Goal: Task Accomplishment & Management: Manage account settings

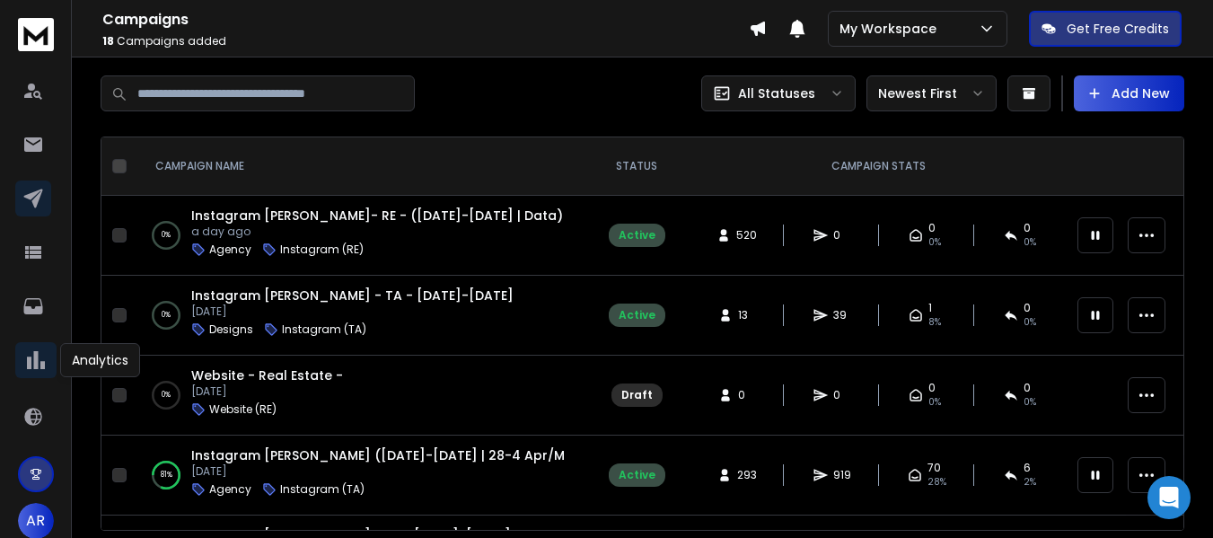
click at [24, 368] on icon at bounding box center [35, 360] width 27 height 27
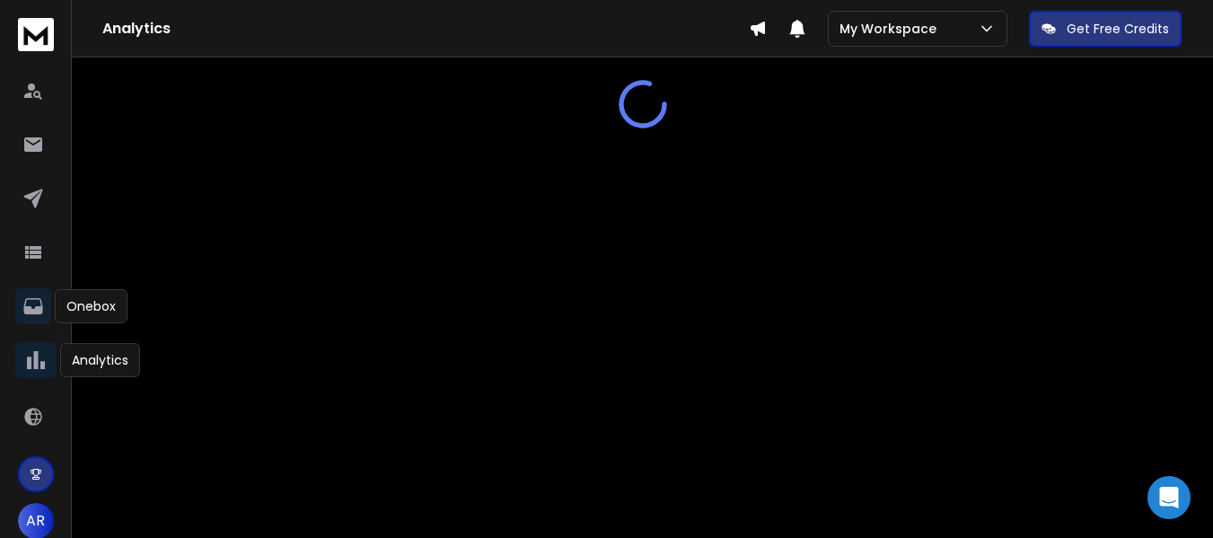
click at [27, 313] on icon at bounding box center [32, 306] width 19 height 16
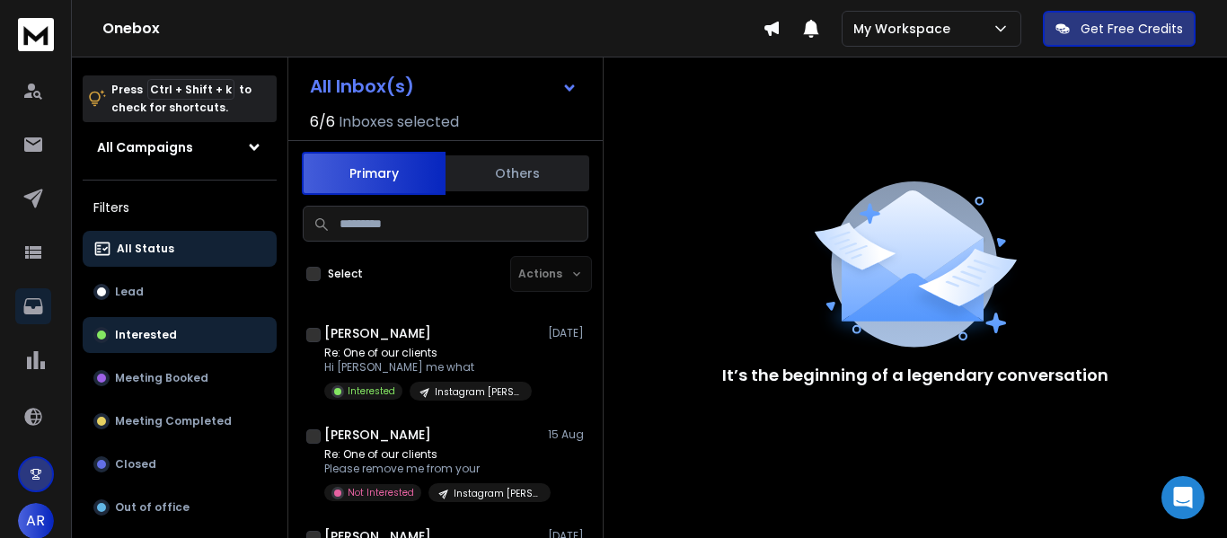
click at [196, 318] on button "Interested" at bounding box center [180, 335] width 194 height 36
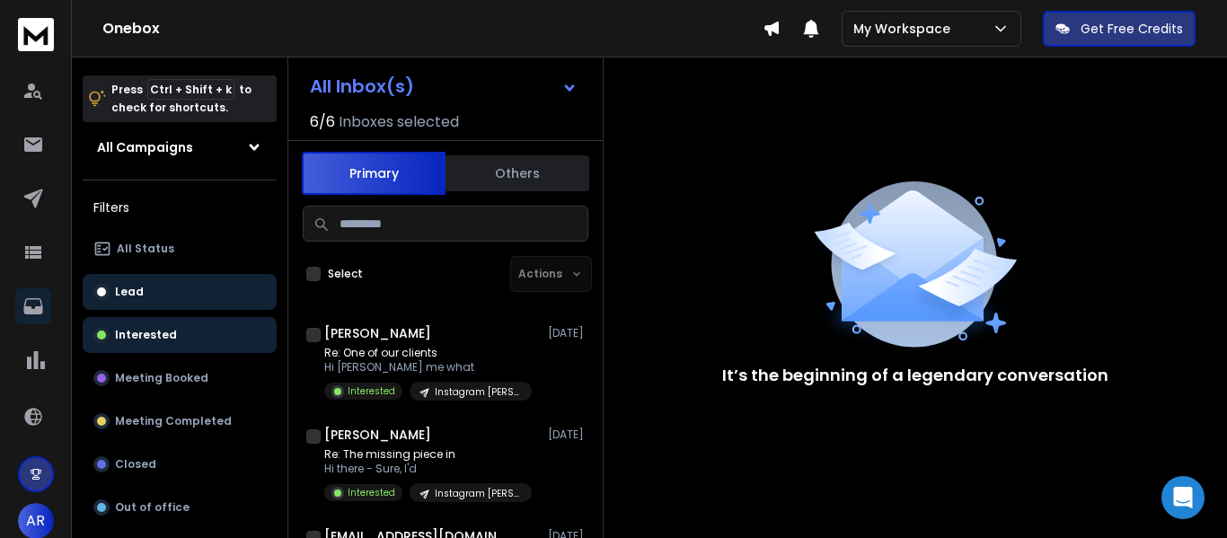
click at [185, 294] on button "Lead" at bounding box center [180, 292] width 194 height 36
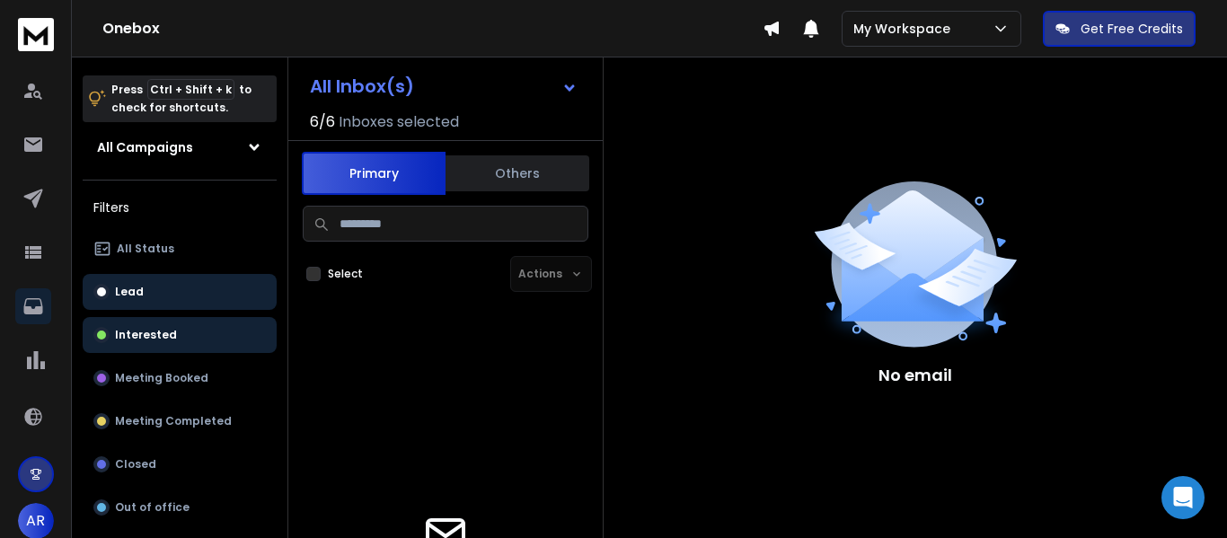
click at [203, 334] on button "Interested" at bounding box center [180, 335] width 194 height 36
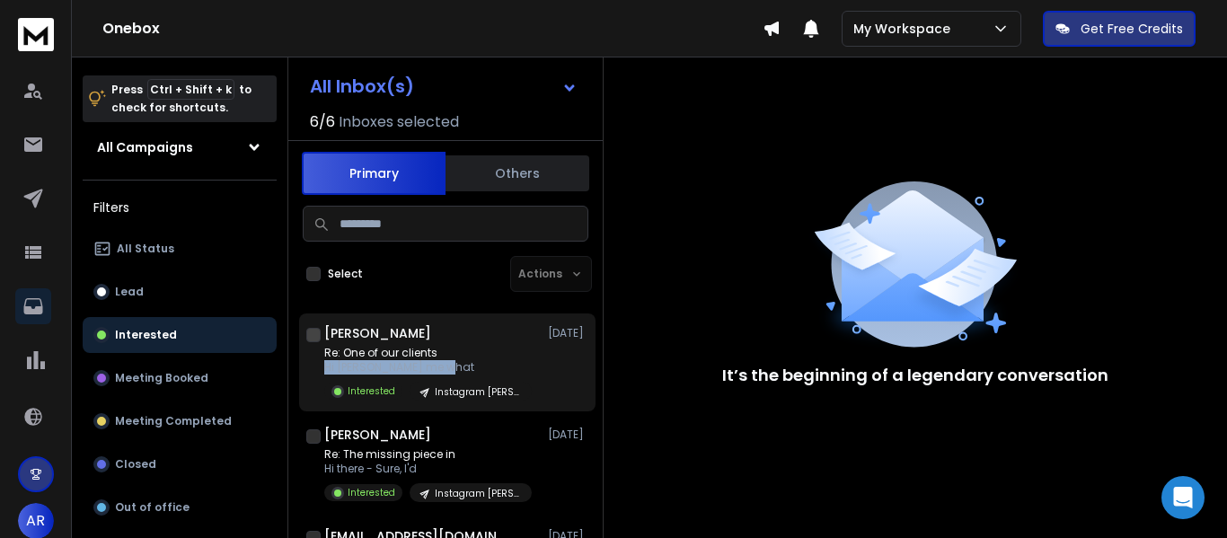
click at [484, 358] on div "Re: One of our clients Hi [PERSON_NAME] me what Interested Instagram [PERSON_NA…" at bounding box center [427, 373] width 207 height 55
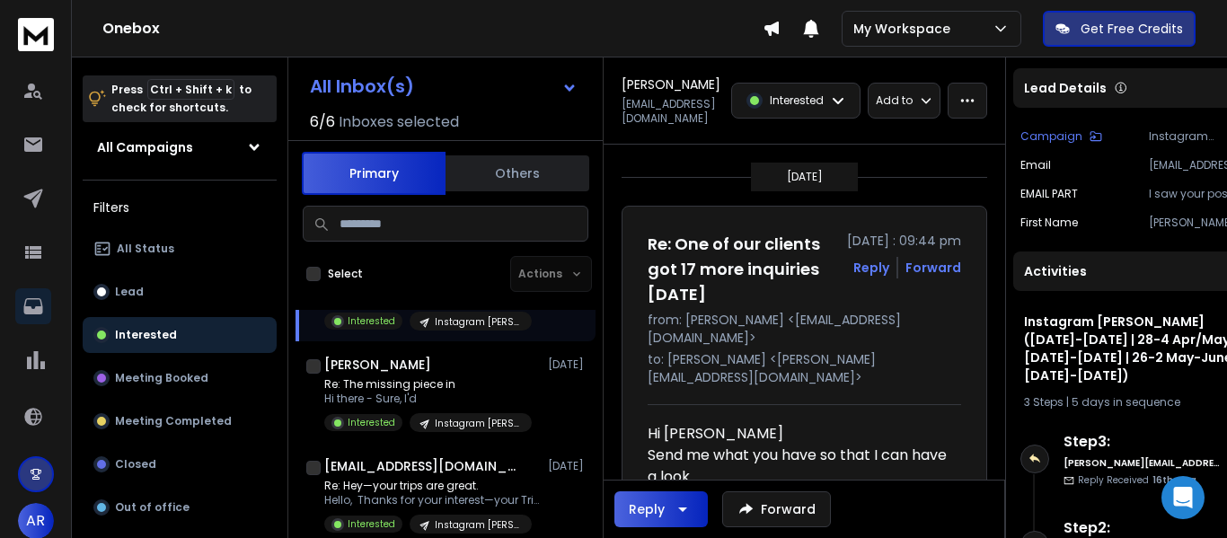
scroll to position [90, 0]
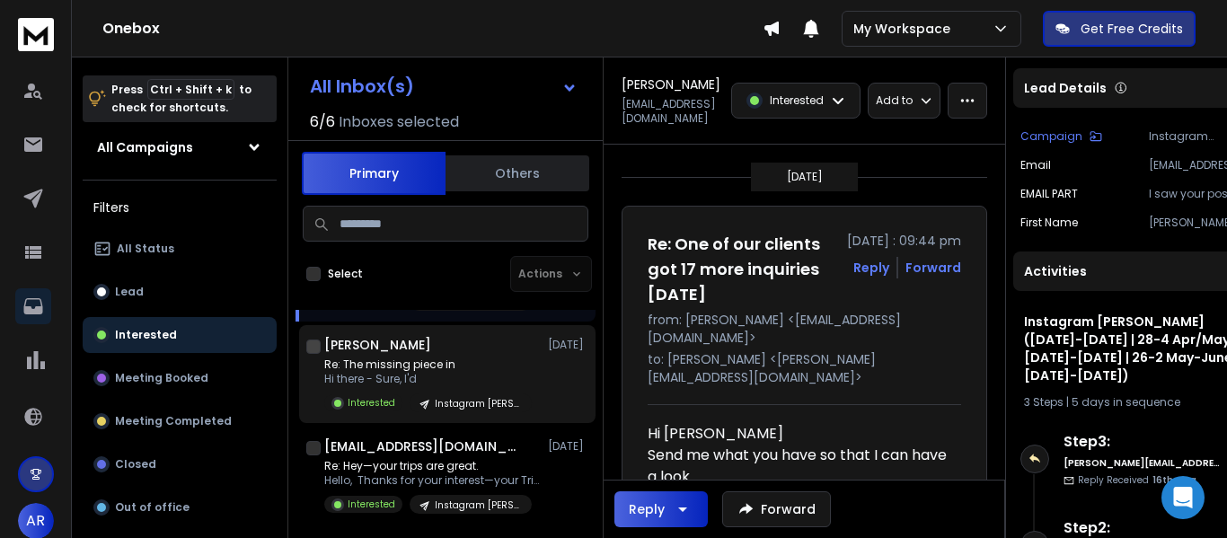
click at [505, 365] on p "Re: The missing piece in" at bounding box center [427, 364] width 207 height 14
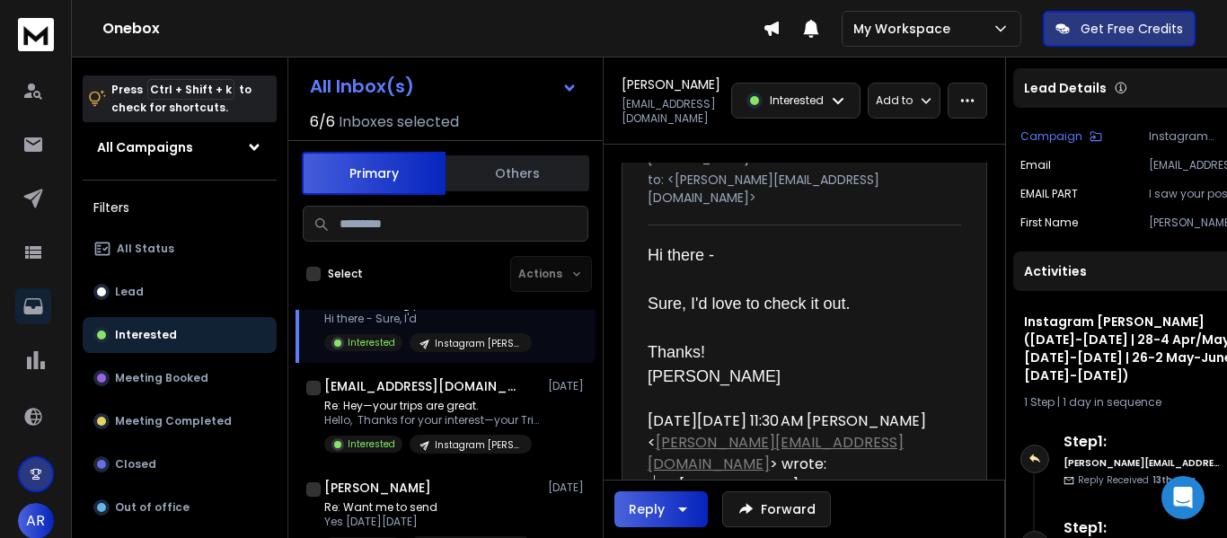
scroll to position [180, 0]
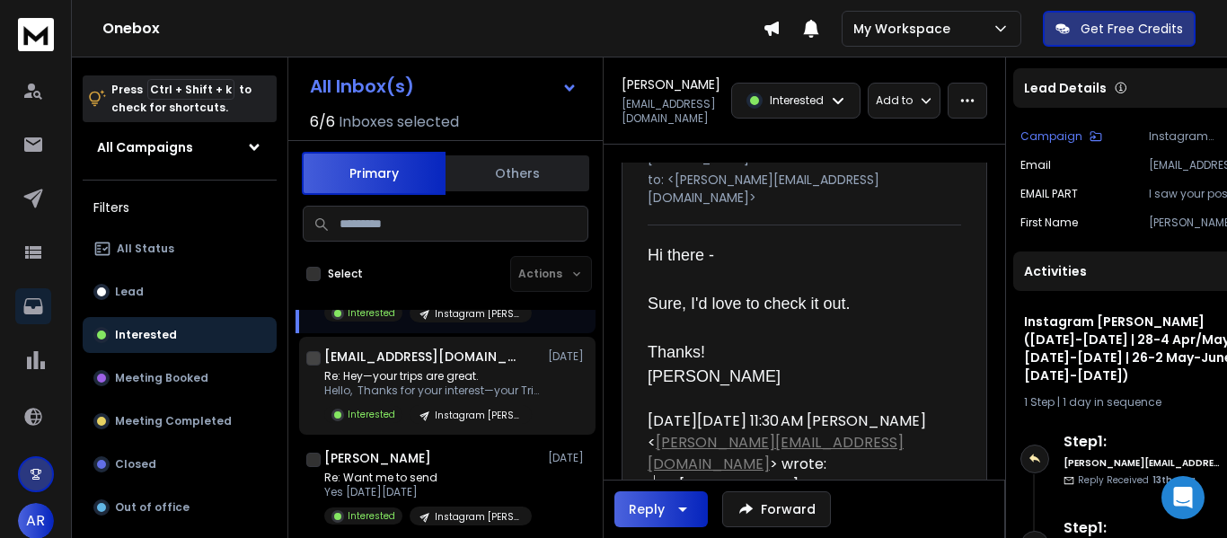
click at [489, 368] on div "[EMAIL_ADDRESS][DOMAIN_NAME] [DATE] Re: Hey—your trips are great. Hello, Thanks…" at bounding box center [456, 386] width 264 height 76
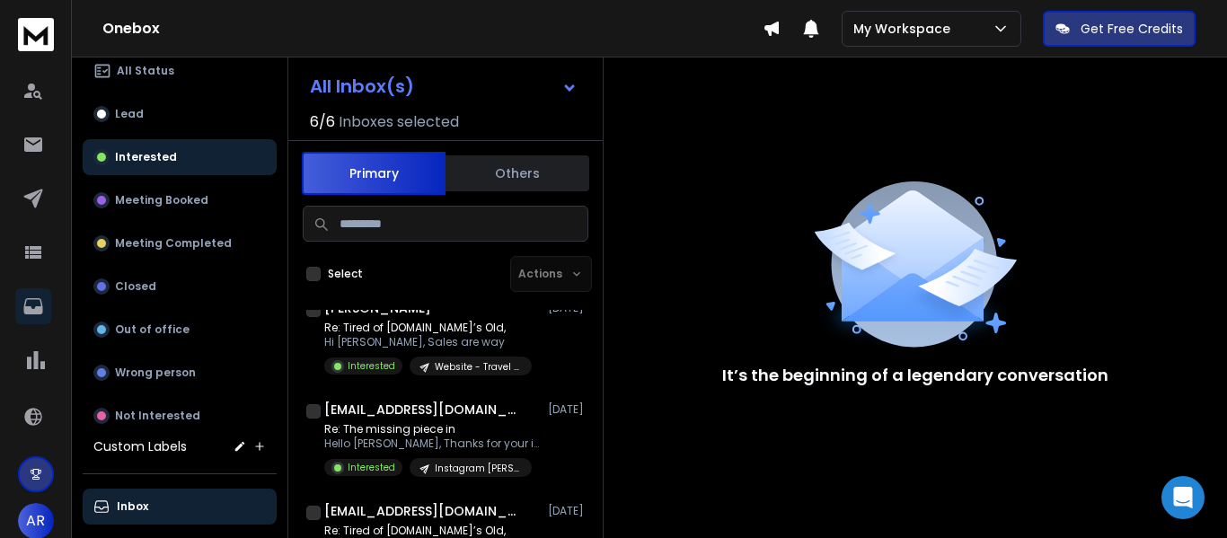
scroll to position [269, 0]
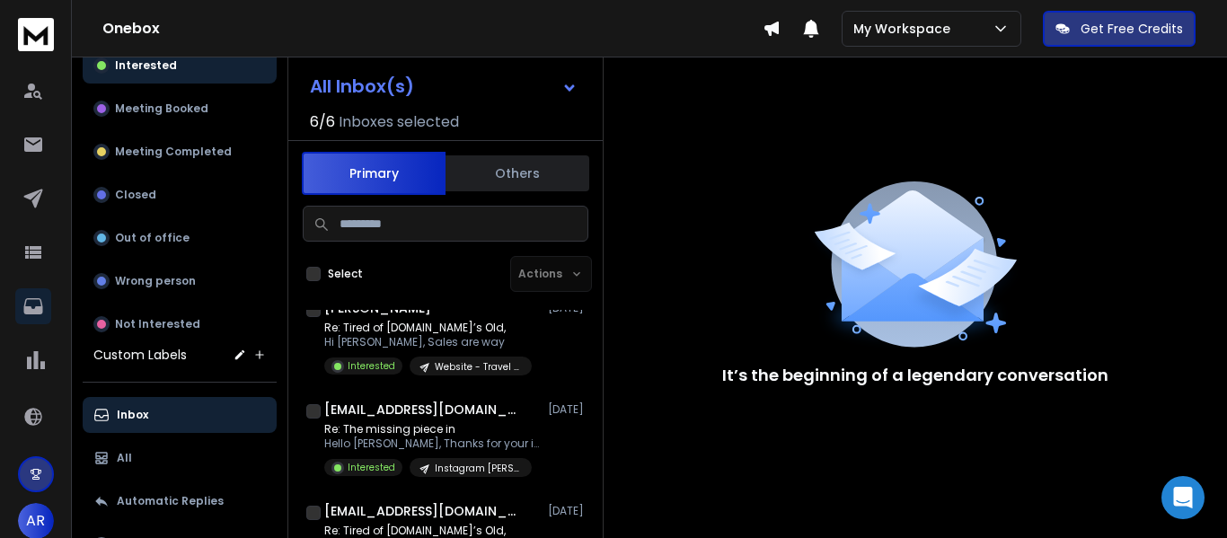
click at [238, 357] on icon at bounding box center [239, 354] width 13 height 13
click at [233, 355] on icon at bounding box center [239, 354] width 13 height 13
click at [255, 359] on icon at bounding box center [259, 354] width 13 height 13
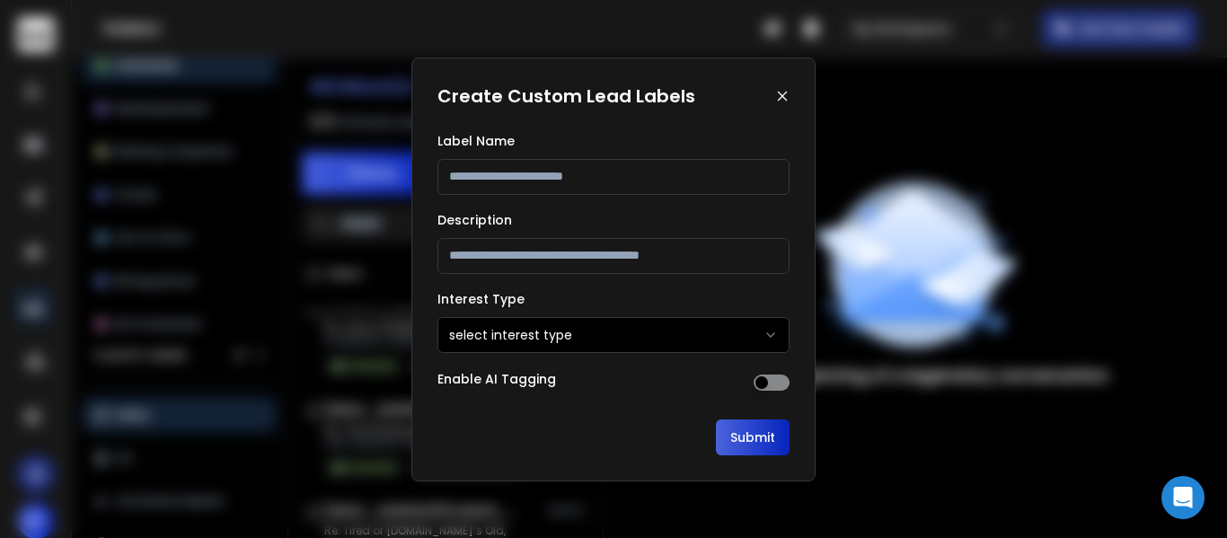
click at [535, 164] on input "Label Name" at bounding box center [613, 177] width 352 height 36
type input "**********"
click at [654, 323] on button "select interest type" at bounding box center [613, 335] width 352 height 36
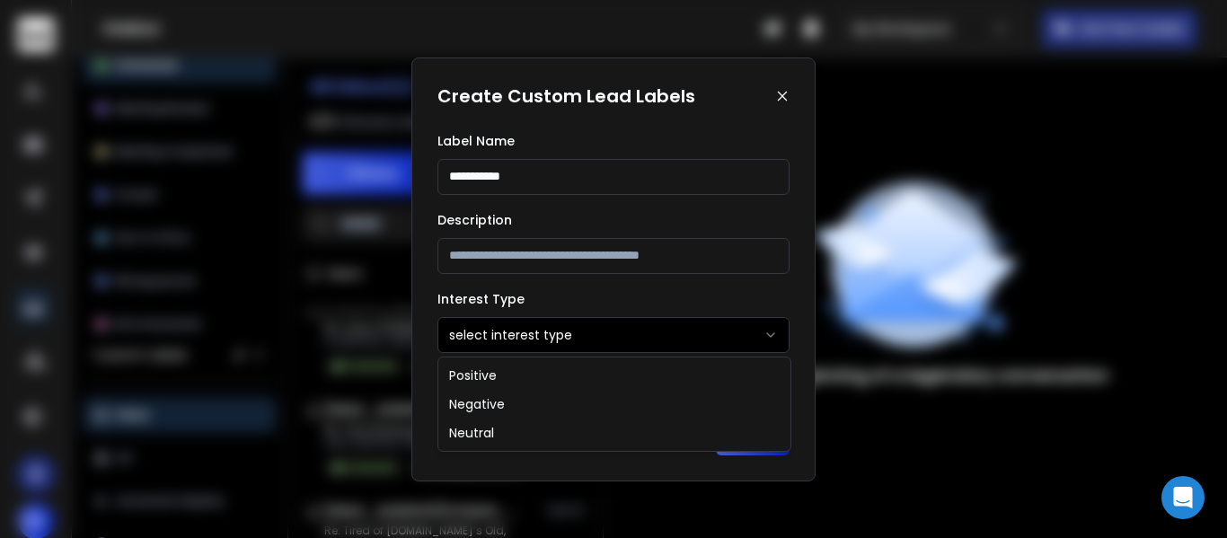
select select "*******"
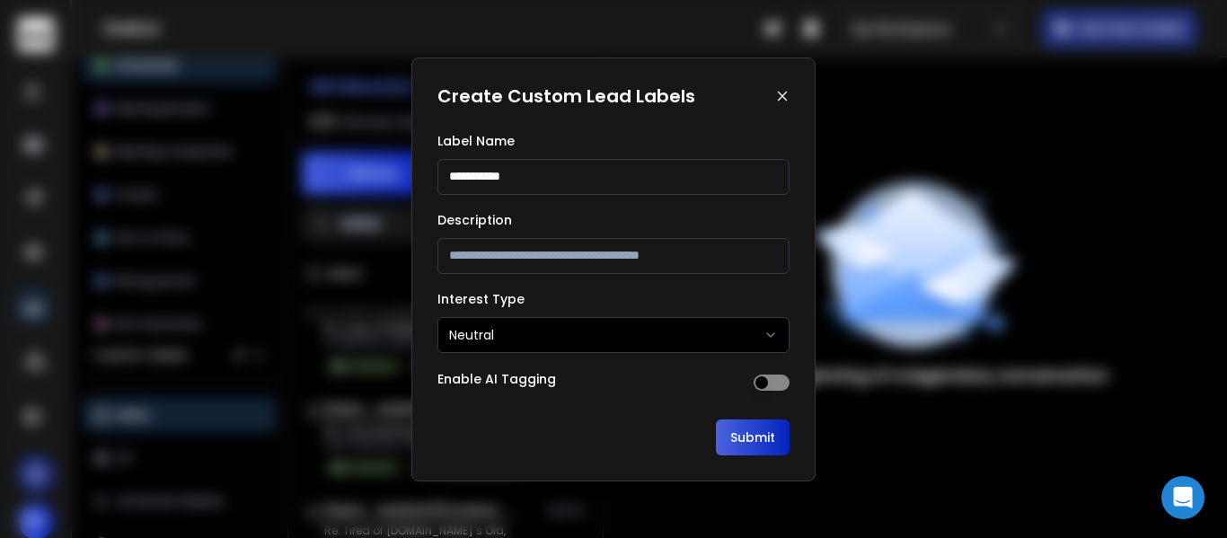
click at [771, 388] on button "Enable AI Tagging" at bounding box center [771, 382] width 36 height 16
click at [772, 388] on button "Enable AI Tagging" at bounding box center [771, 382] width 36 height 16
click at [603, 255] on input "Description" at bounding box center [613, 256] width 352 height 36
click at [740, 426] on button "Submit" at bounding box center [753, 437] width 74 height 36
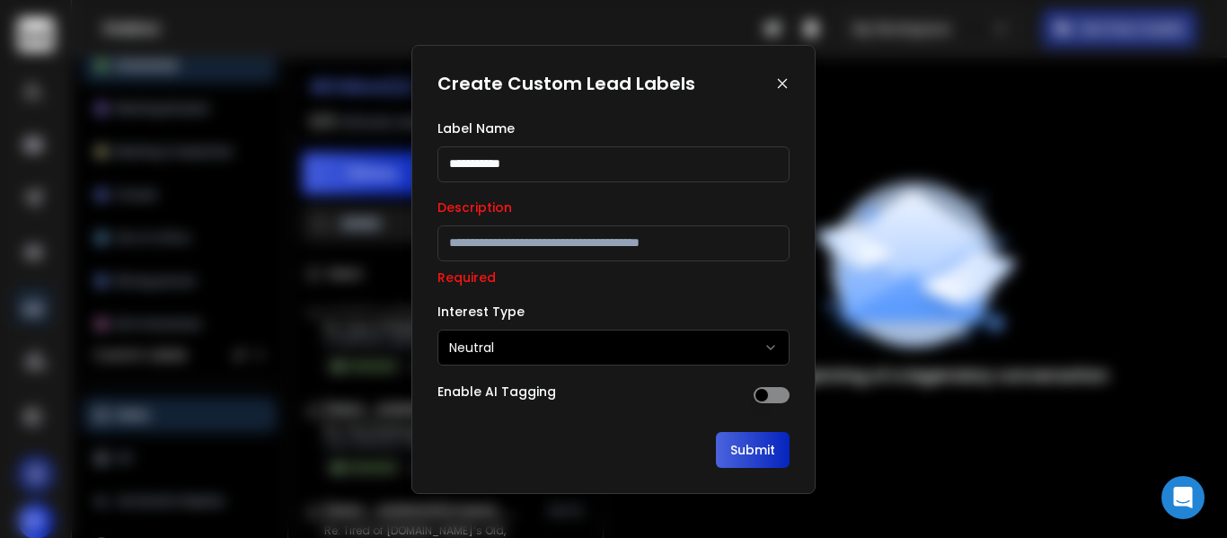
click at [579, 235] on input "Description" at bounding box center [613, 243] width 352 height 36
click at [510, 259] on input "Description" at bounding box center [613, 243] width 352 height 36
type input "**********"
click at [552, 351] on button "Neutral" at bounding box center [613, 348] width 352 height 36
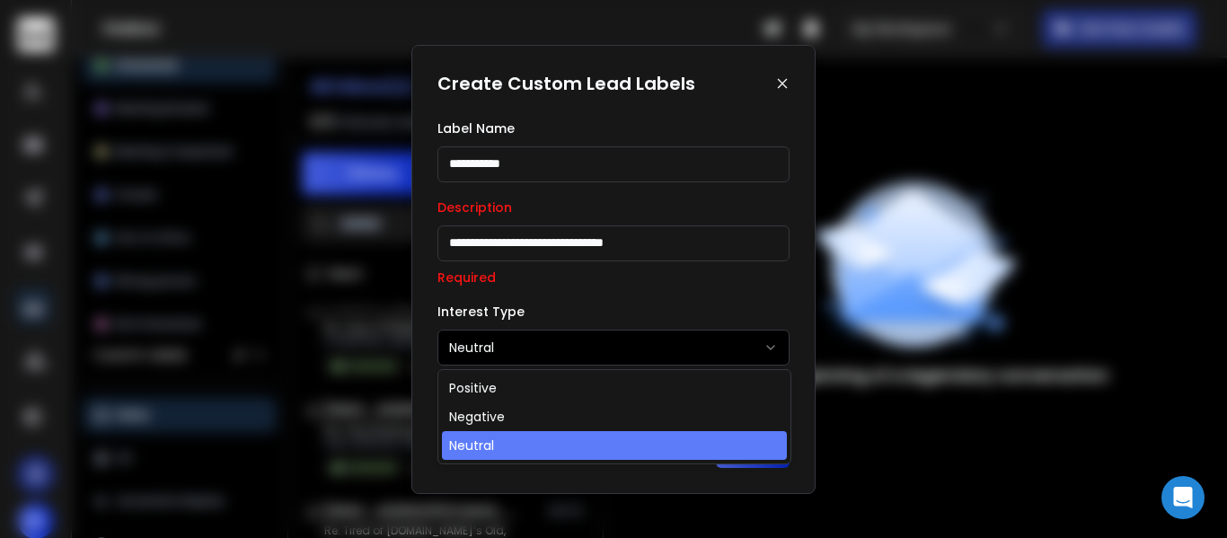
click at [552, 351] on button "Neutral" at bounding box center [613, 348] width 352 height 36
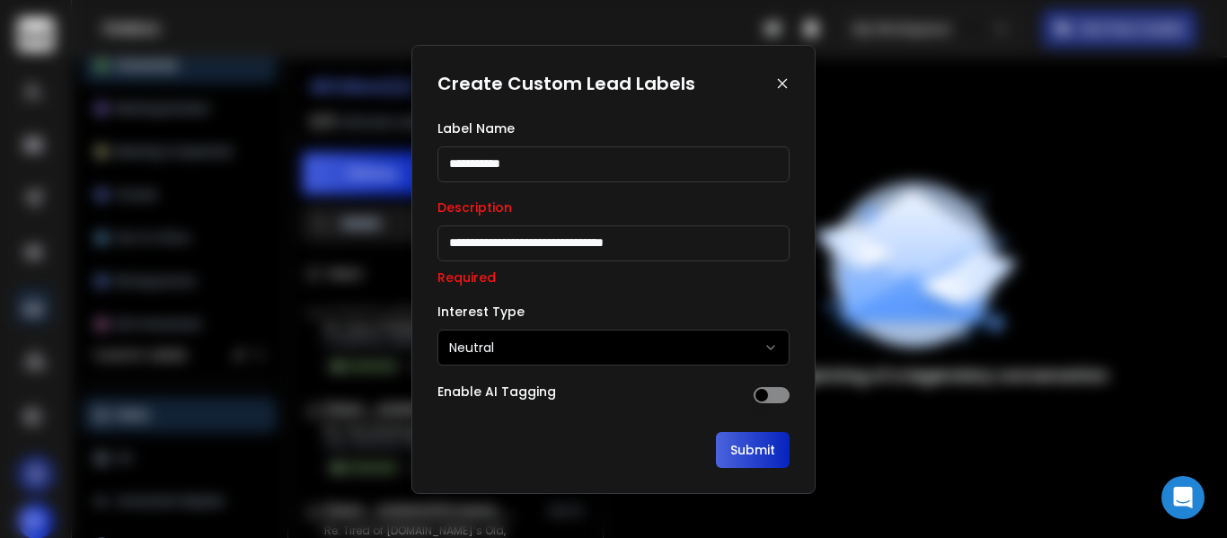
click at [762, 440] on button "Submit" at bounding box center [753, 450] width 74 height 36
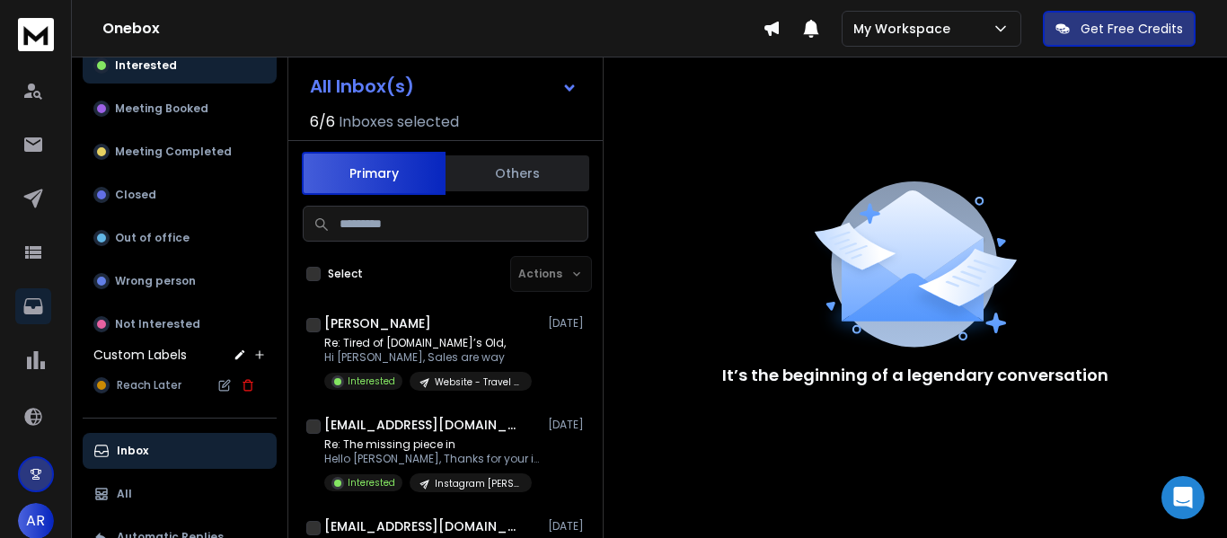
scroll to position [431, 0]
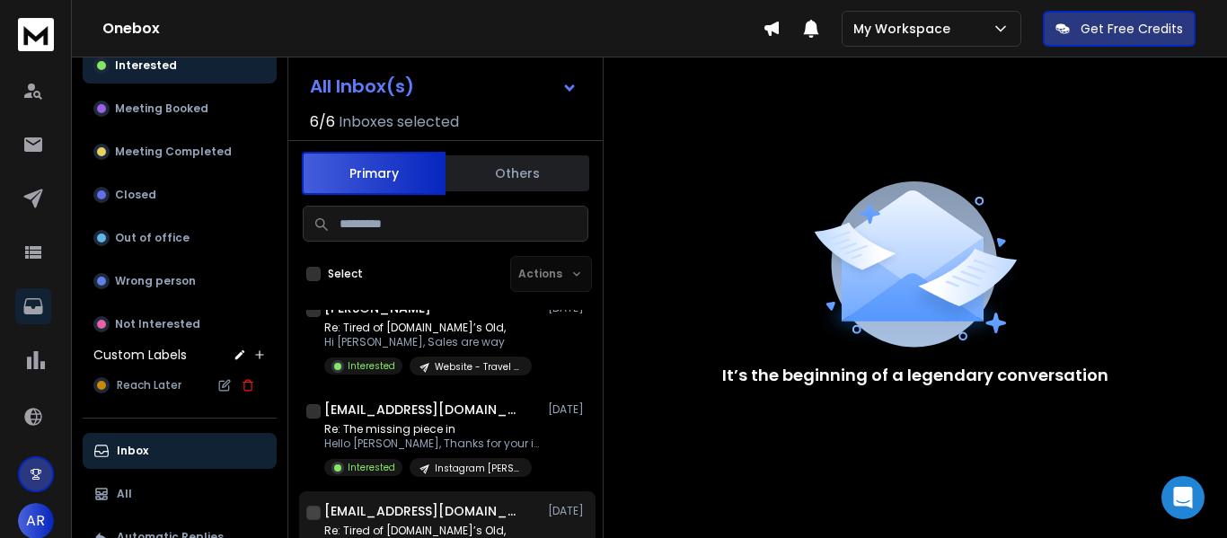
click at [427, 512] on h1 "[EMAIL_ADDRESS][DOMAIN_NAME]" at bounding box center [423, 511] width 198 height 18
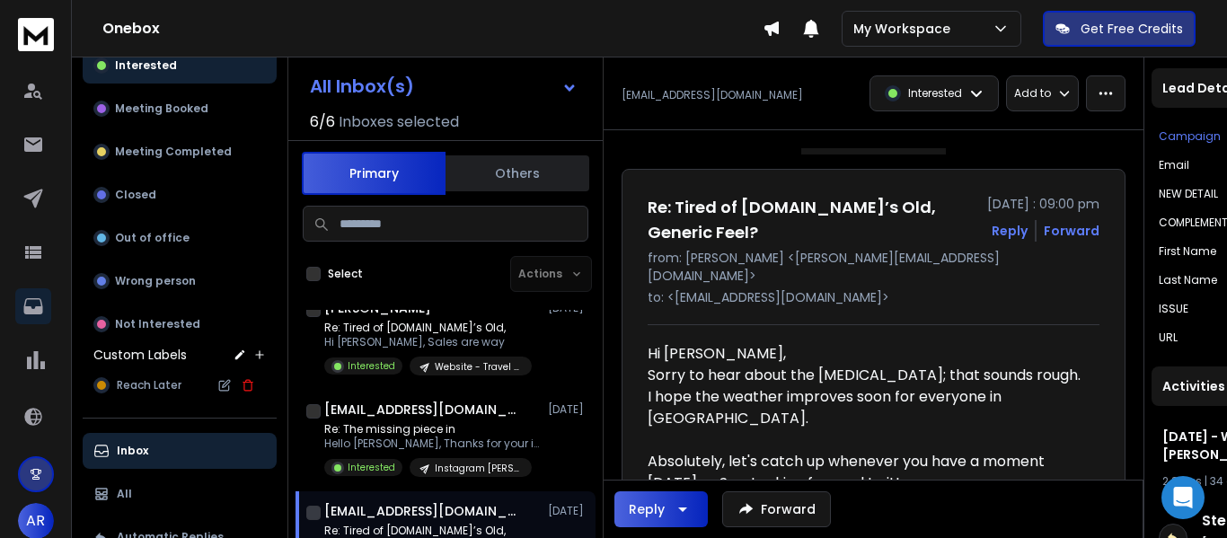
scroll to position [0, 0]
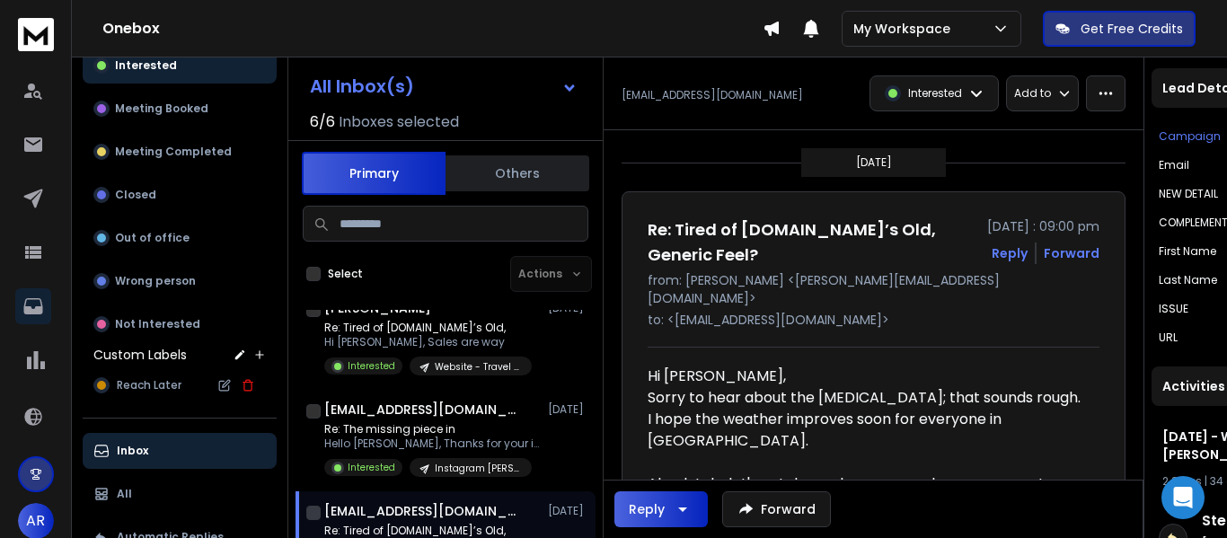
click at [892, 166] on p "[DATE]" at bounding box center [874, 162] width 36 height 14
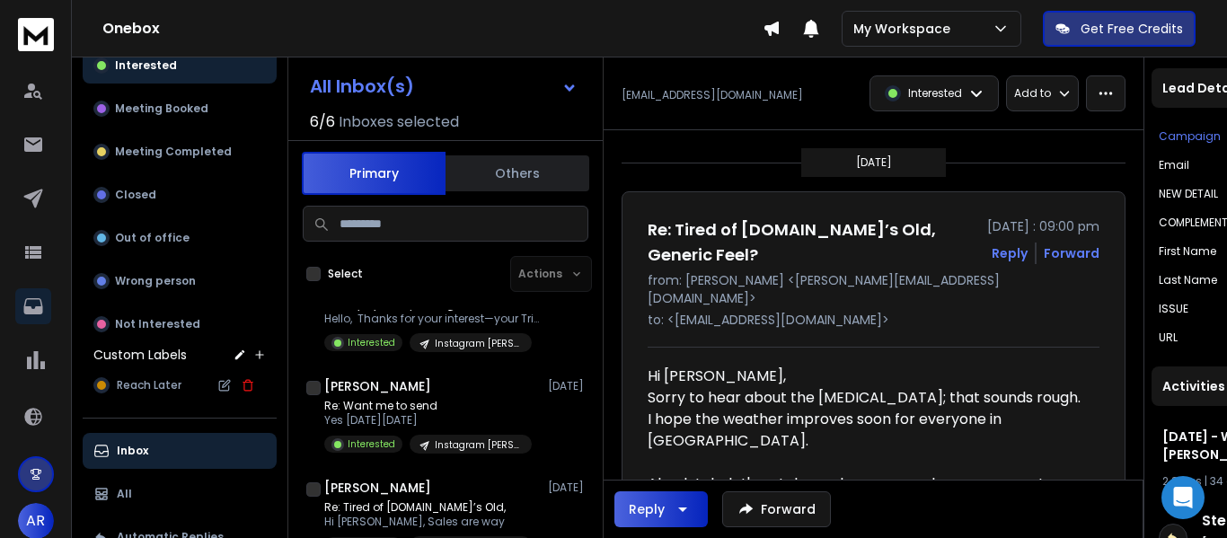
scroll to position [431, 0]
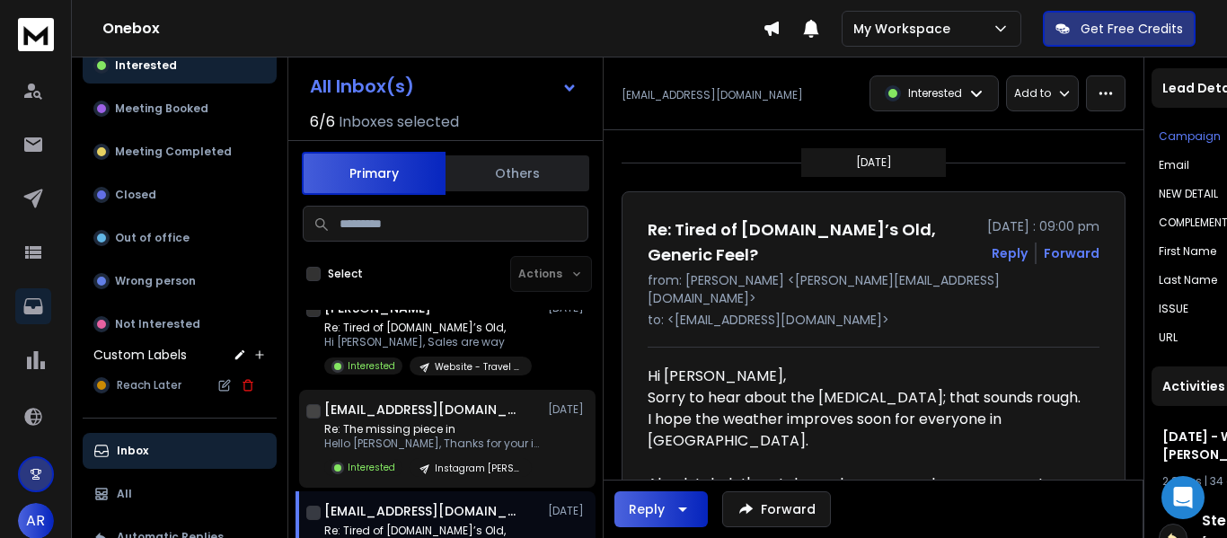
click at [485, 427] on p "Re: The missing piece in" at bounding box center [432, 429] width 216 height 14
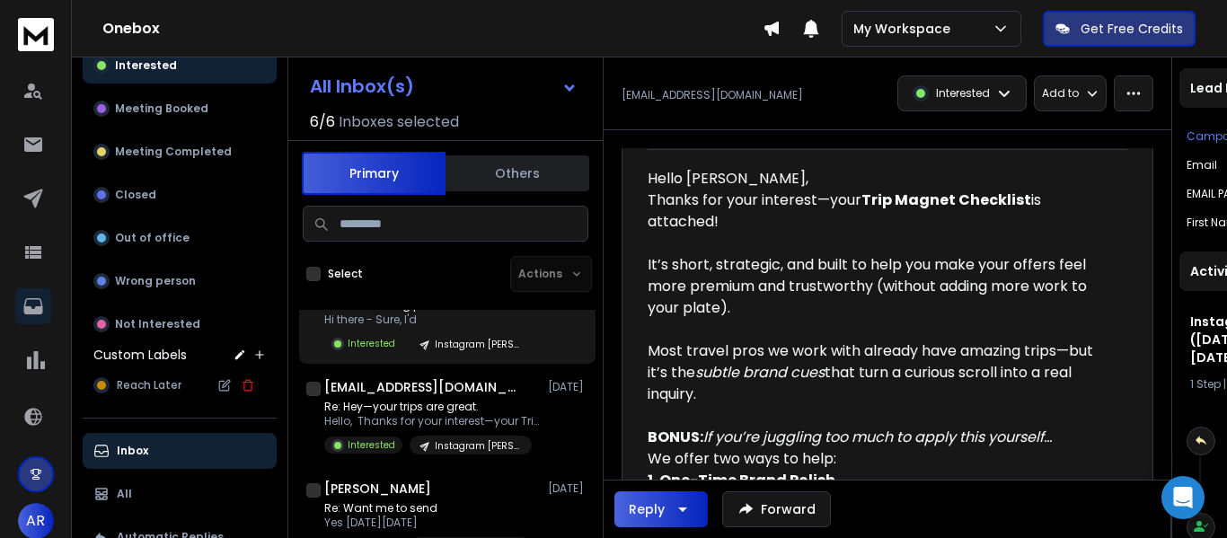
scroll to position [180, 0]
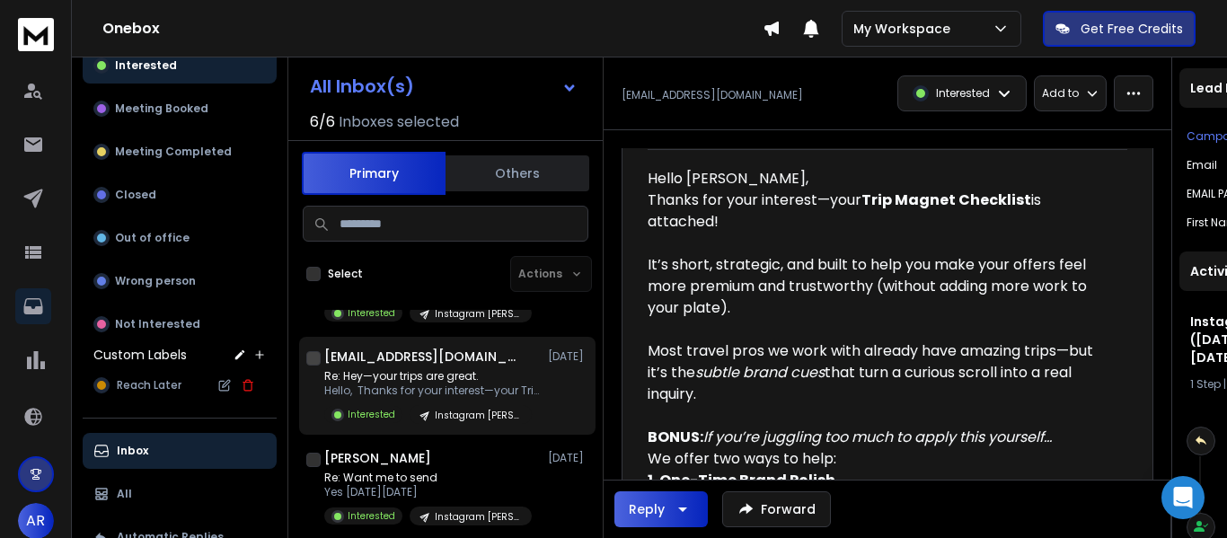
click at [505, 376] on p "Re: Hey—your trips are great." at bounding box center [432, 376] width 216 height 14
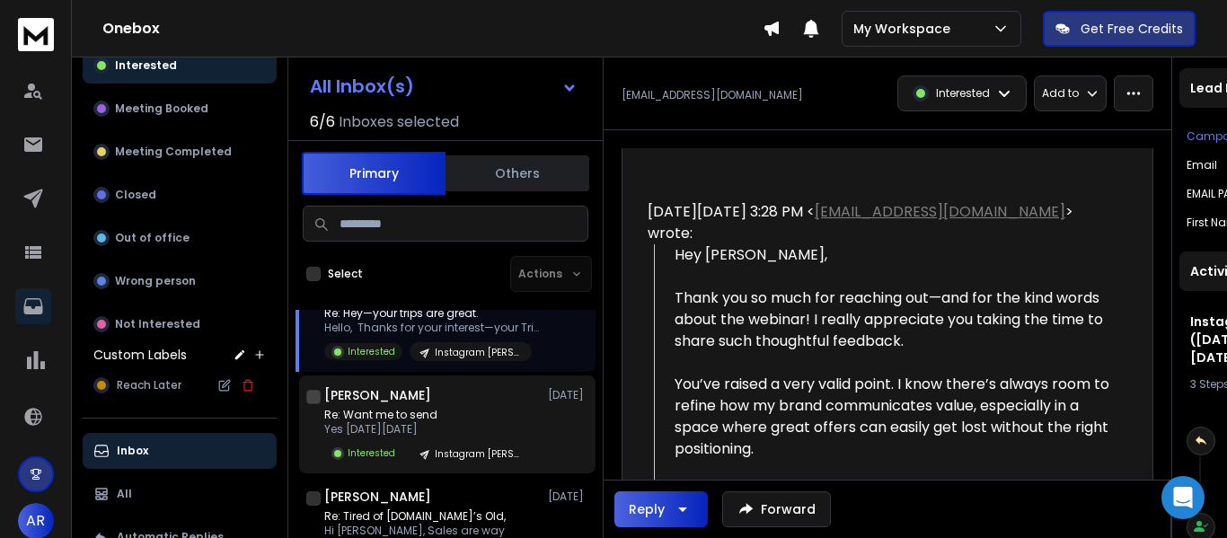
scroll to position [269, 0]
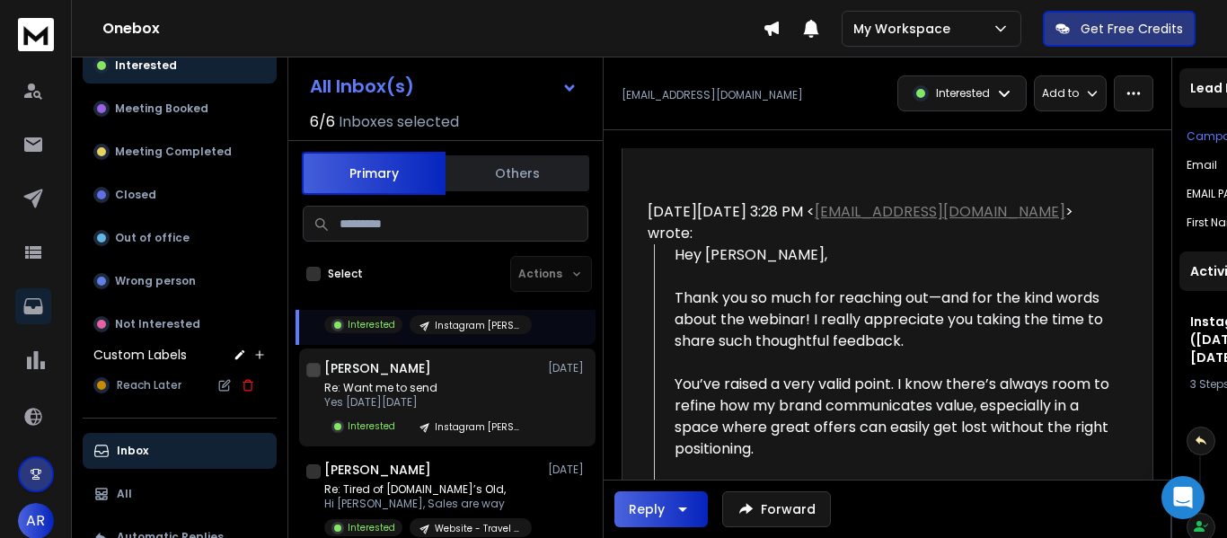
click at [509, 382] on p "Re: Want me to send" at bounding box center [427, 388] width 207 height 14
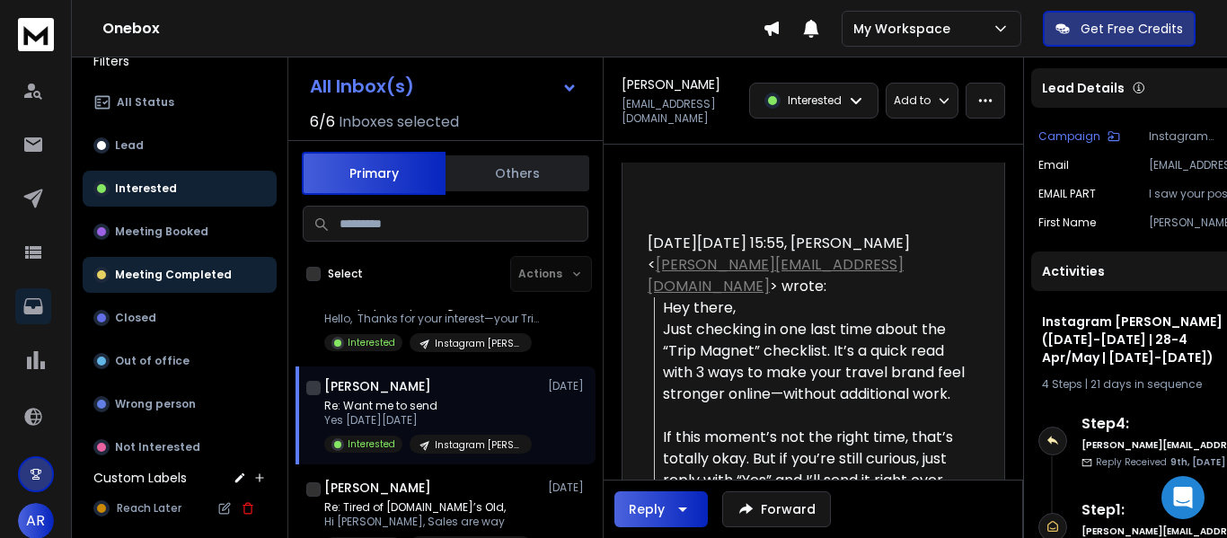
scroll to position [90, 0]
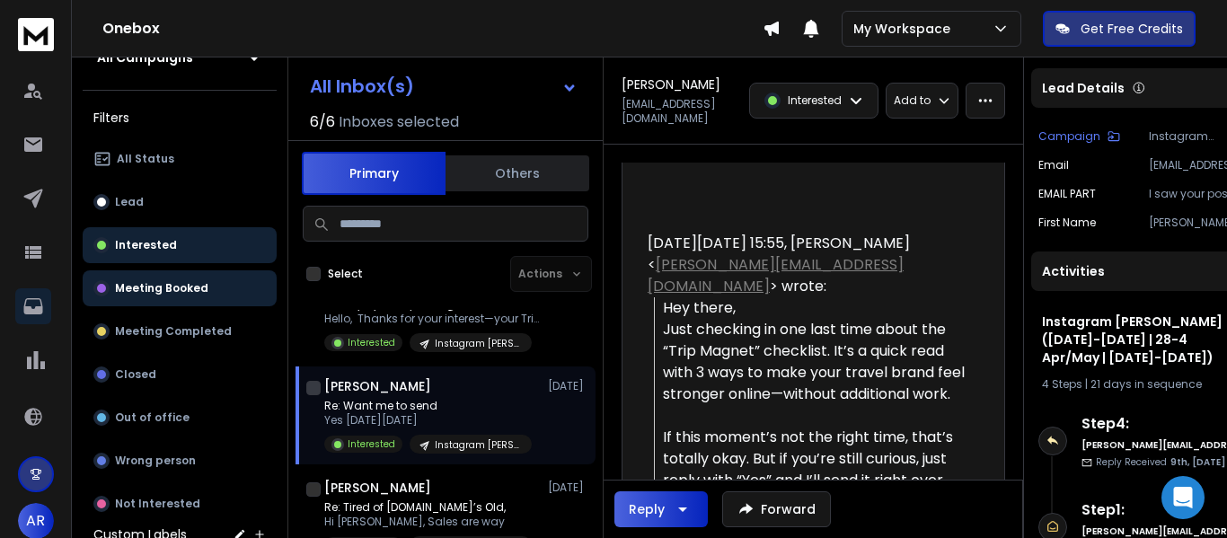
click at [192, 282] on div "Meeting Booked" at bounding box center [150, 288] width 115 height 16
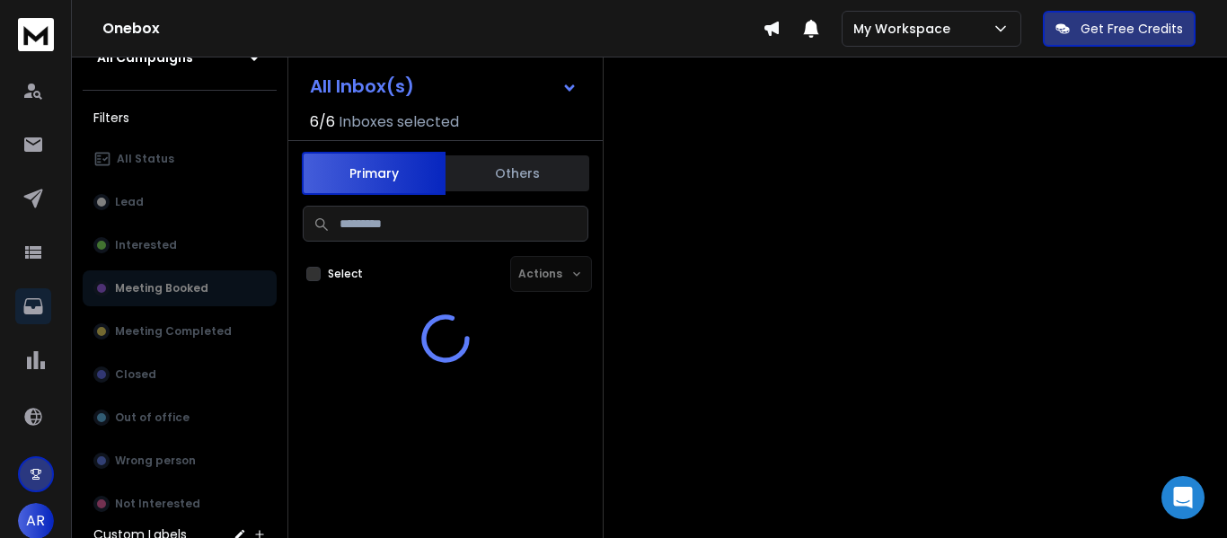
scroll to position [0, 0]
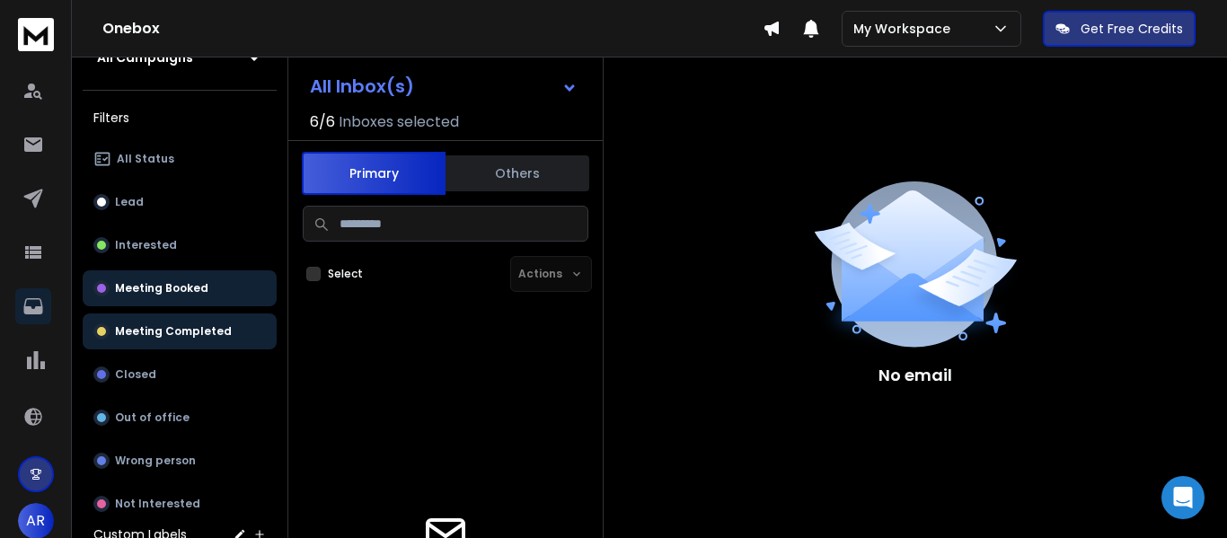
click at [201, 324] on p "Meeting Completed" at bounding box center [173, 331] width 117 height 14
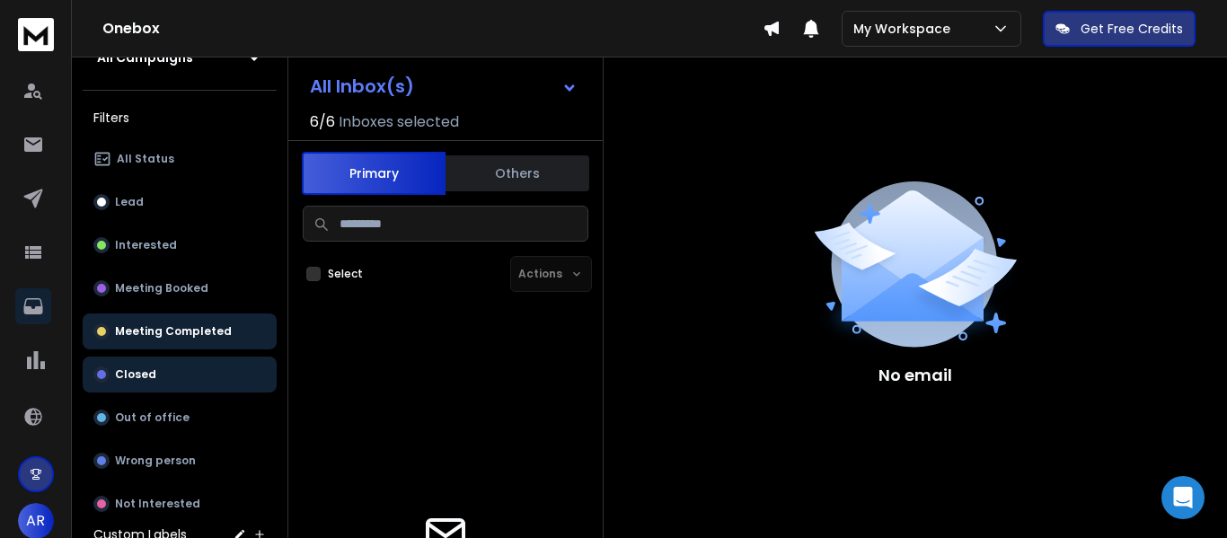
click at [197, 367] on button "Closed" at bounding box center [180, 375] width 194 height 36
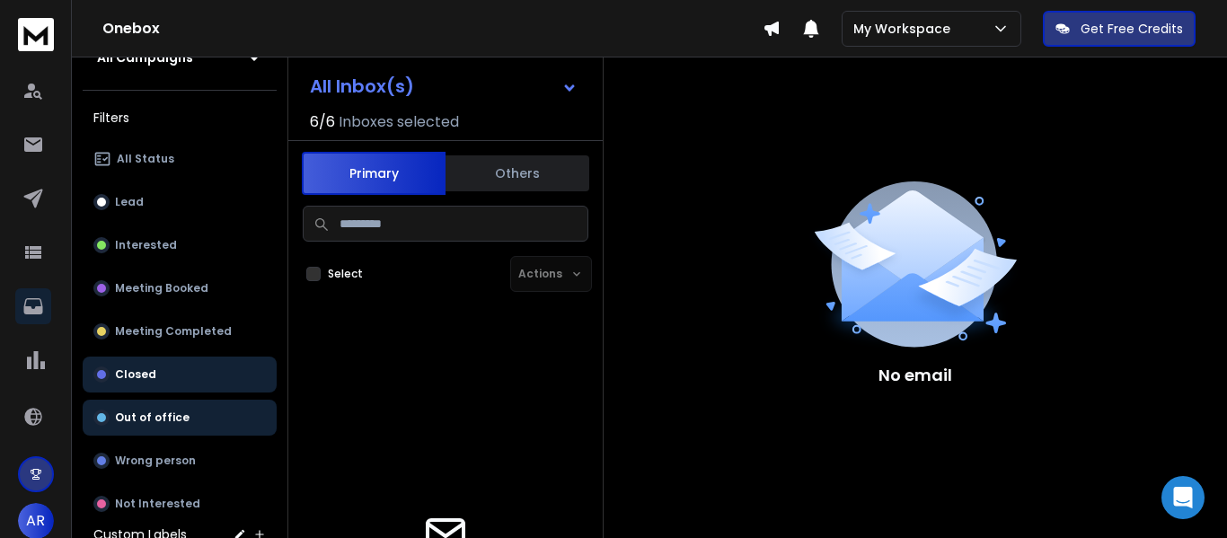
click at [184, 427] on button "Out of office" at bounding box center [180, 418] width 194 height 36
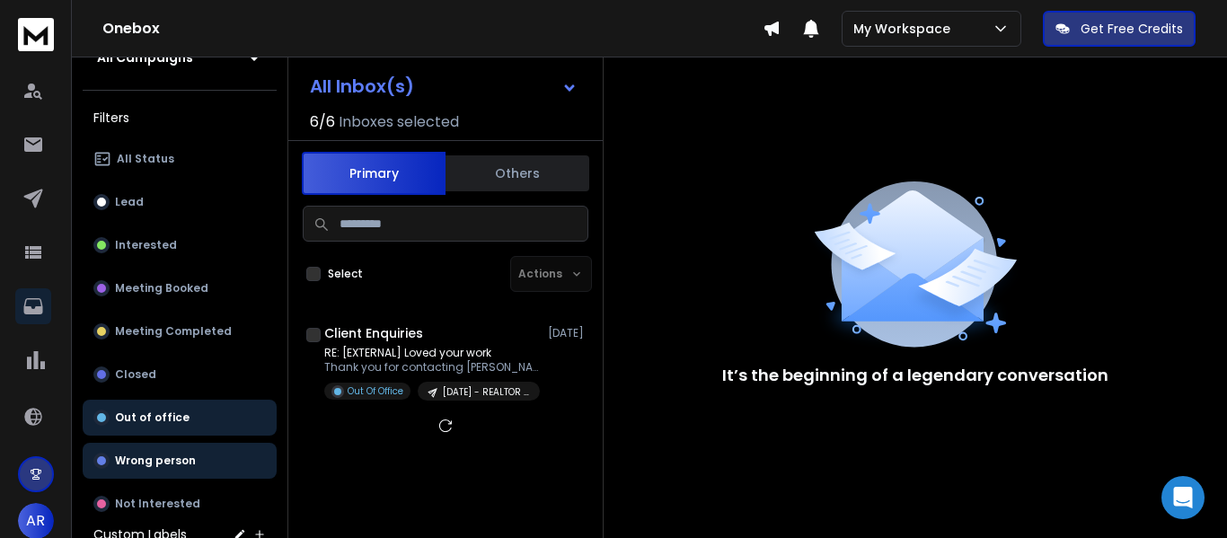
click at [198, 461] on button "Wrong person" at bounding box center [180, 461] width 194 height 36
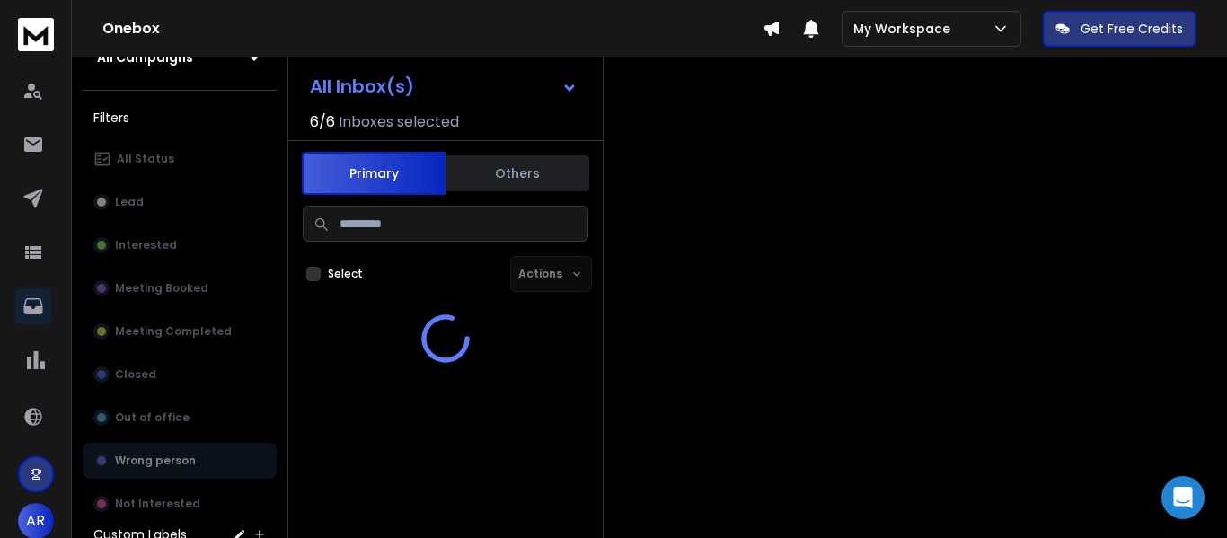
click at [199, 427] on div "All Status Lead Interested Meeting Booked Meeting Completed Closed Out of offic…" at bounding box center [180, 331] width 194 height 381
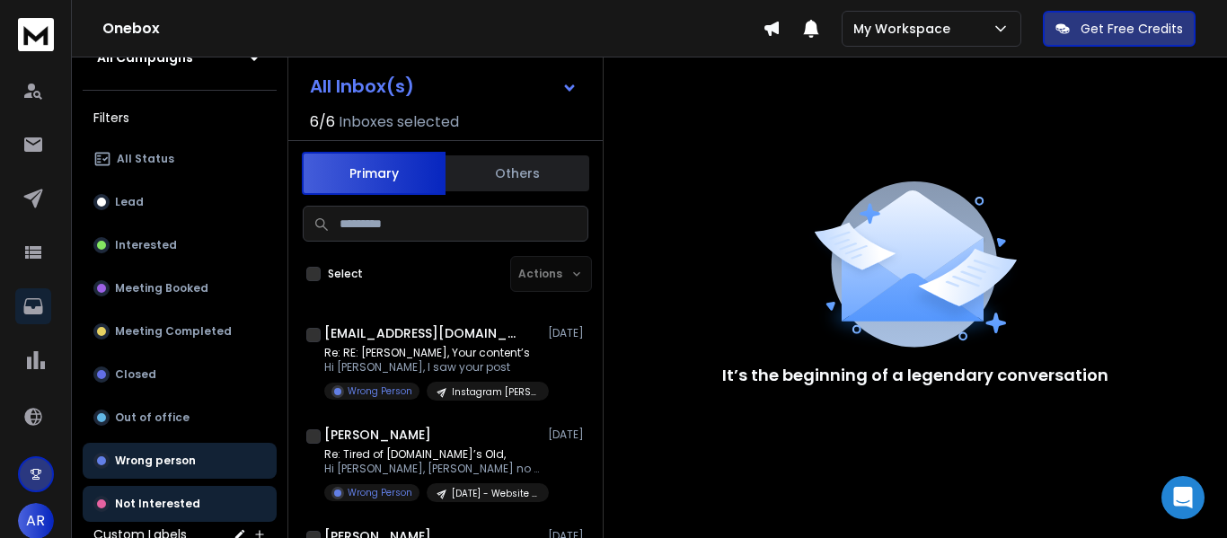
click at [186, 492] on button "Not Interested" at bounding box center [180, 504] width 194 height 36
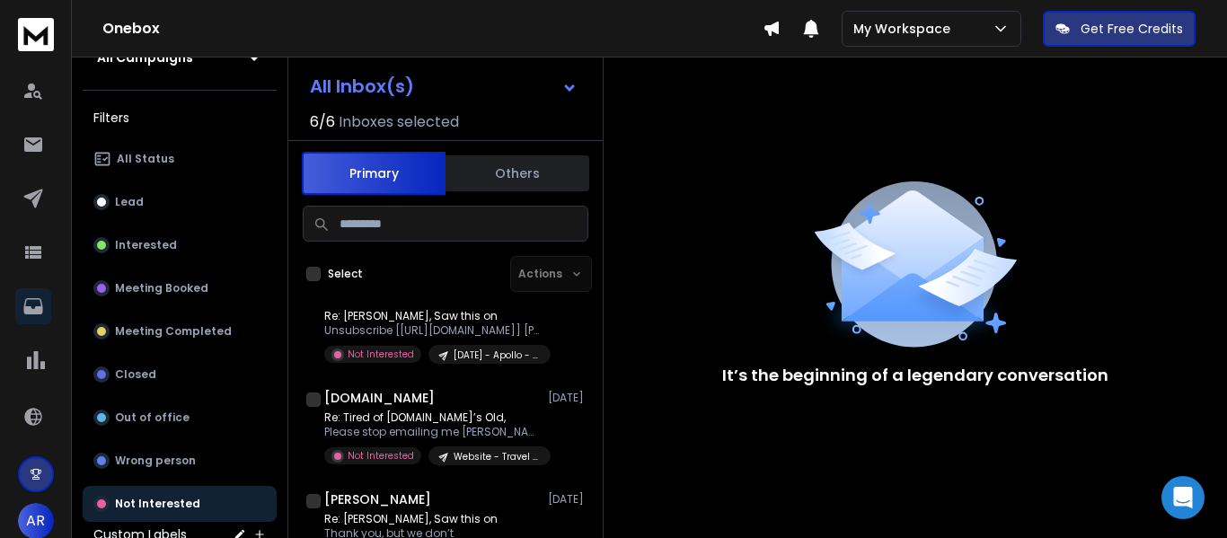
scroll to position [180, 0]
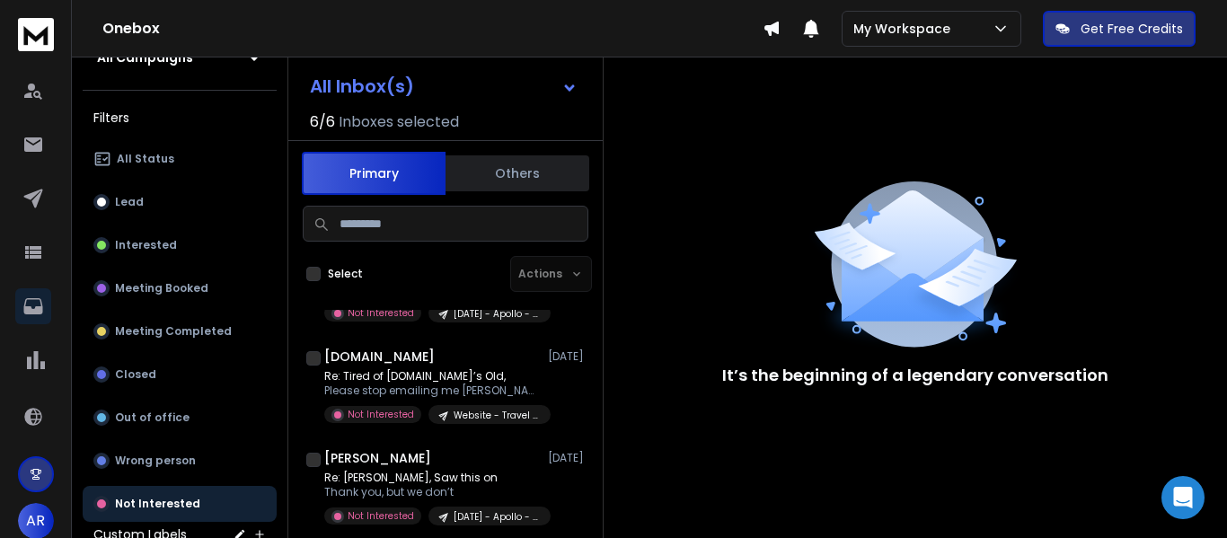
click at [500, 229] on input at bounding box center [446, 224] width 286 height 36
click at [116, 161] on div "All Status" at bounding box center [133, 159] width 81 height 18
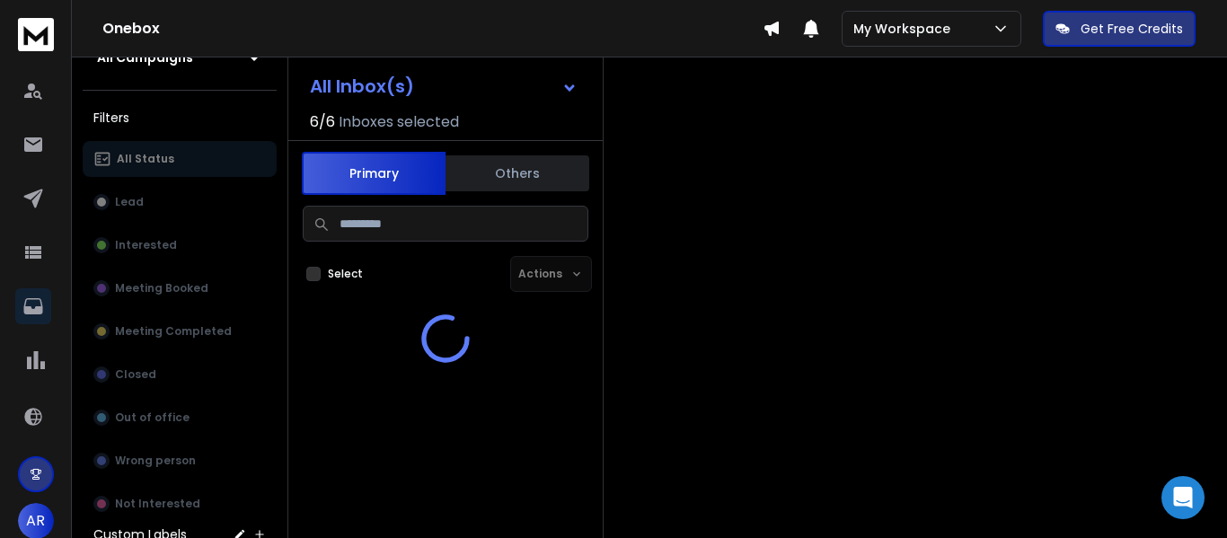
scroll to position [0, 0]
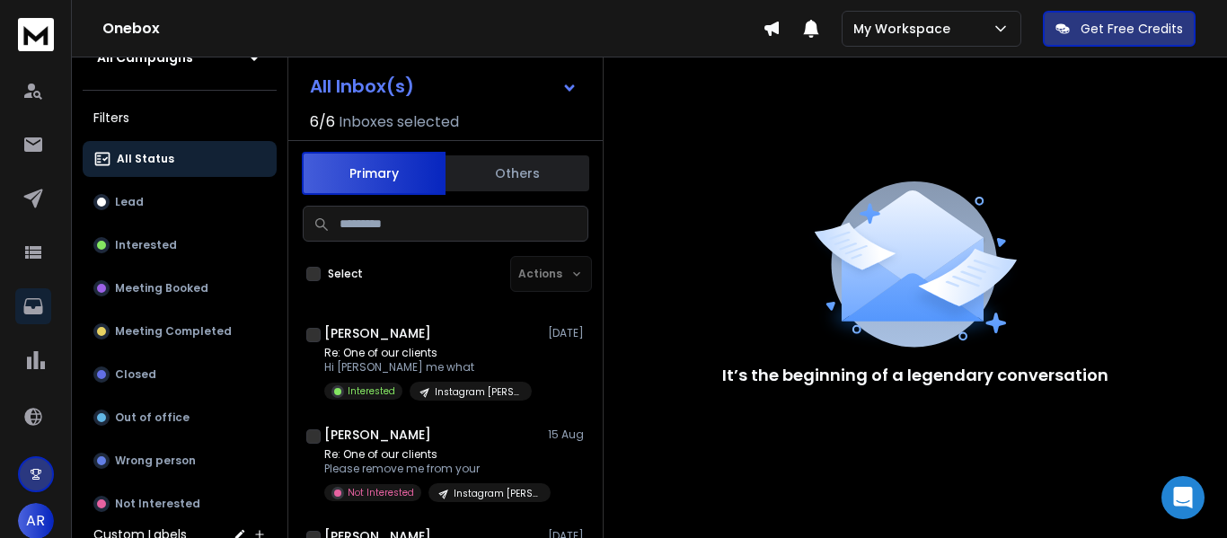
click at [440, 234] on input at bounding box center [446, 224] width 286 height 36
paste input "**********"
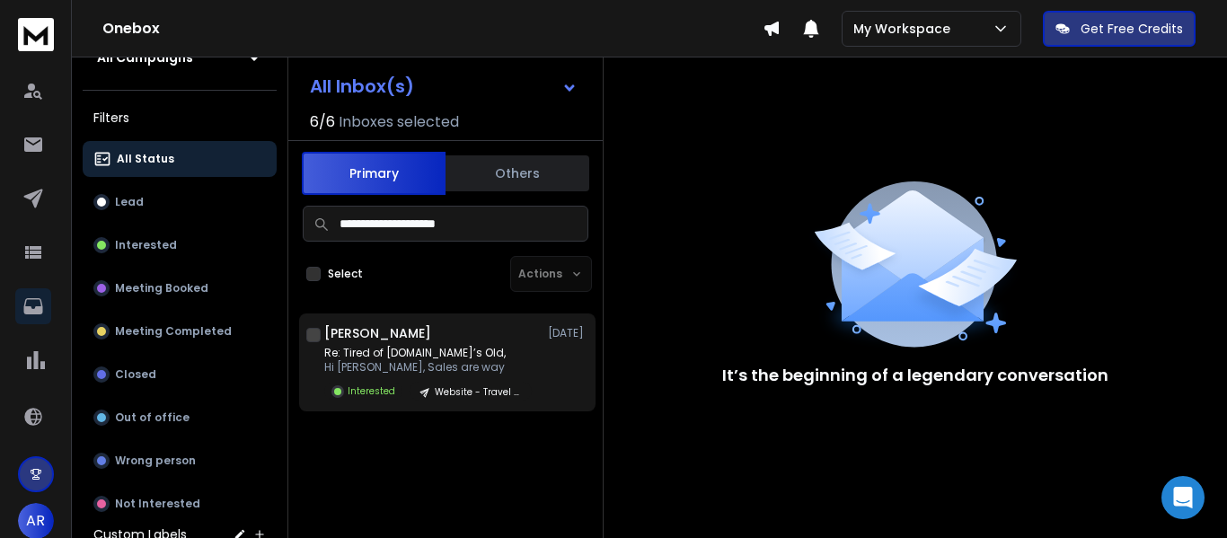
type input "**********"
click at [317, 338] on button "button" at bounding box center [313, 335] width 14 height 14
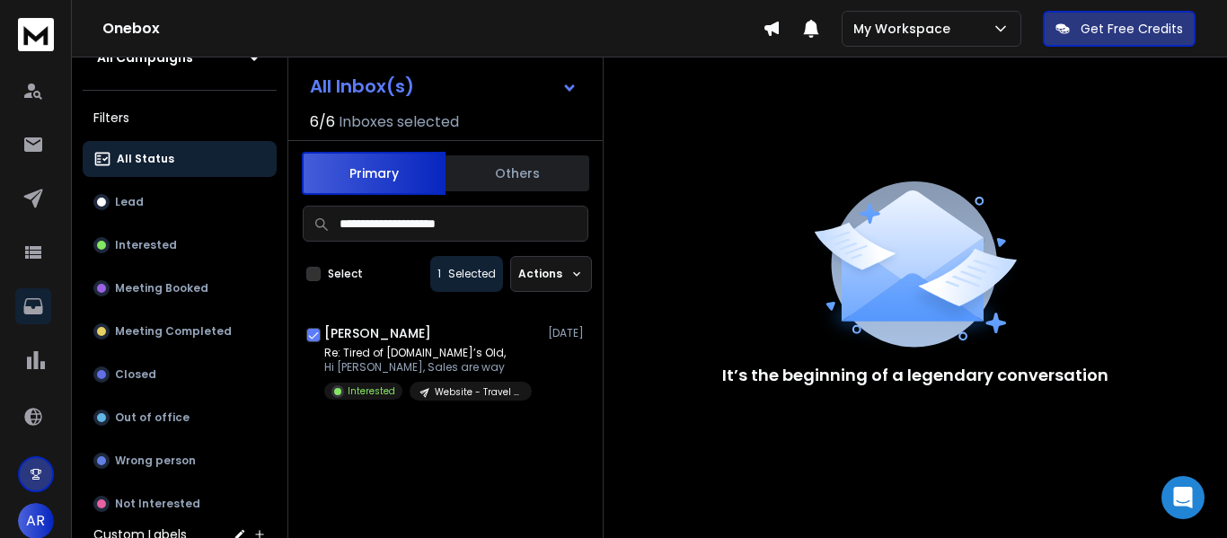
click at [553, 292] on div "**********" at bounding box center [445, 363] width 314 height 331
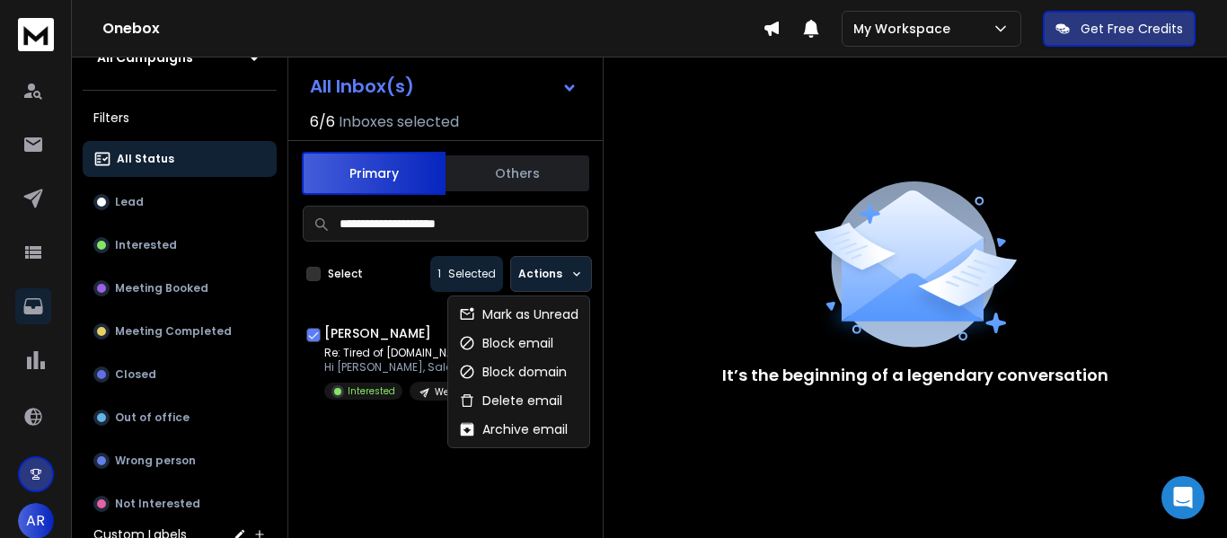
click at [563, 279] on button "Actions" at bounding box center [551, 274] width 82 height 36
click at [362, 447] on div "[PERSON_NAME] [DATE] Re: Tired of [DOMAIN_NAME]’s Old, Hi [PERSON_NAME], Sales …" at bounding box center [445, 420] width 314 height 220
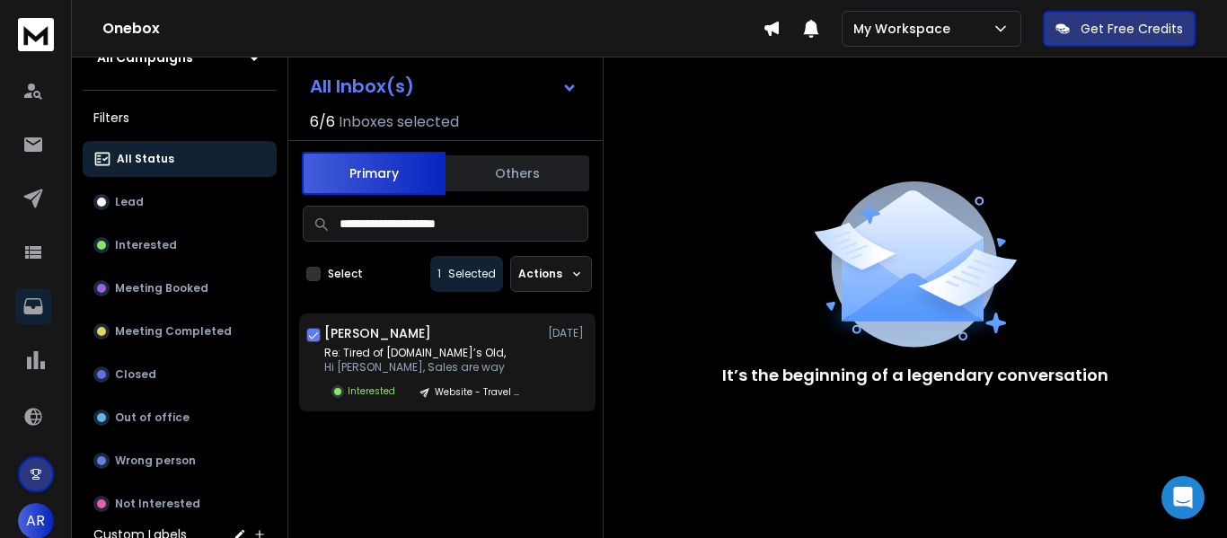
click at [370, 386] on p "Interested" at bounding box center [372, 390] width 48 height 13
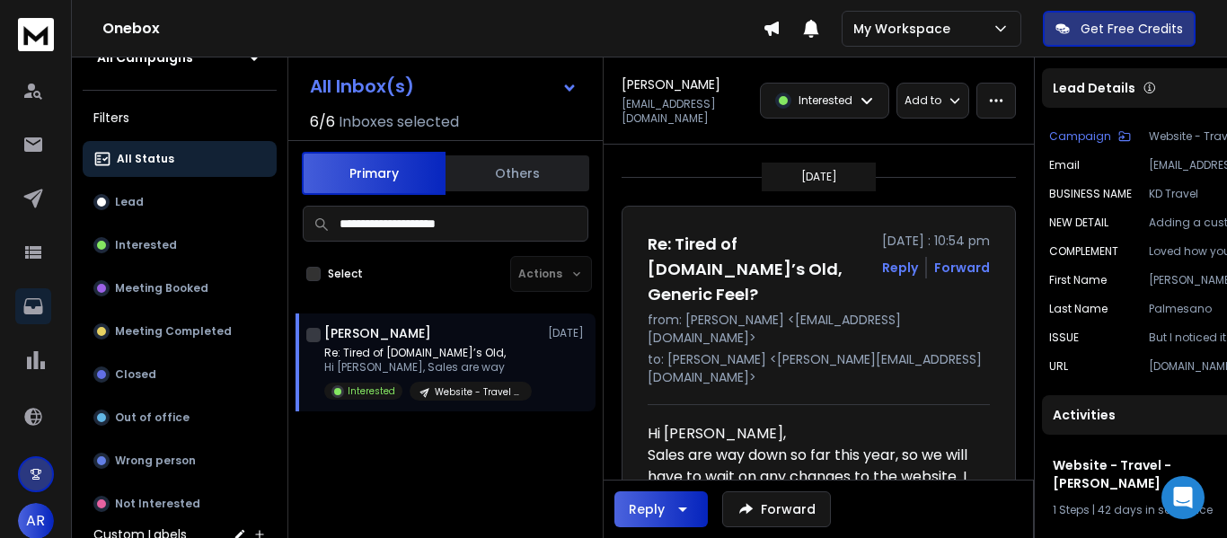
click at [888, 101] on div "Interested" at bounding box center [825, 101] width 128 height 34
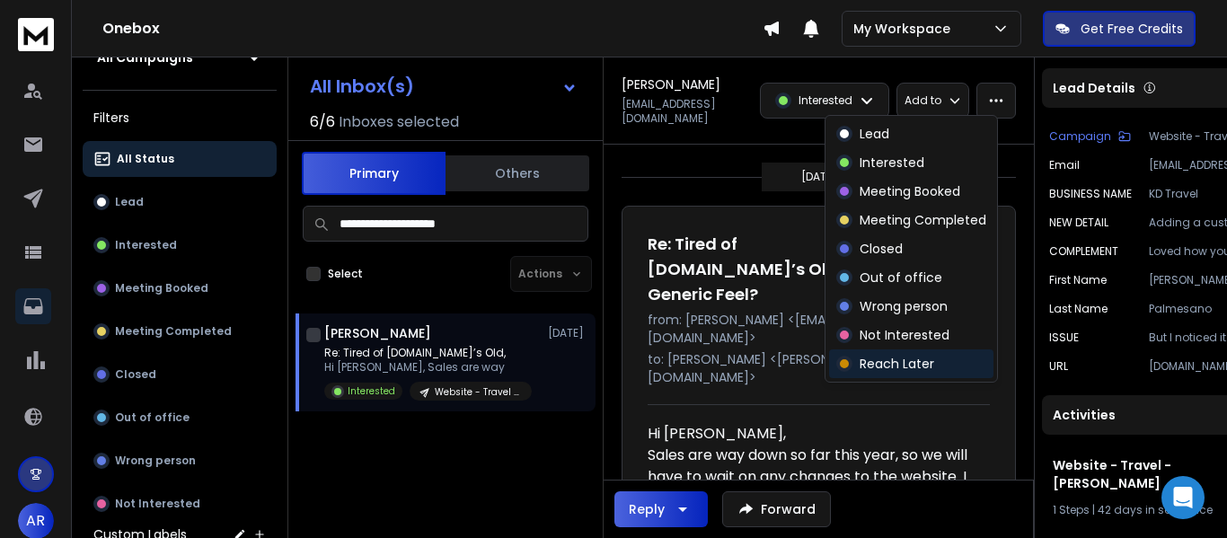
click at [905, 354] on div "Reach Later" at bounding box center [911, 363] width 164 height 29
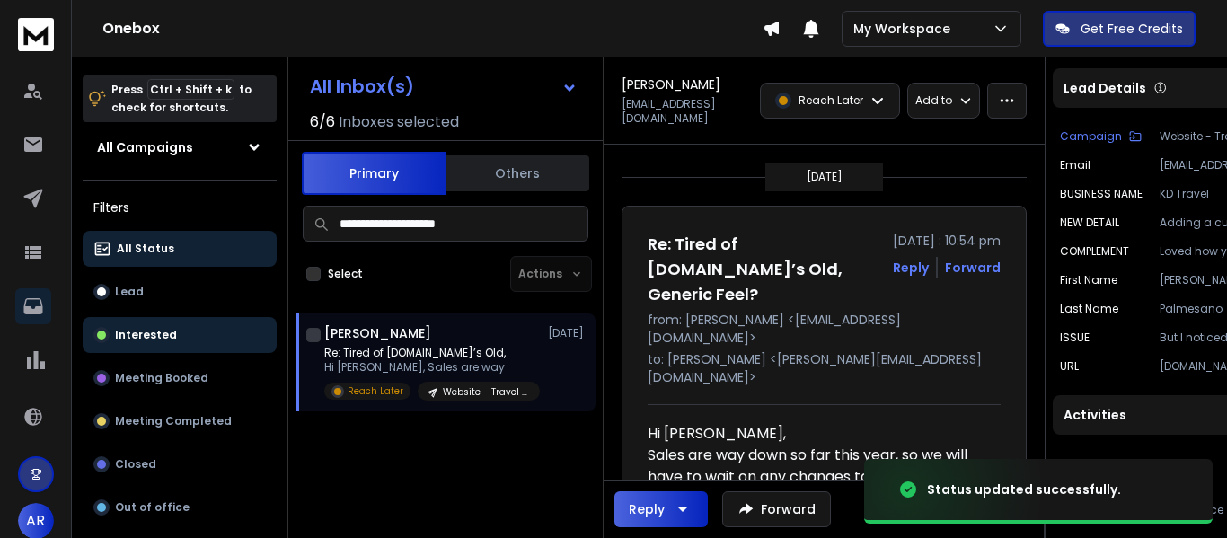
click at [185, 336] on button "Interested" at bounding box center [180, 335] width 194 height 36
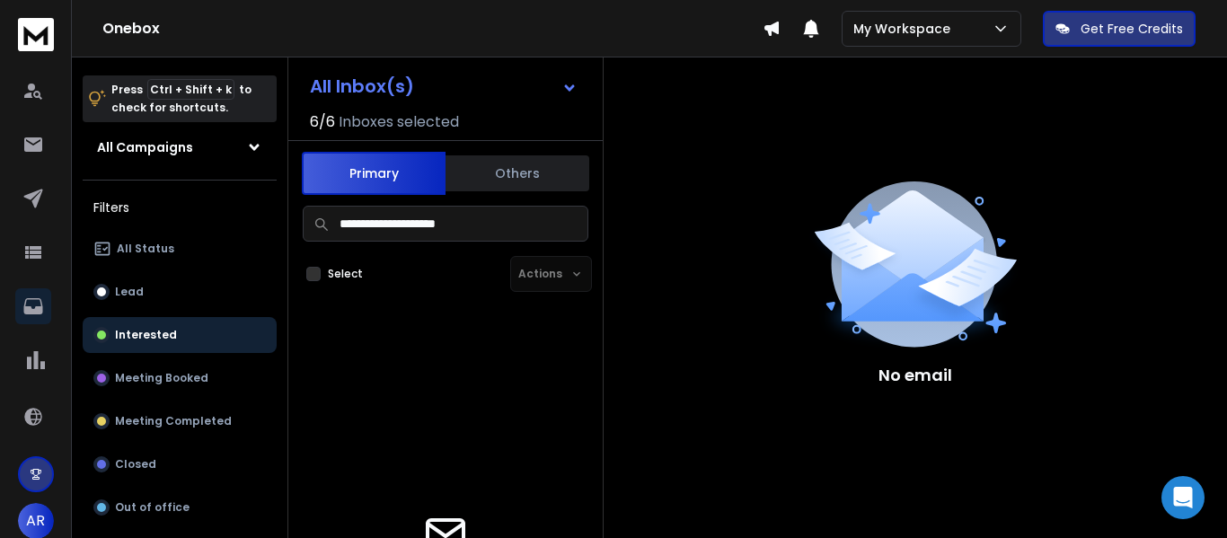
click at [476, 227] on input "**********" at bounding box center [446, 224] width 286 height 36
click at [198, 327] on button "Interested" at bounding box center [180, 335] width 194 height 36
click at [142, 347] on button "Interested" at bounding box center [180, 335] width 194 height 36
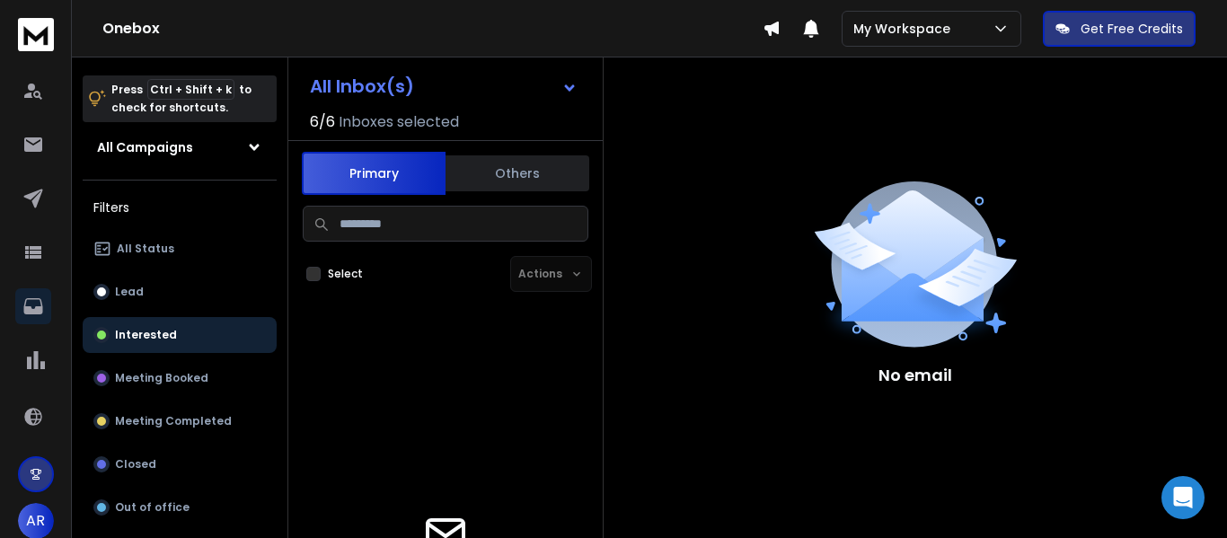
click at [407, 416] on div "No Emails" at bounding box center [445, 509] width 300 height 398
click at [162, 339] on p "Interested" at bounding box center [146, 335] width 62 height 14
click at [158, 259] on button "All Status" at bounding box center [180, 249] width 194 height 36
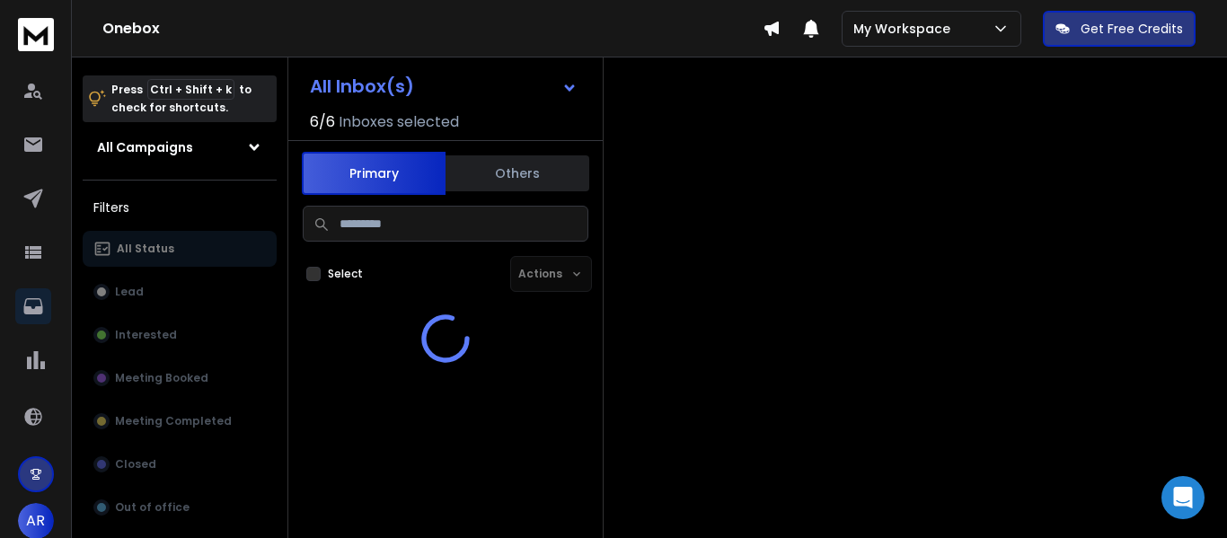
click at [146, 326] on div "All Status Lead Interested Meeting Booked Meeting Completed Closed Out of offic…" at bounding box center [180, 421] width 194 height 381
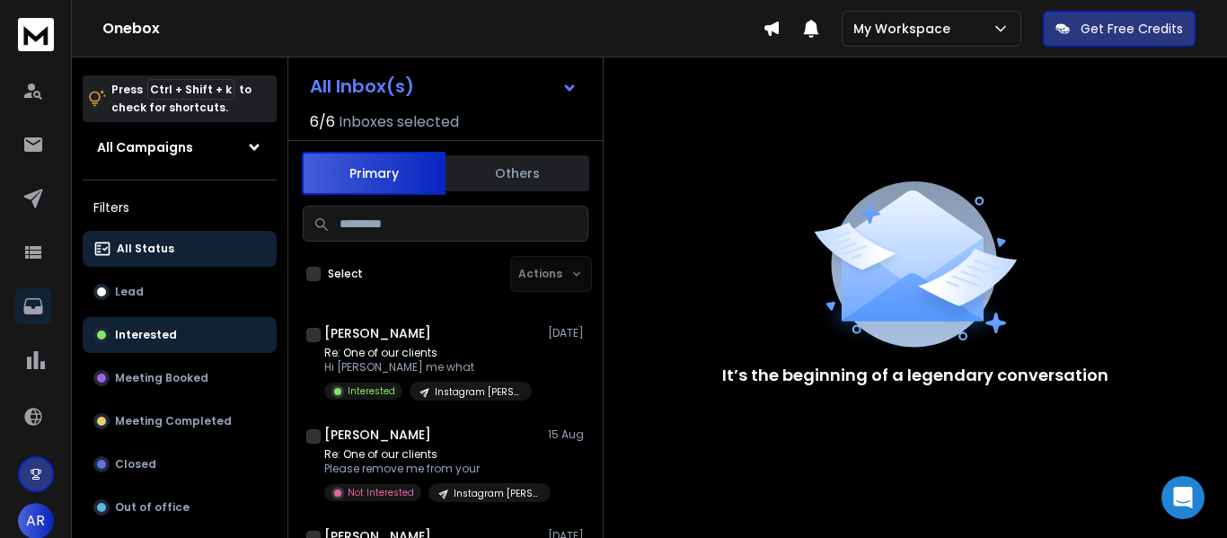
click at [147, 326] on button "Interested" at bounding box center [180, 335] width 194 height 36
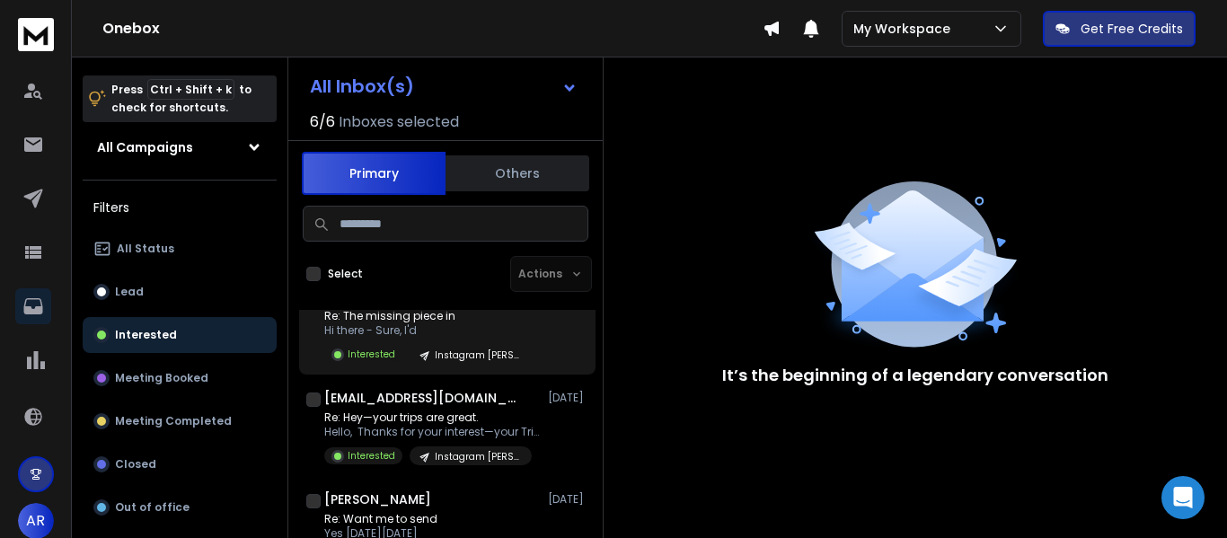
scroll to position [180, 0]
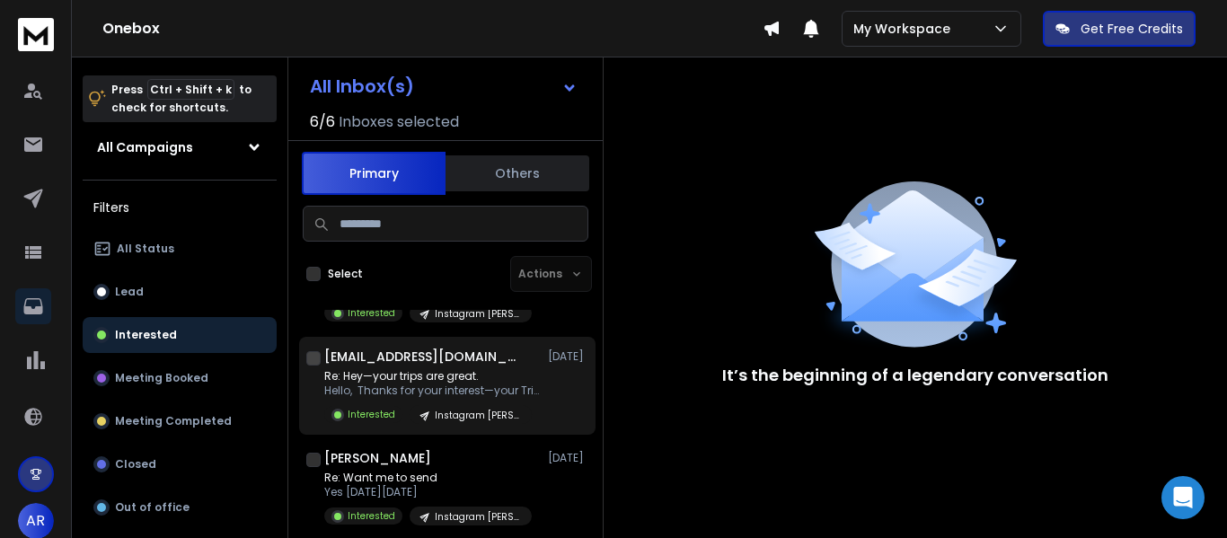
click at [545, 416] on div "Re: Hey—your trips are great. Hello, Thanks for your interest—your Trip Interes…" at bounding box center [456, 396] width 264 height 55
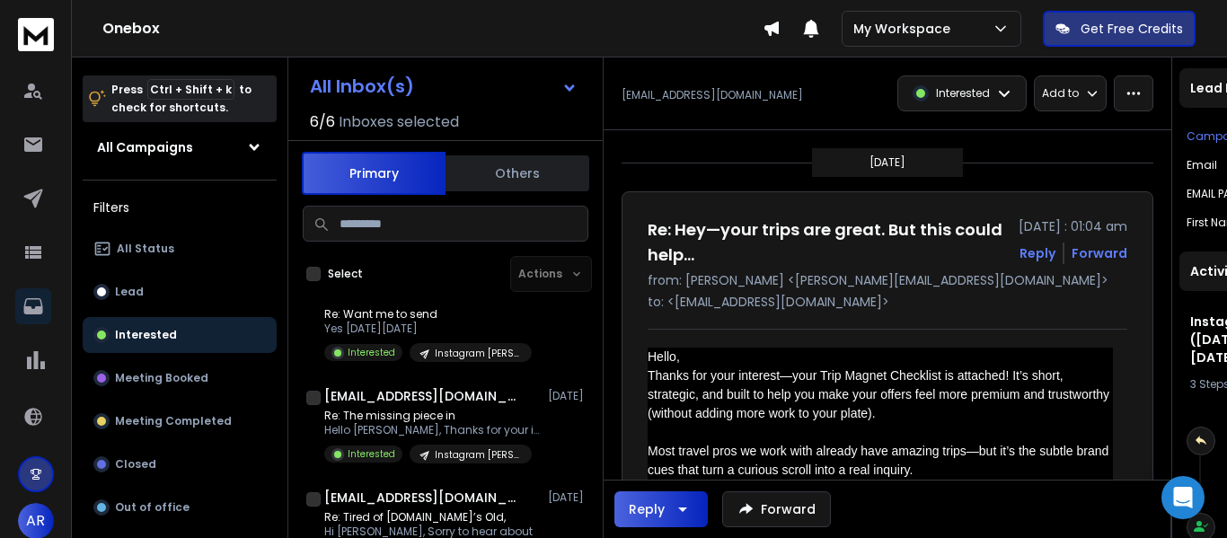
scroll to position [348, 0]
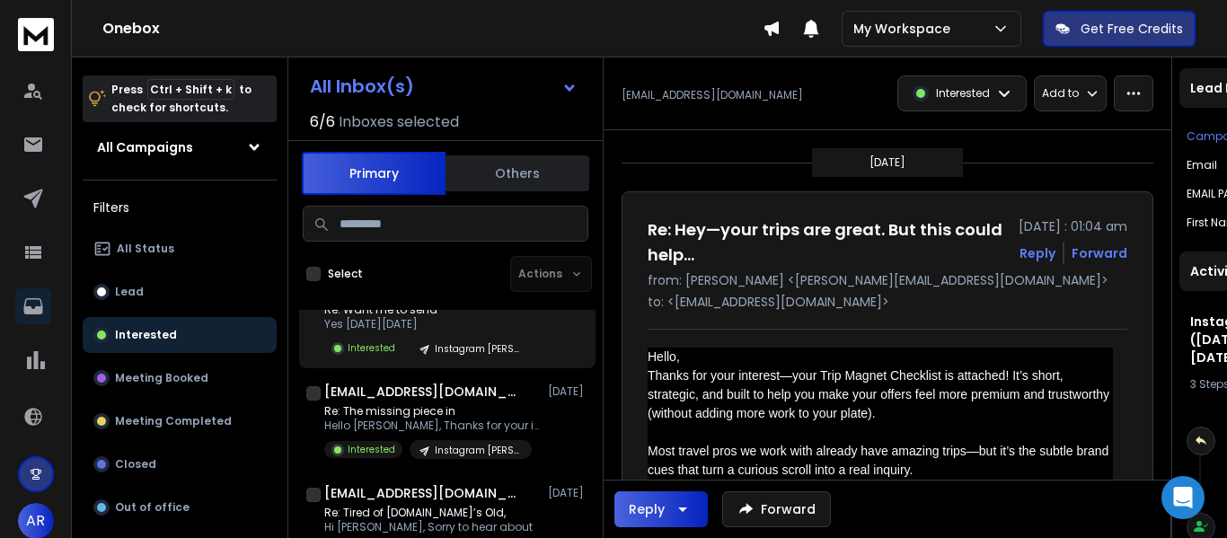
click at [550, 343] on div "Re: Want me to send Yes [DATE][DATE] Interested Instagram [PERSON_NAME] ([DATE]…" at bounding box center [456, 330] width 264 height 55
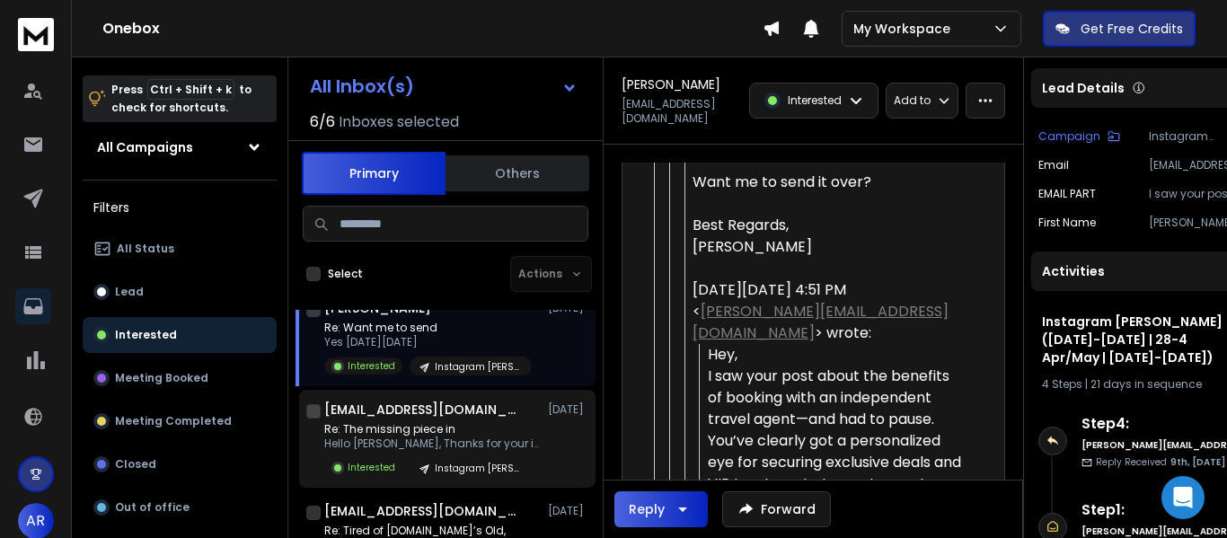
scroll to position [13, 0]
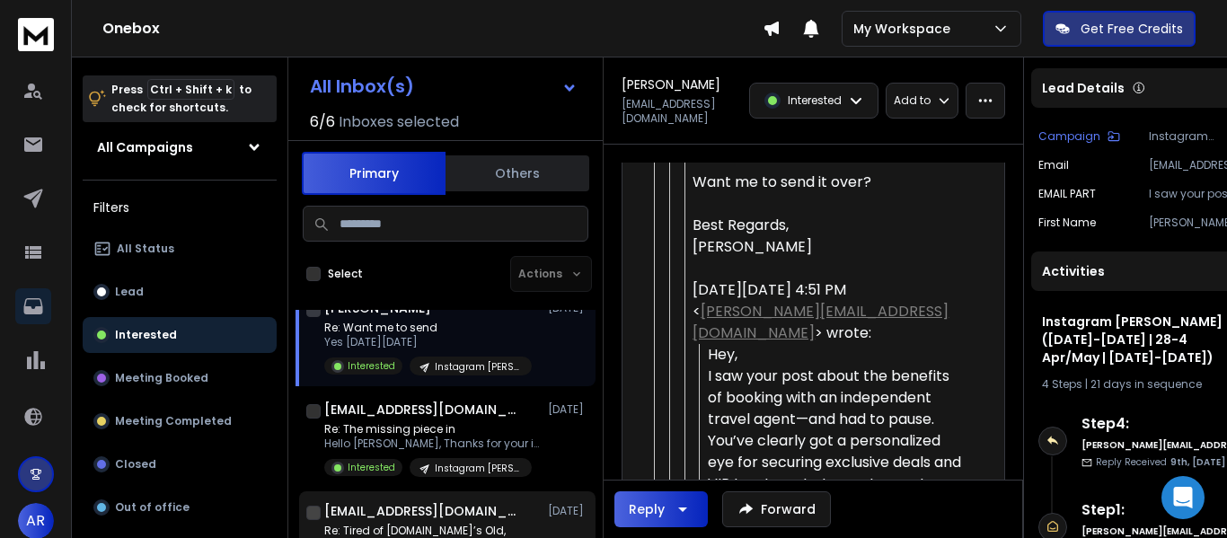
click at [480, 502] on h1 "[EMAIL_ADDRESS][DOMAIN_NAME]" at bounding box center [423, 511] width 198 height 18
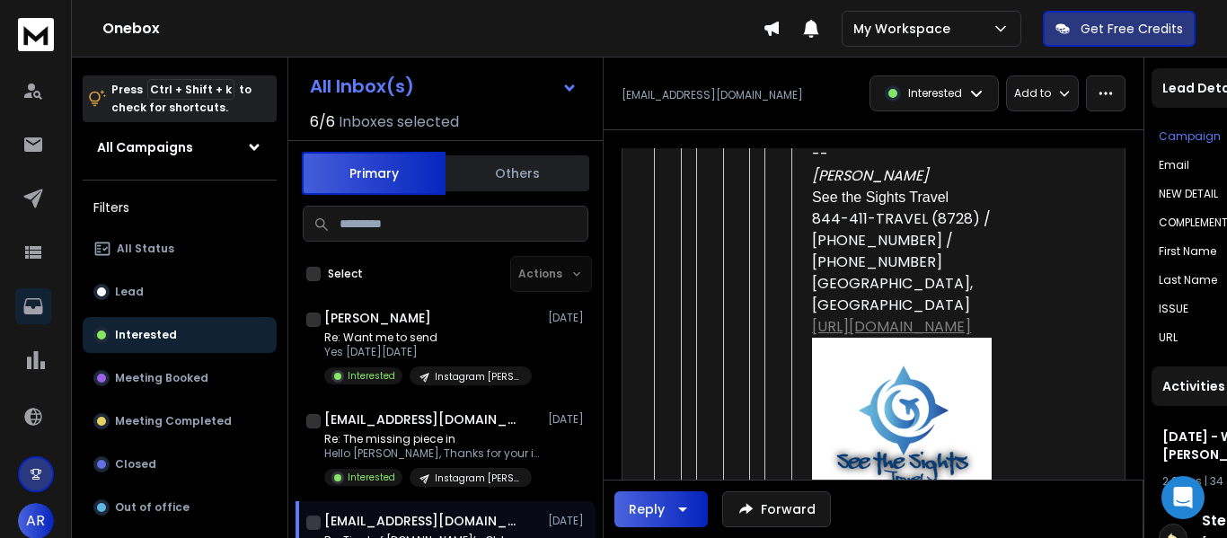
scroll to position [330, 0]
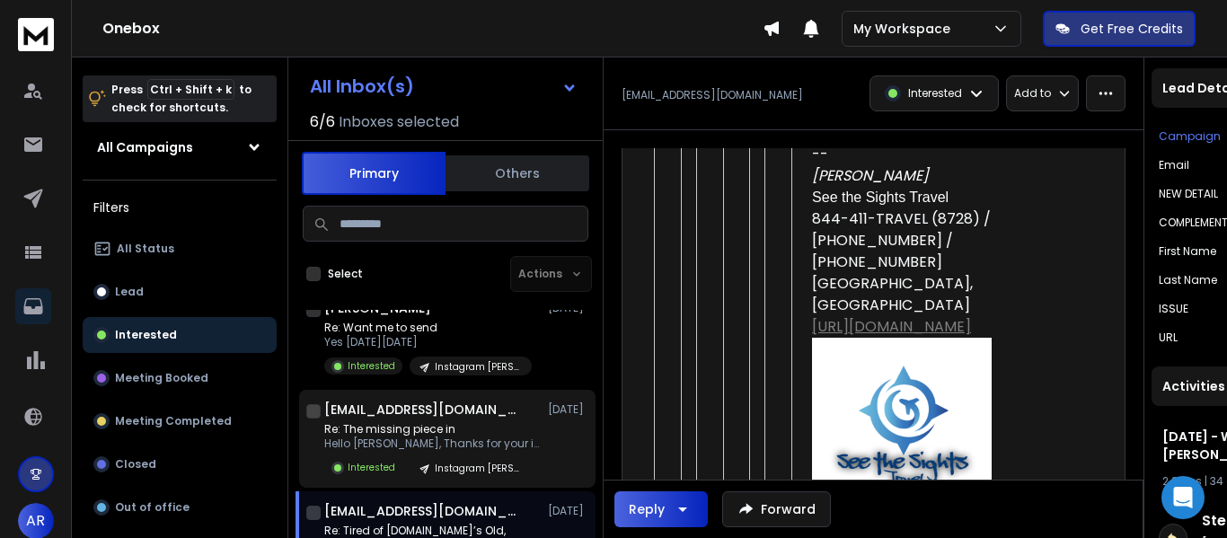
click at [489, 390] on div "[EMAIL_ADDRESS][DOMAIN_NAME] [DATE] Re: The missing piece in Hello [PERSON_NAME…" at bounding box center [447, 439] width 296 height 98
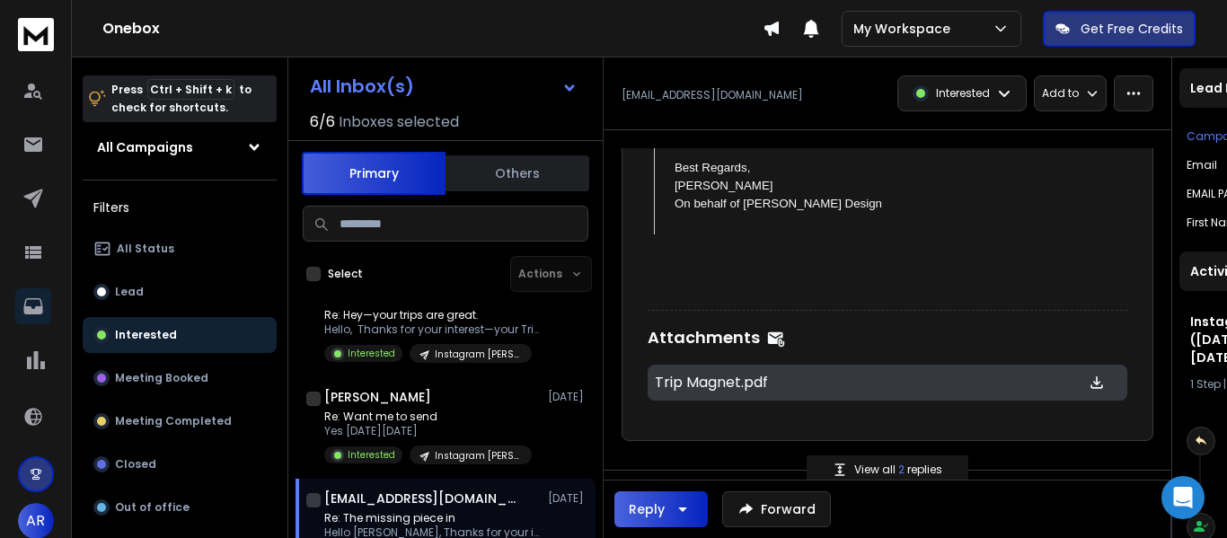
scroll to position [240, 0]
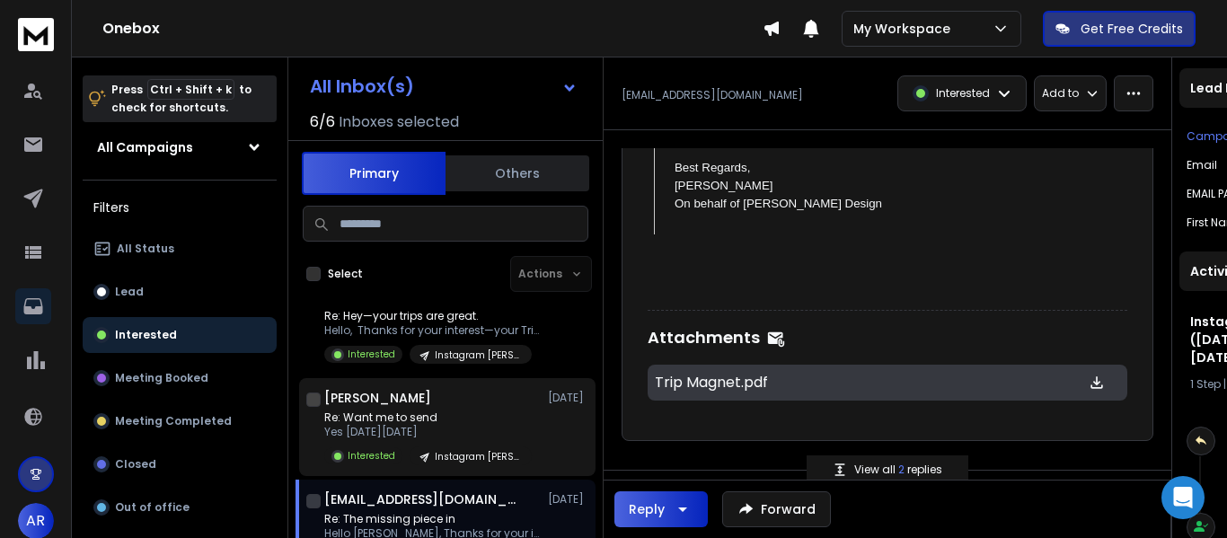
click at [502, 425] on p "Yes [DATE][DATE]" at bounding box center [427, 432] width 207 height 14
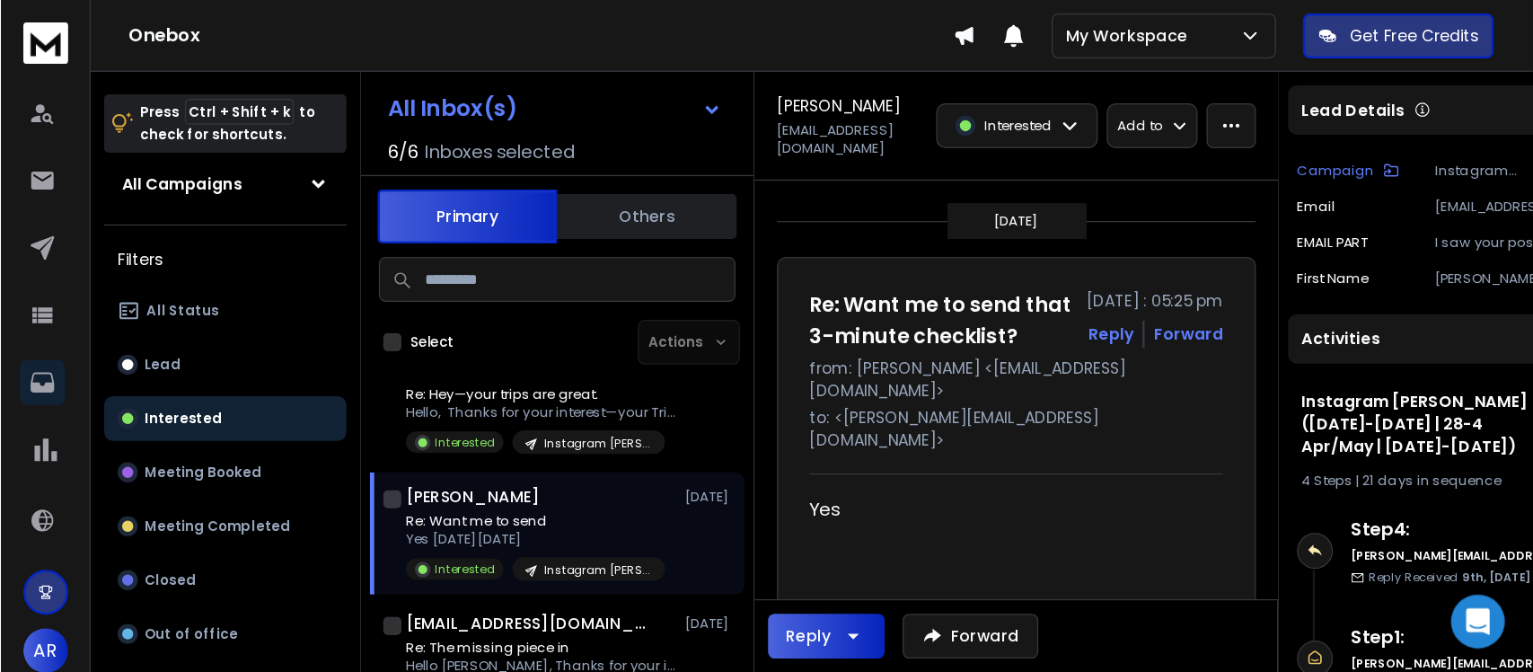
scroll to position [0, 0]
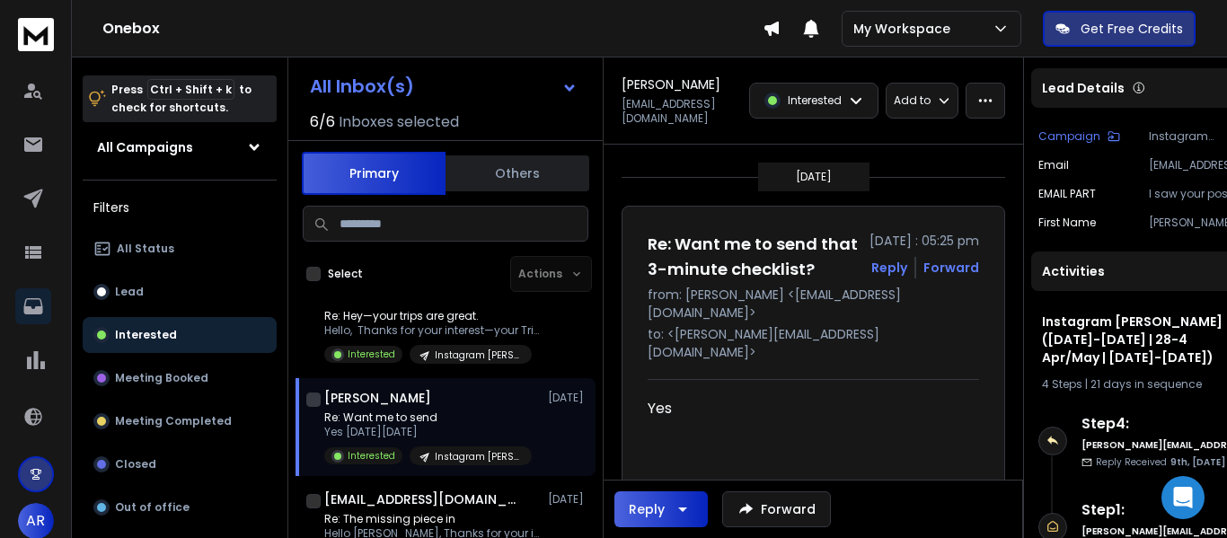
click at [1124, 86] on p "Lead Details" at bounding box center [1083, 88] width 83 height 18
click at [1184, 75] on div "Lead Details" at bounding box center [1143, 88] width 225 height 40
click at [869, 175] on div "[DATE]" at bounding box center [813, 177] width 111 height 29
click at [869, 174] on div "[DATE]" at bounding box center [813, 177] width 111 height 29
click at [1005, 87] on button "button" at bounding box center [985, 101] width 40 height 36
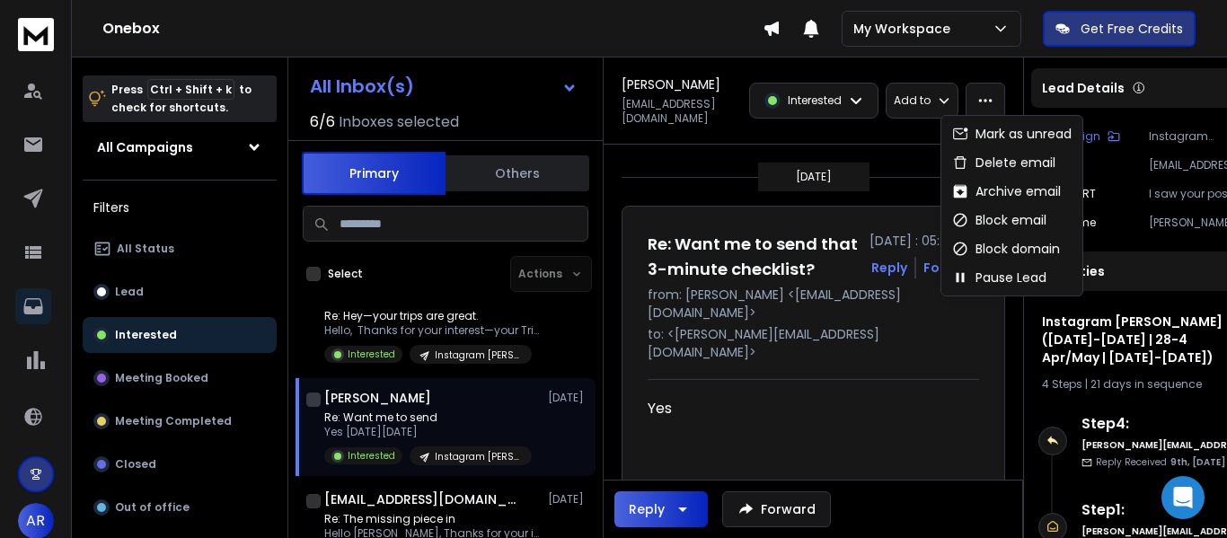
click at [1005, 85] on button "button" at bounding box center [985, 101] width 40 height 36
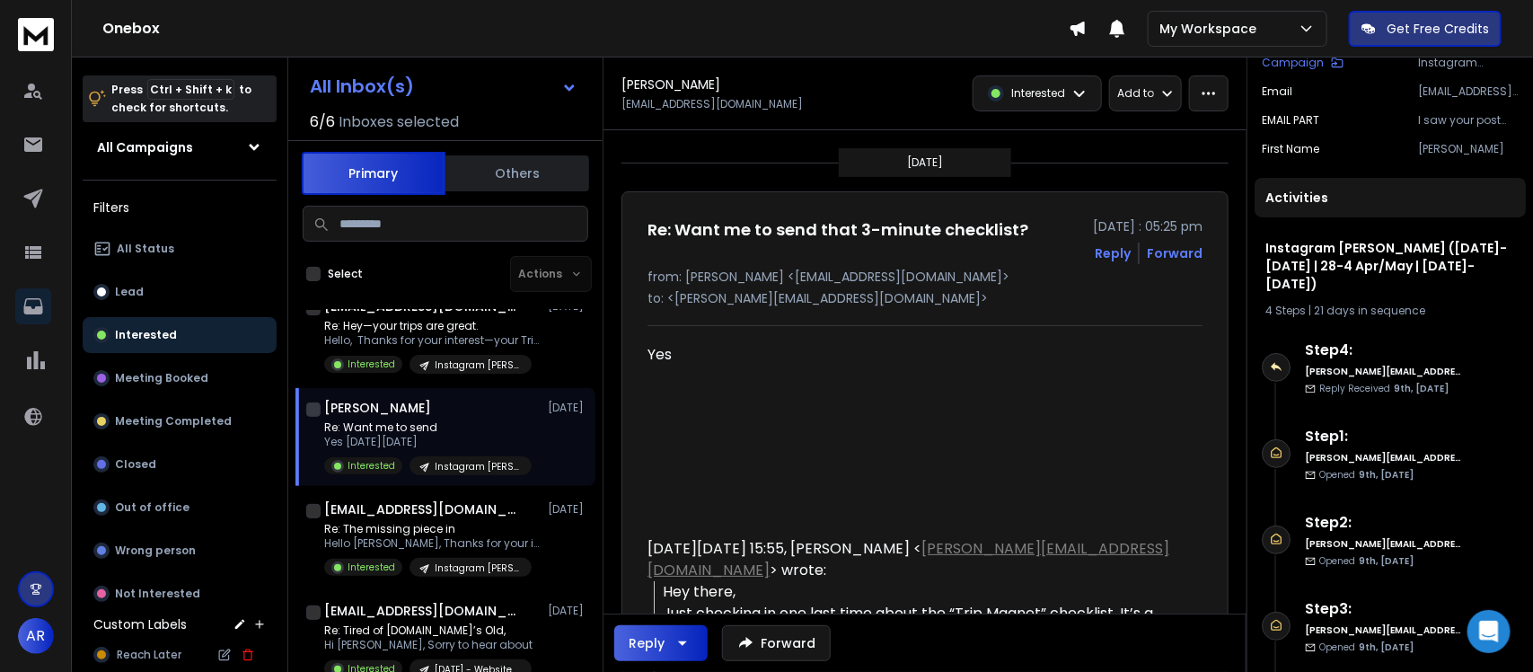
scroll to position [112, 0]
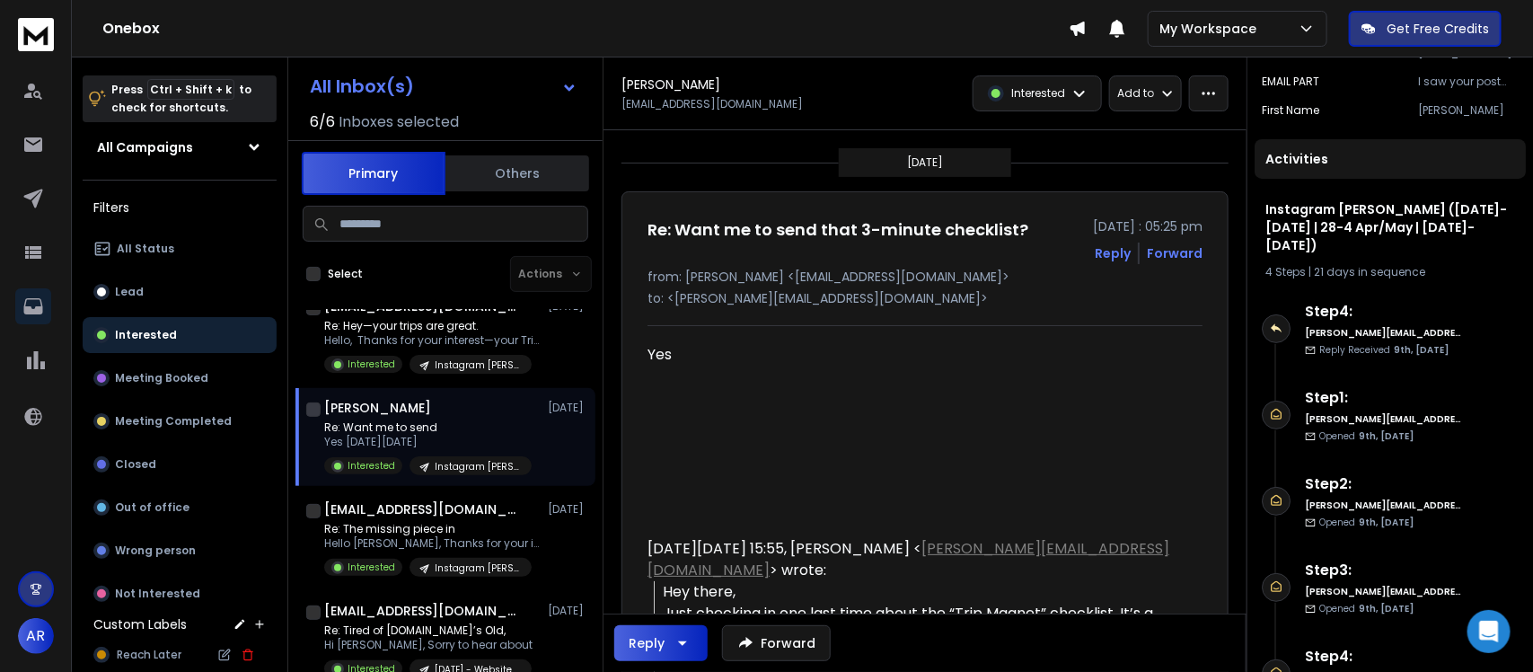
click at [1212, 343] on p "Reply Received 9th, [DATE]" at bounding box center [1383, 349] width 129 height 13
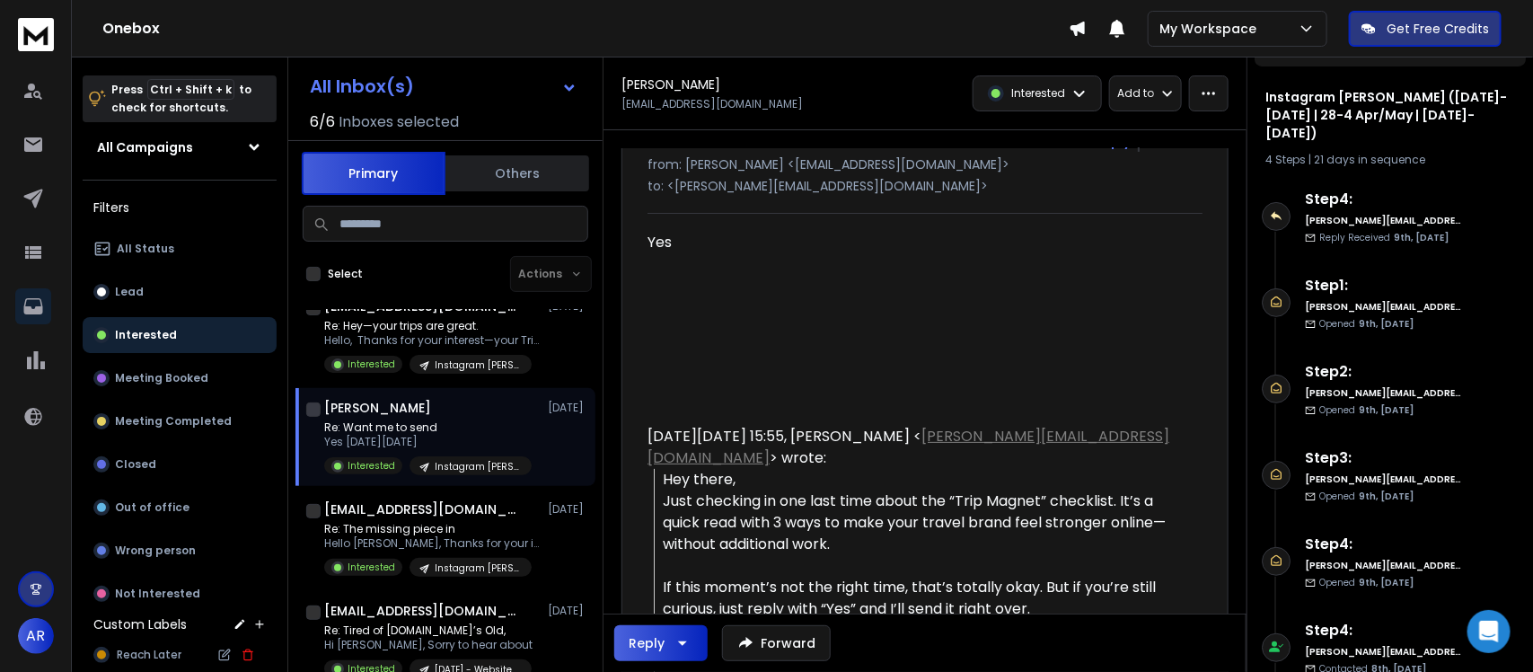
click at [507, 190] on button "Others" at bounding box center [517, 174] width 144 height 40
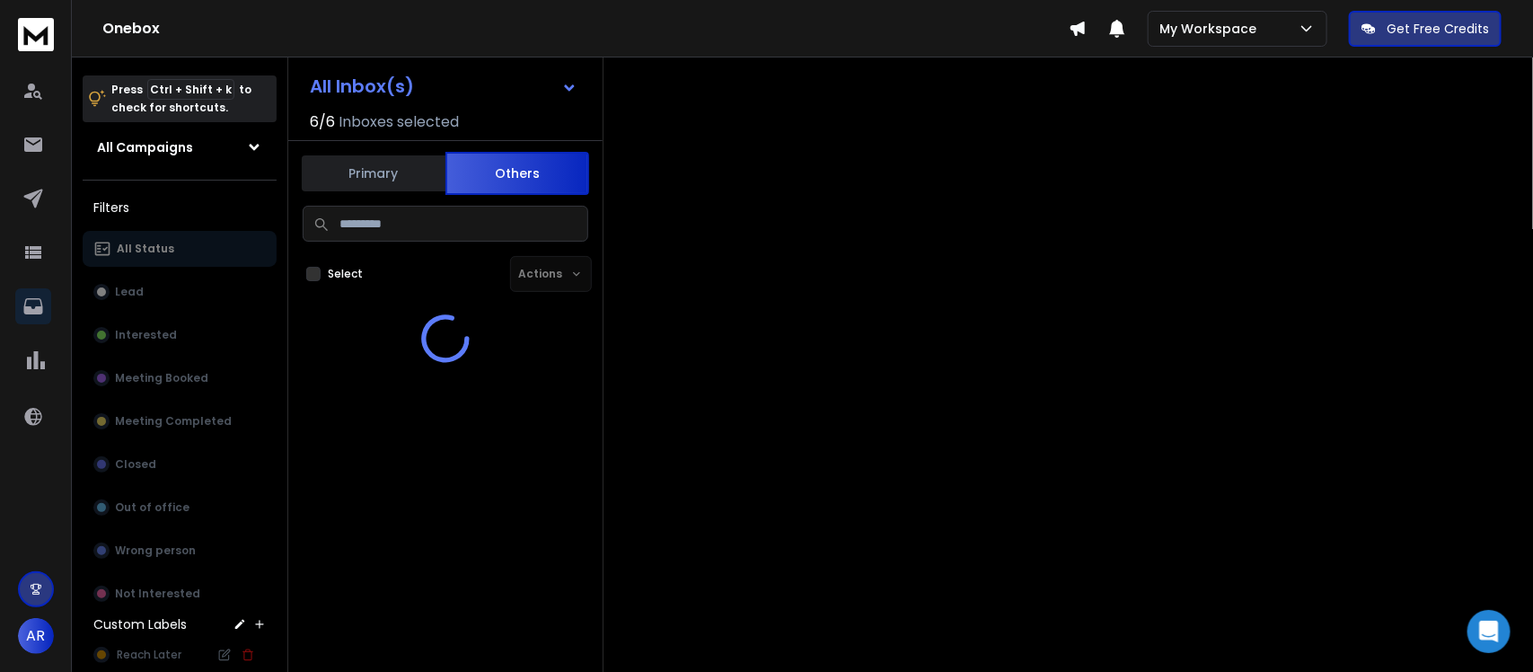
scroll to position [0, 0]
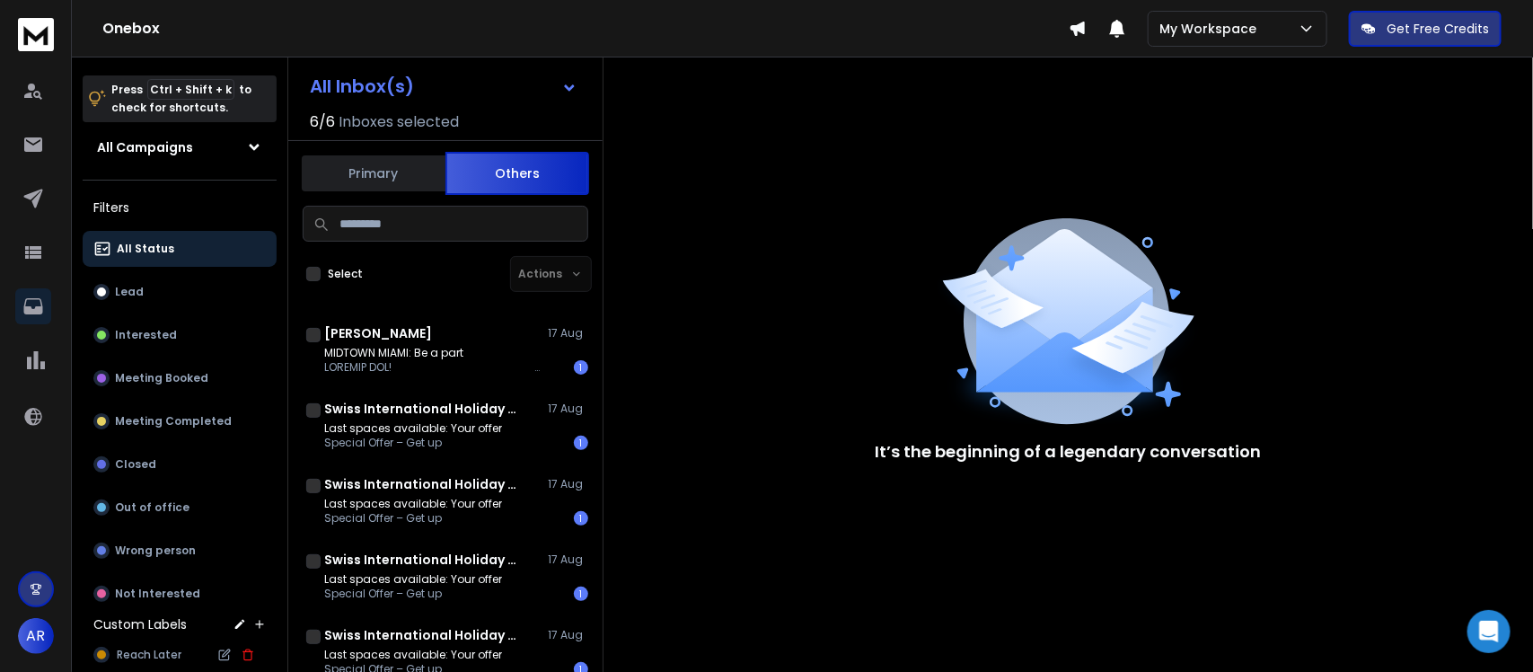
click at [383, 207] on input at bounding box center [446, 224] width 286 height 36
click at [396, 181] on button "Primary" at bounding box center [374, 174] width 144 height 40
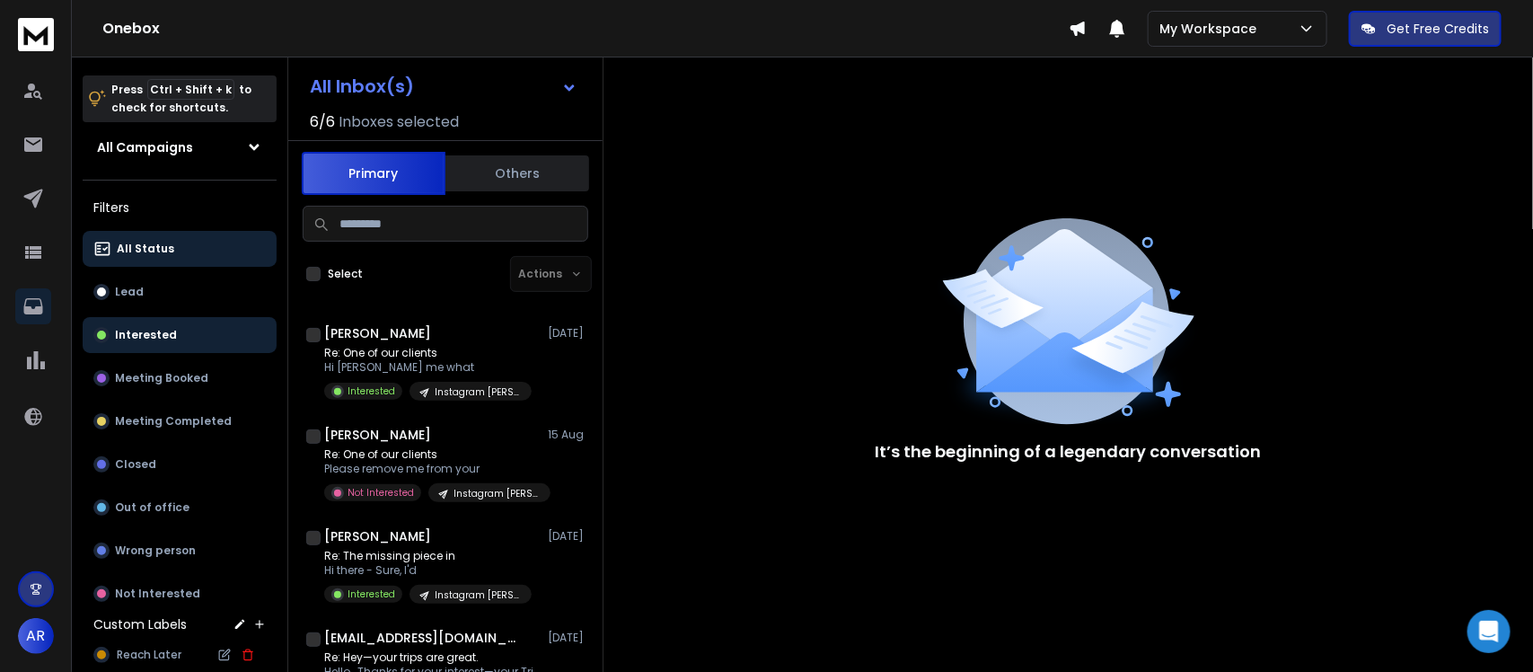
click at [154, 350] on button "Interested" at bounding box center [180, 335] width 194 height 36
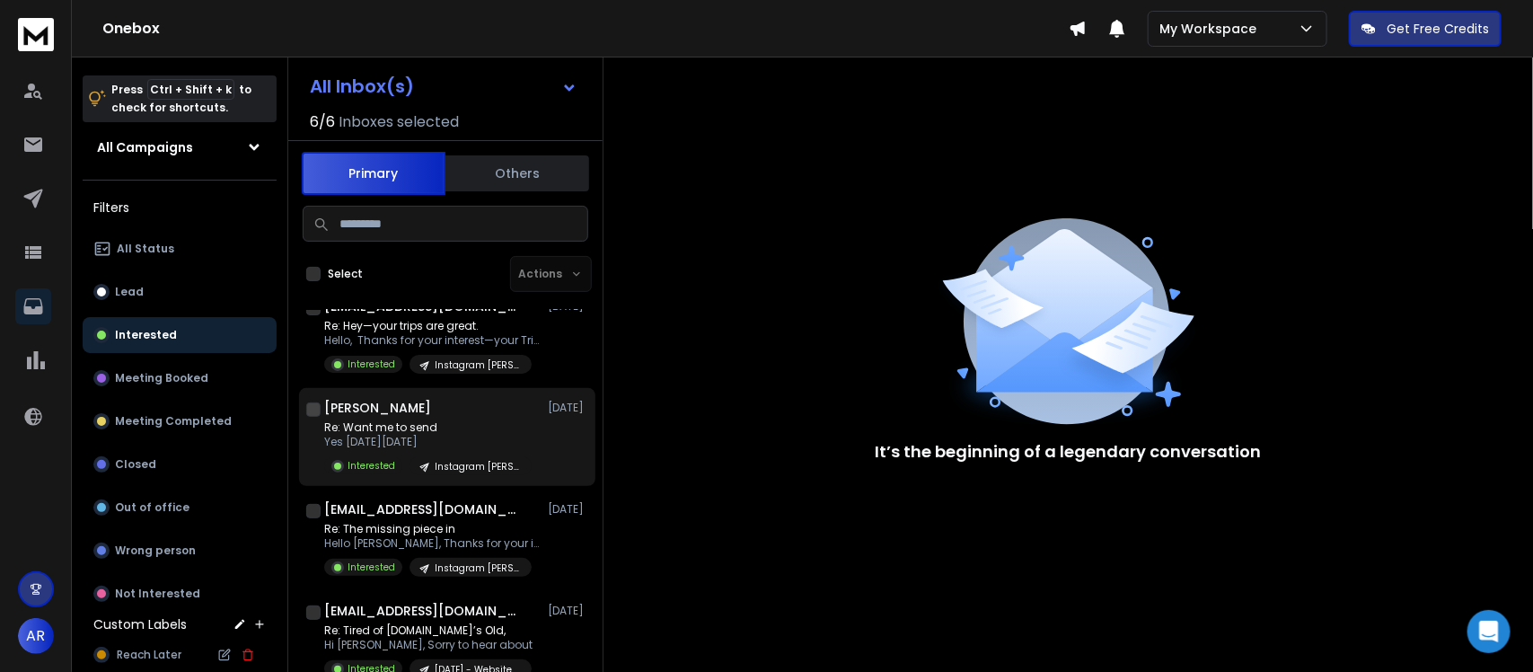
scroll to position [229, 0]
click at [464, 431] on p "Re: Want me to send" at bounding box center [427, 428] width 207 height 14
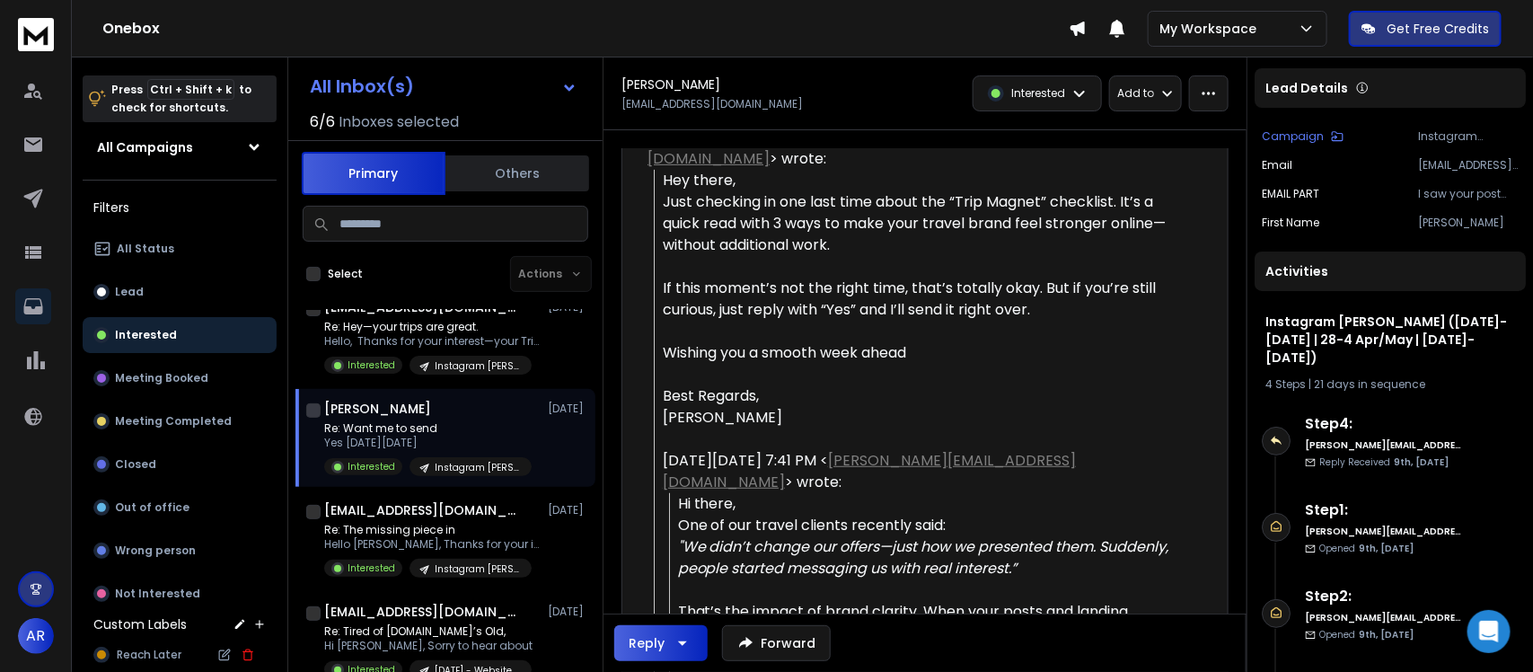
scroll to position [449, 0]
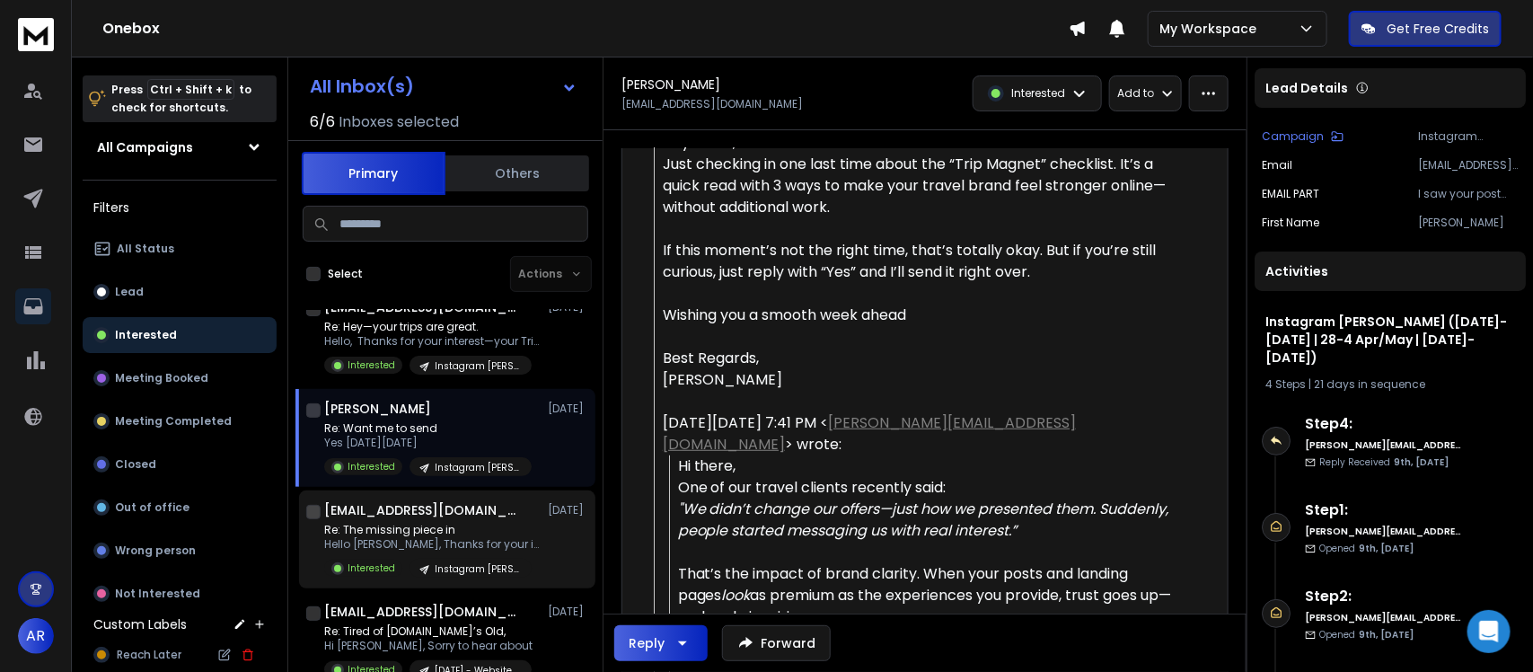
click at [514, 518] on div "[EMAIL_ADDRESS][DOMAIN_NAME] [DATE] Re: The missing piece in Hello [PERSON_NAME…" at bounding box center [456, 539] width 264 height 76
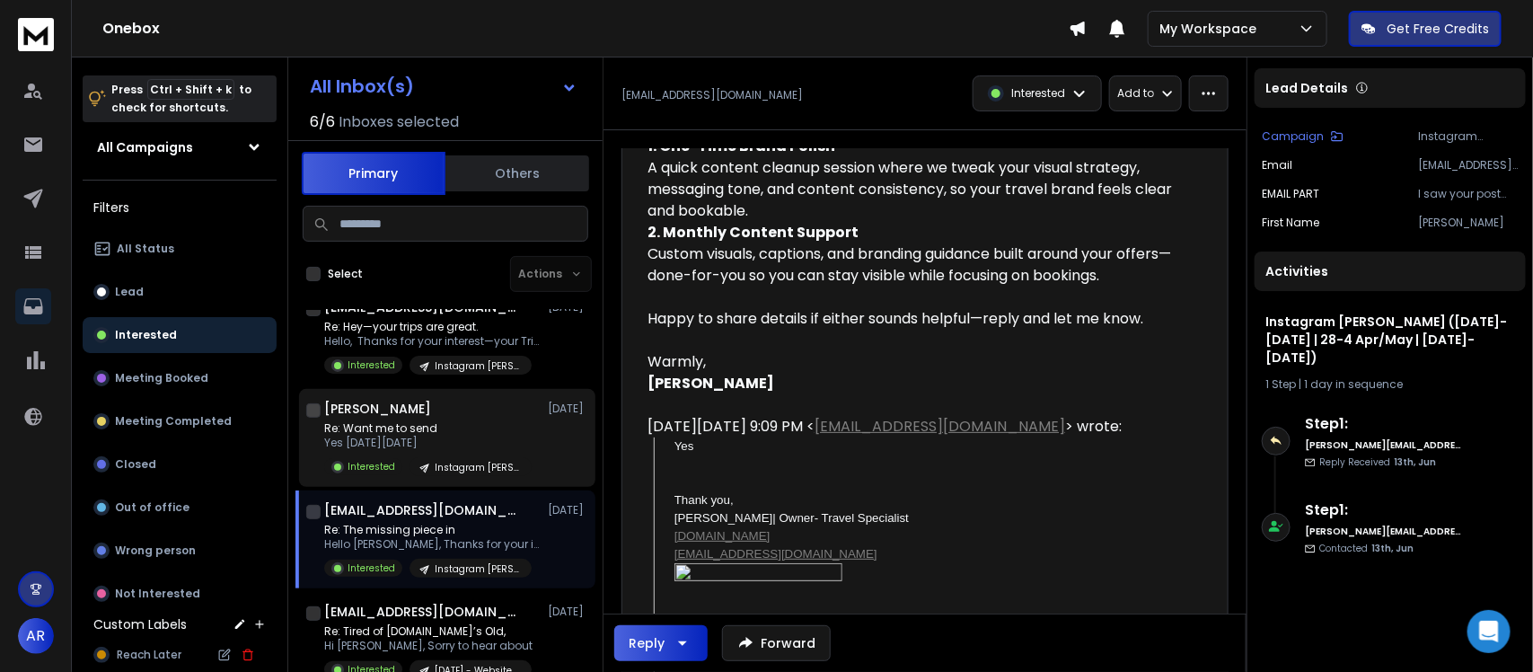
click at [422, 436] on p "Yes [DATE][DATE]" at bounding box center [427, 443] width 207 height 14
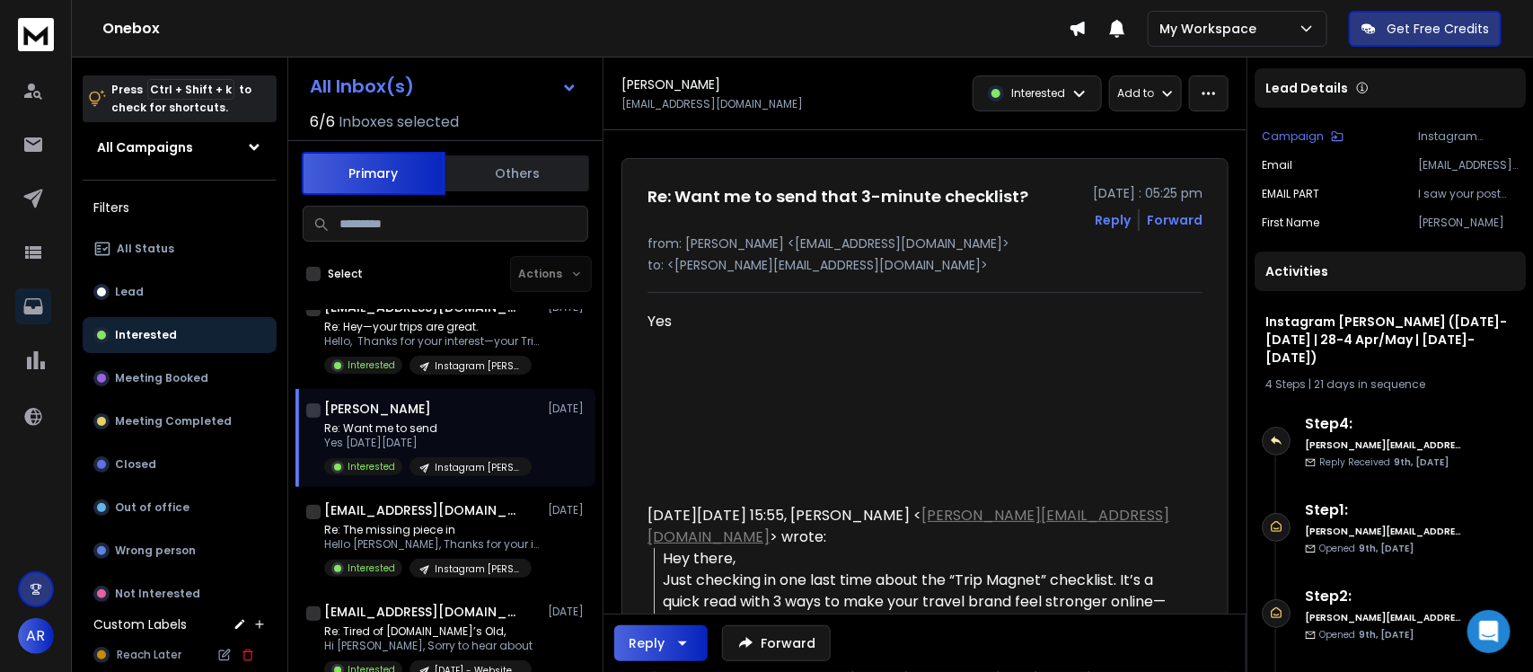
scroll to position [0, 0]
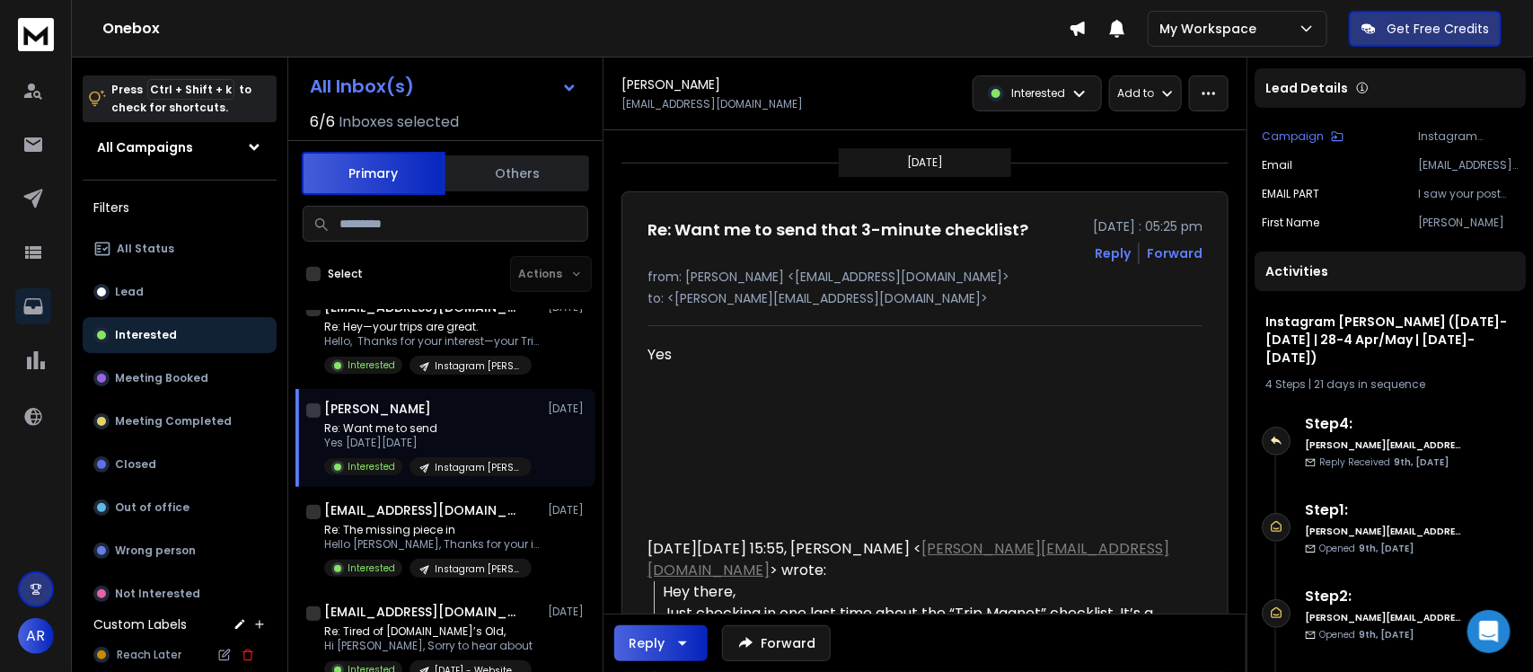
click at [1101, 88] on div "Interested" at bounding box center [1037, 93] width 128 height 34
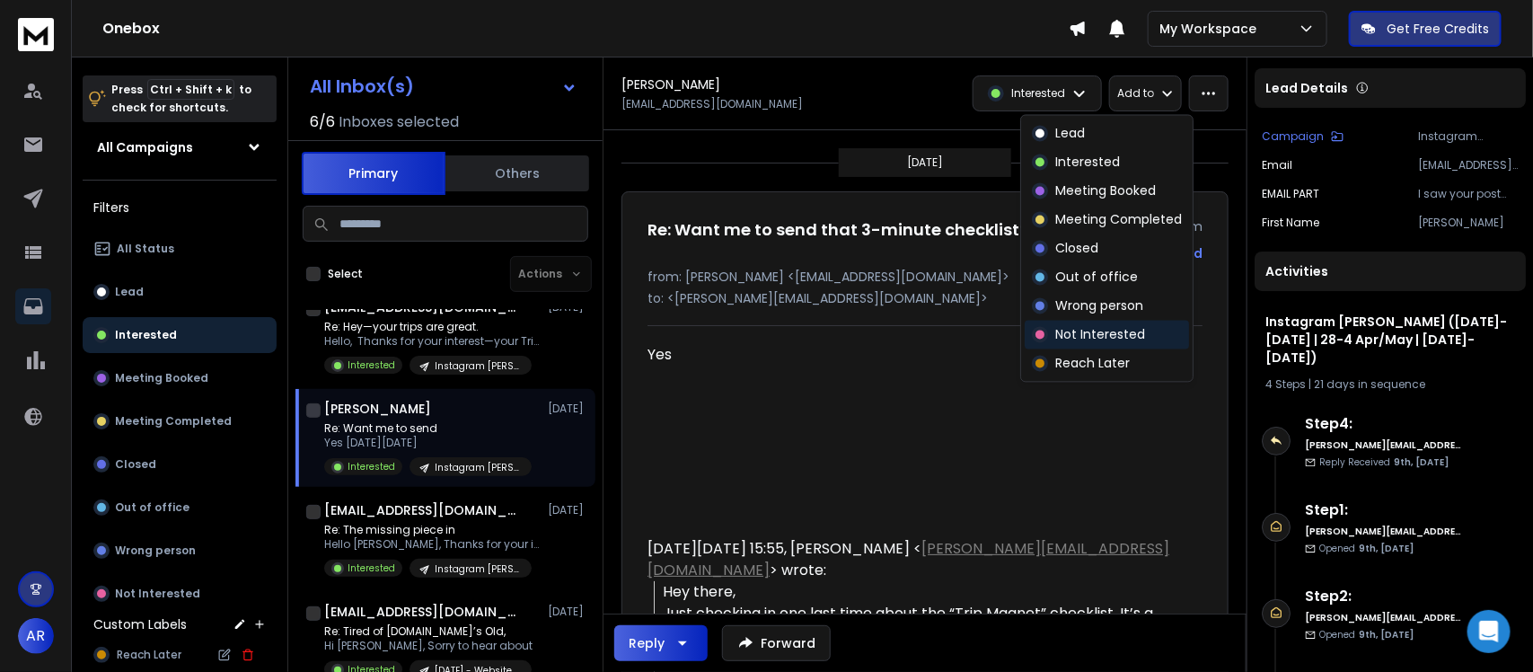
click at [1110, 323] on div "Not Interested" at bounding box center [1107, 335] width 164 height 29
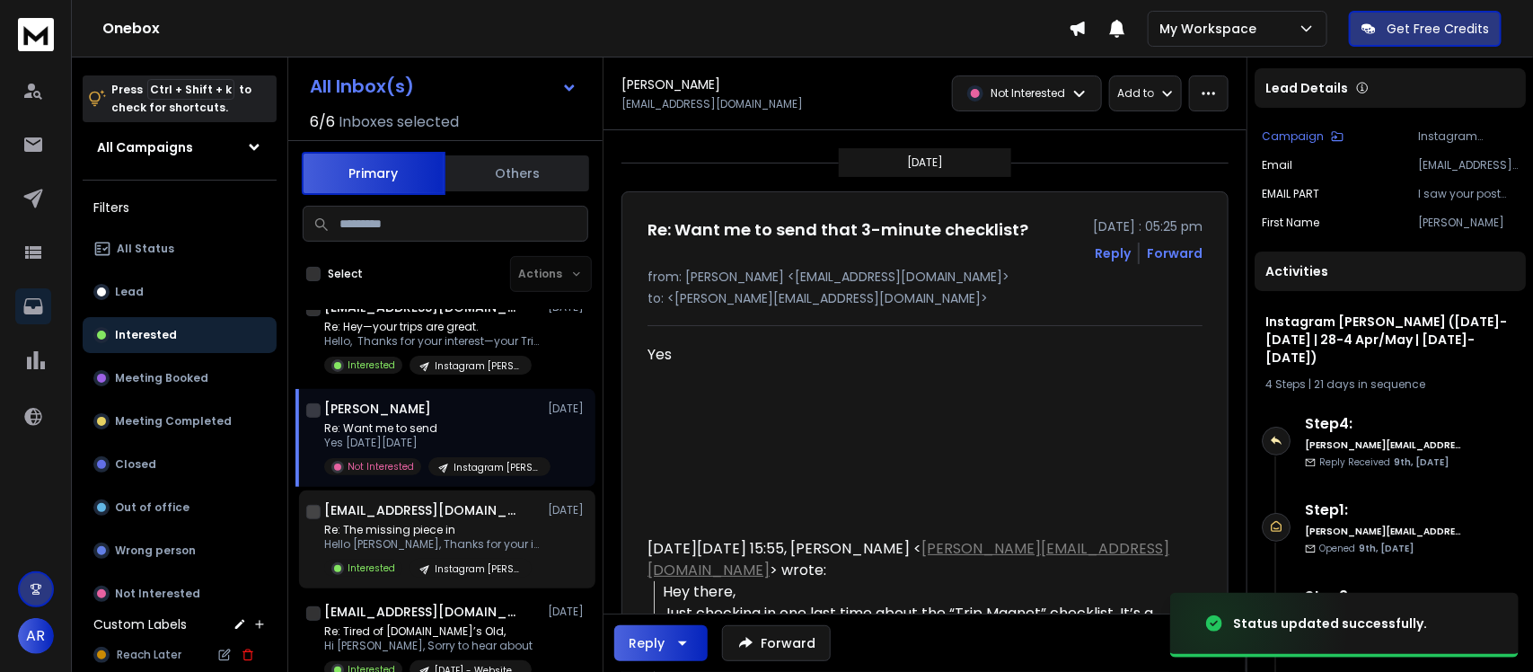
click at [523, 515] on div "[EMAIL_ADDRESS][DOMAIN_NAME] [DATE]" at bounding box center [456, 510] width 264 height 18
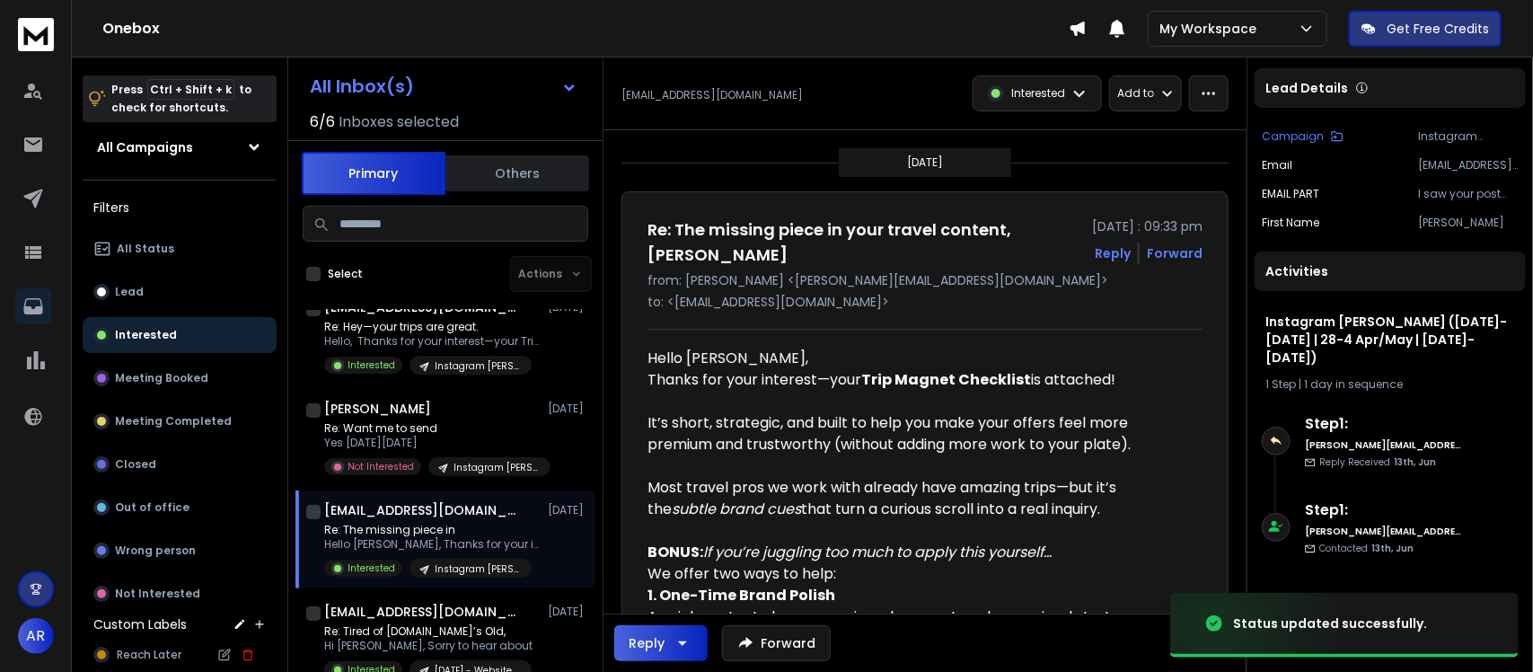
click at [187, 338] on button "Interested" at bounding box center [180, 335] width 194 height 36
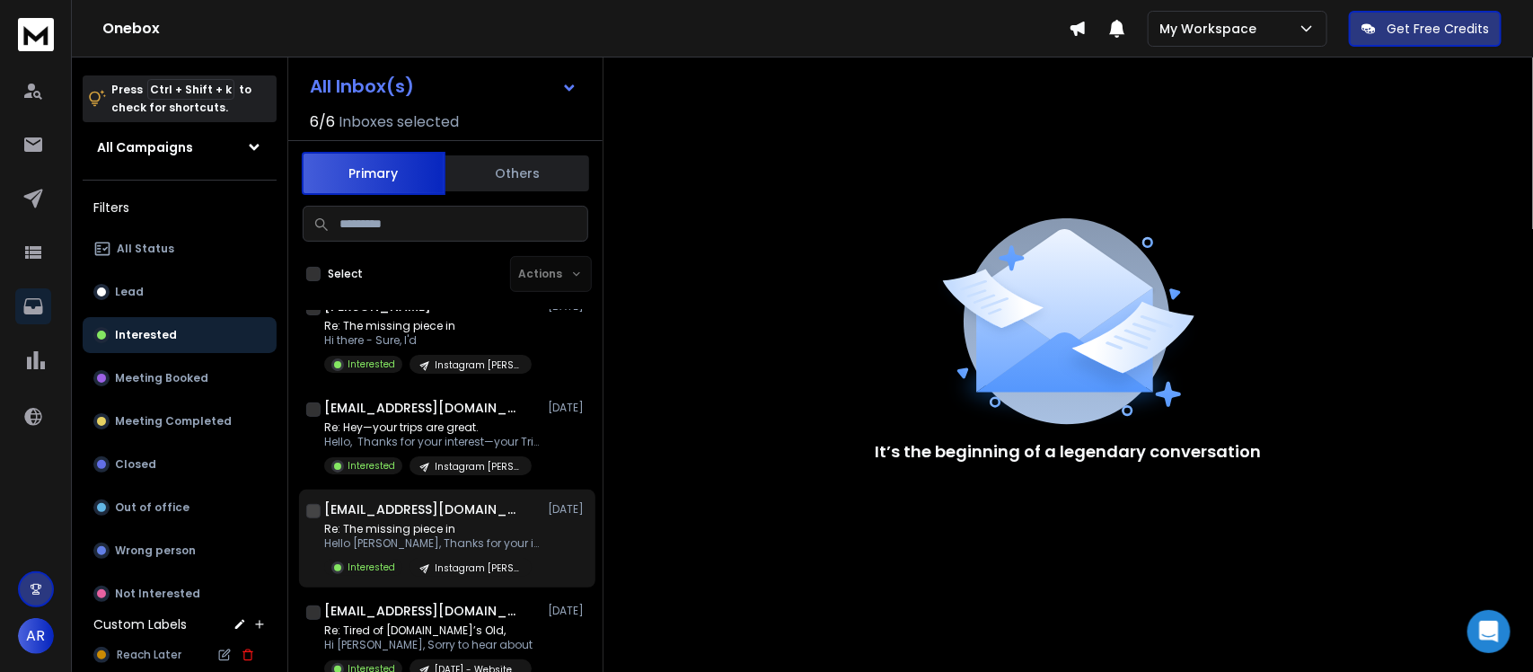
scroll to position [128, 0]
click at [451, 501] on h1 "[EMAIL_ADDRESS][DOMAIN_NAME]" at bounding box center [423, 510] width 198 height 18
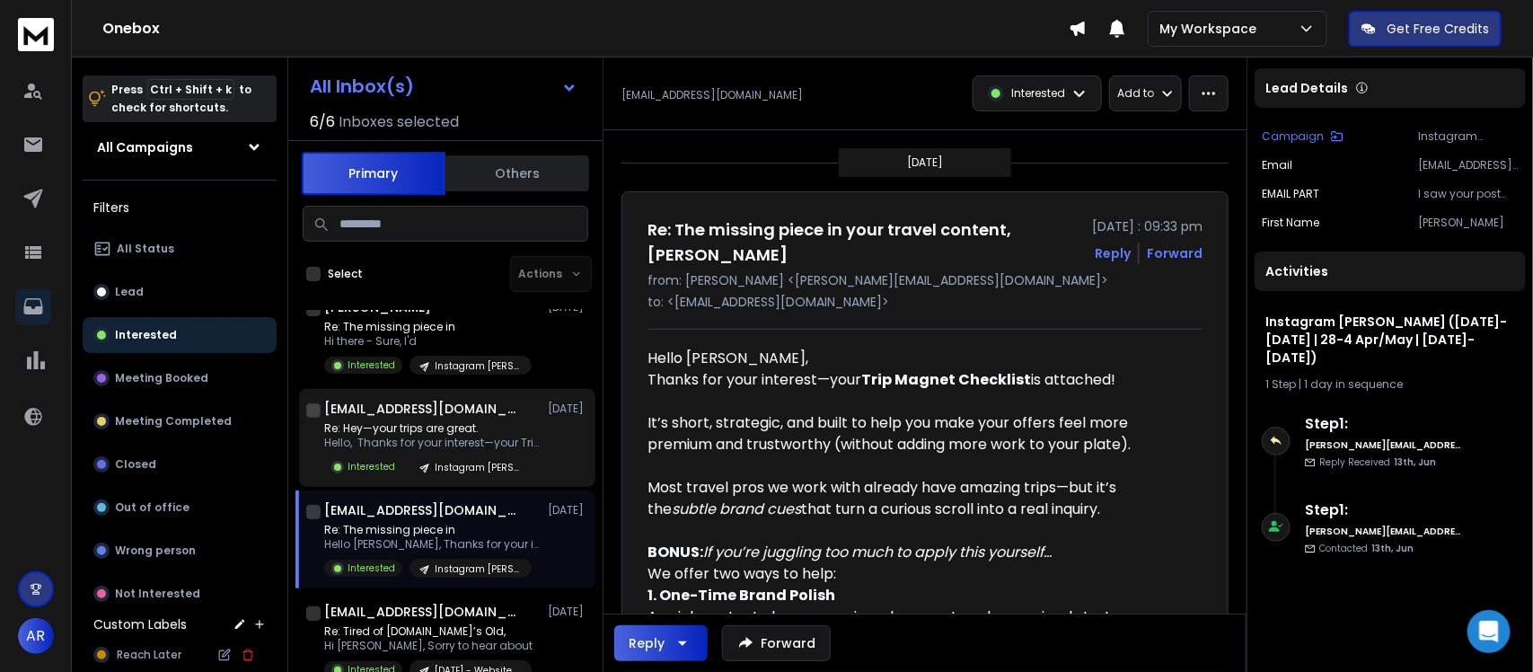
click at [415, 421] on p "Re: Hey—your trips are great." at bounding box center [432, 428] width 216 height 14
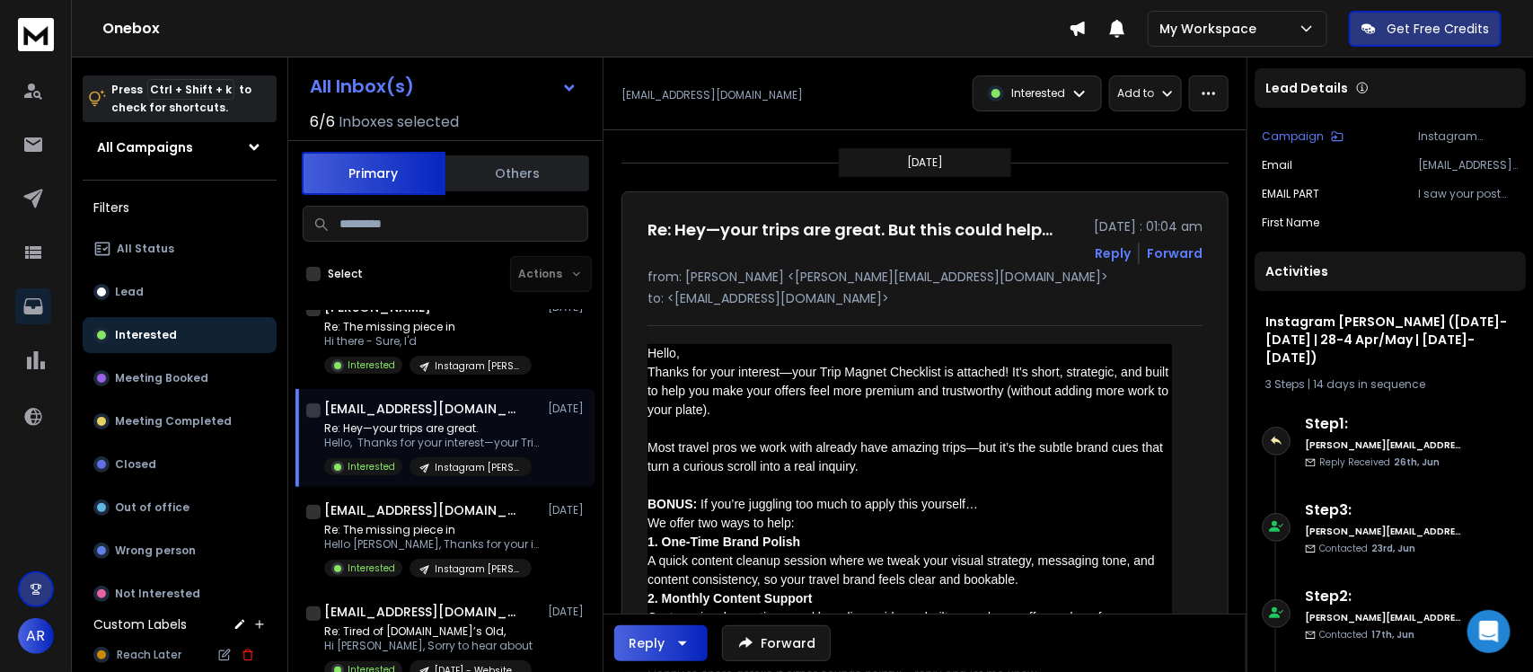
scroll to position [225, 0]
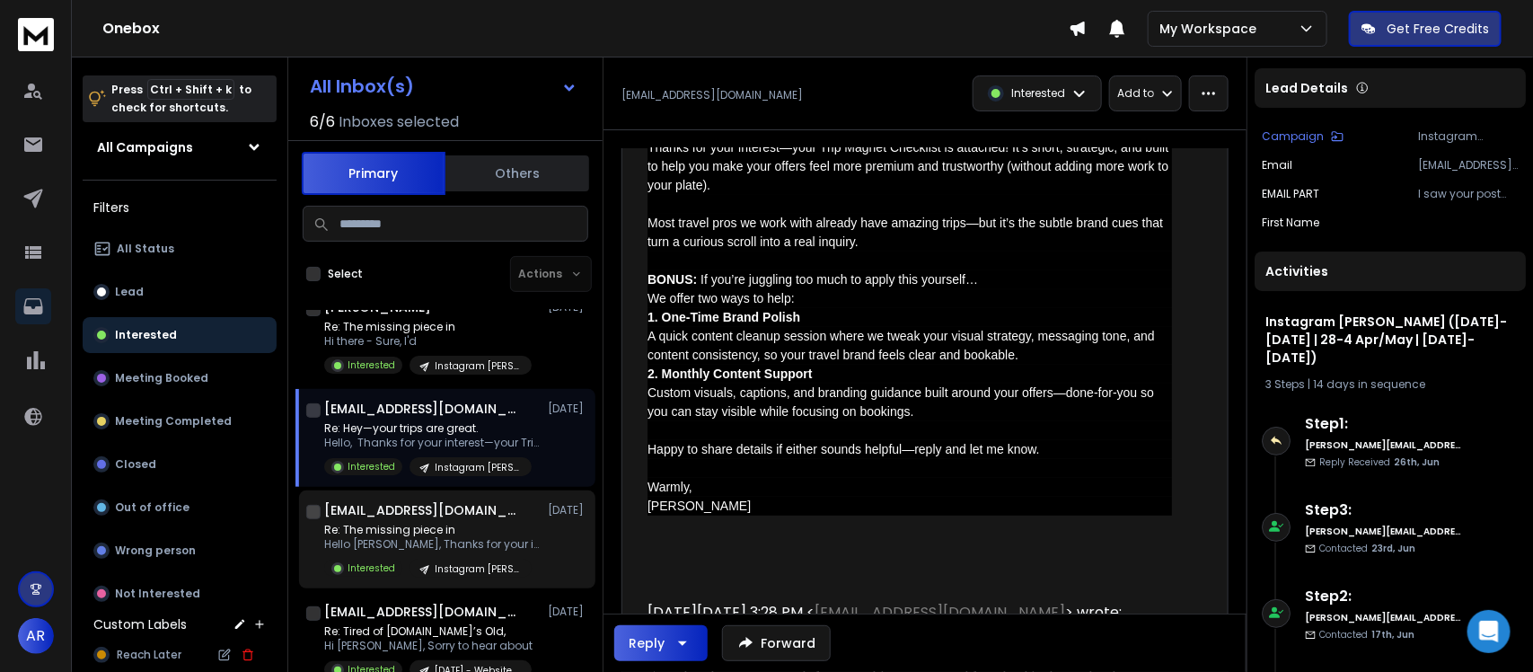
click at [506, 517] on h1 "[EMAIL_ADDRESS][DOMAIN_NAME]" at bounding box center [423, 510] width 198 height 18
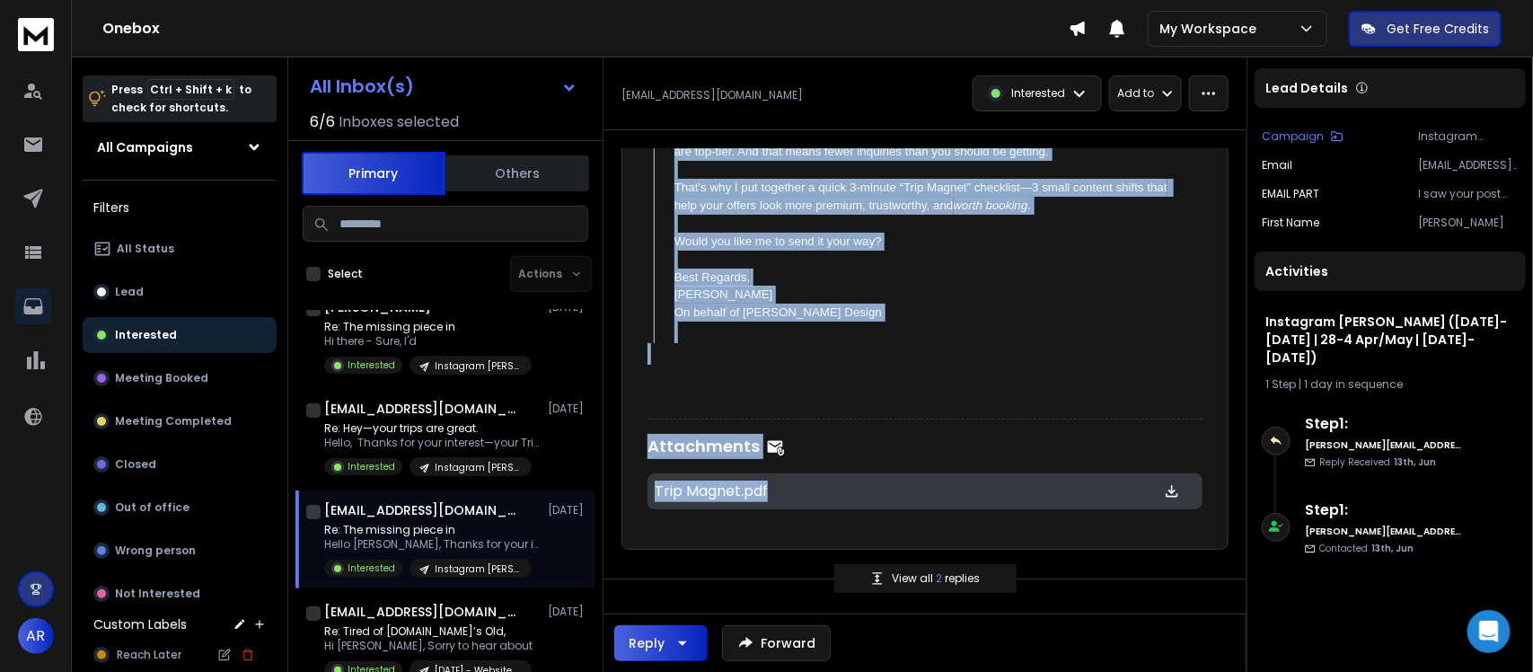
scroll to position [1434, 0]
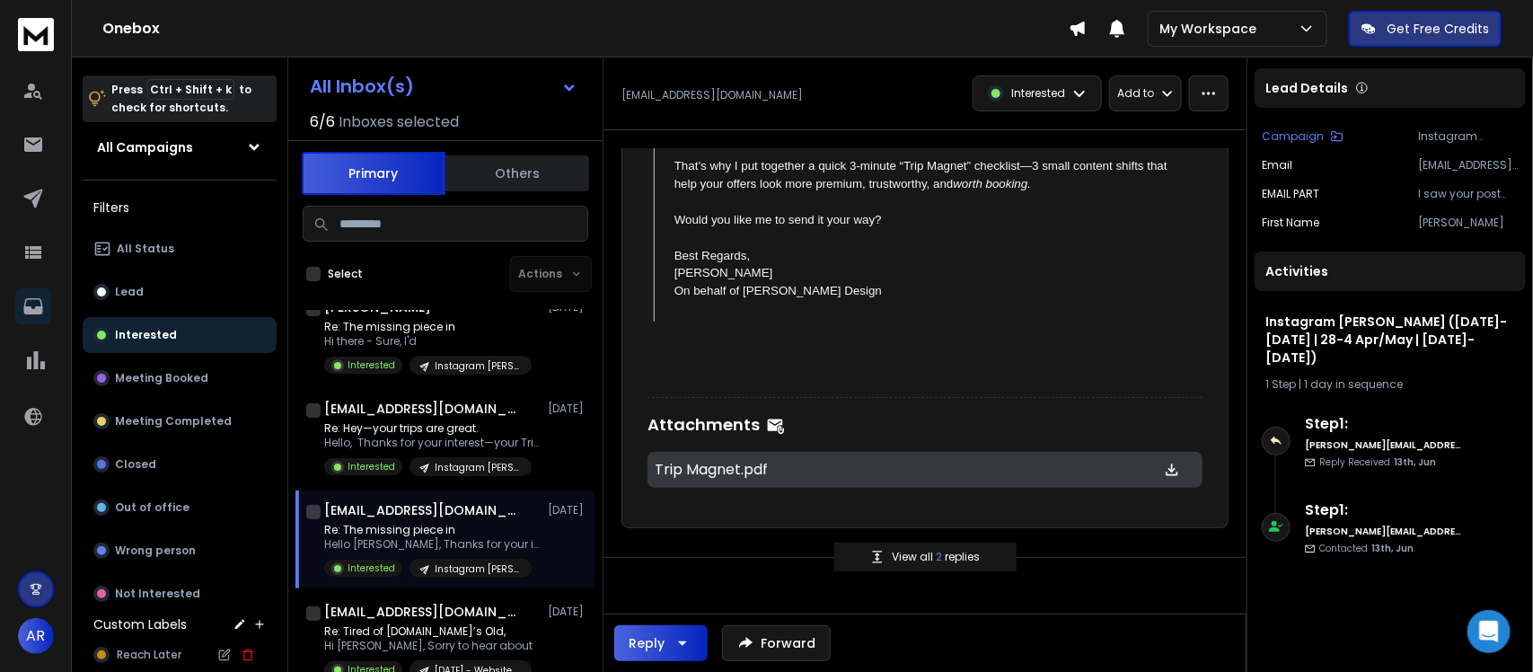
drag, startPoint x: 648, startPoint y: 348, endPoint x: 936, endPoint y: 314, distance: 289.3
copy div "Hello [PERSON_NAME], Thanks for your interest—your Trip Magnet Checklist is att…"
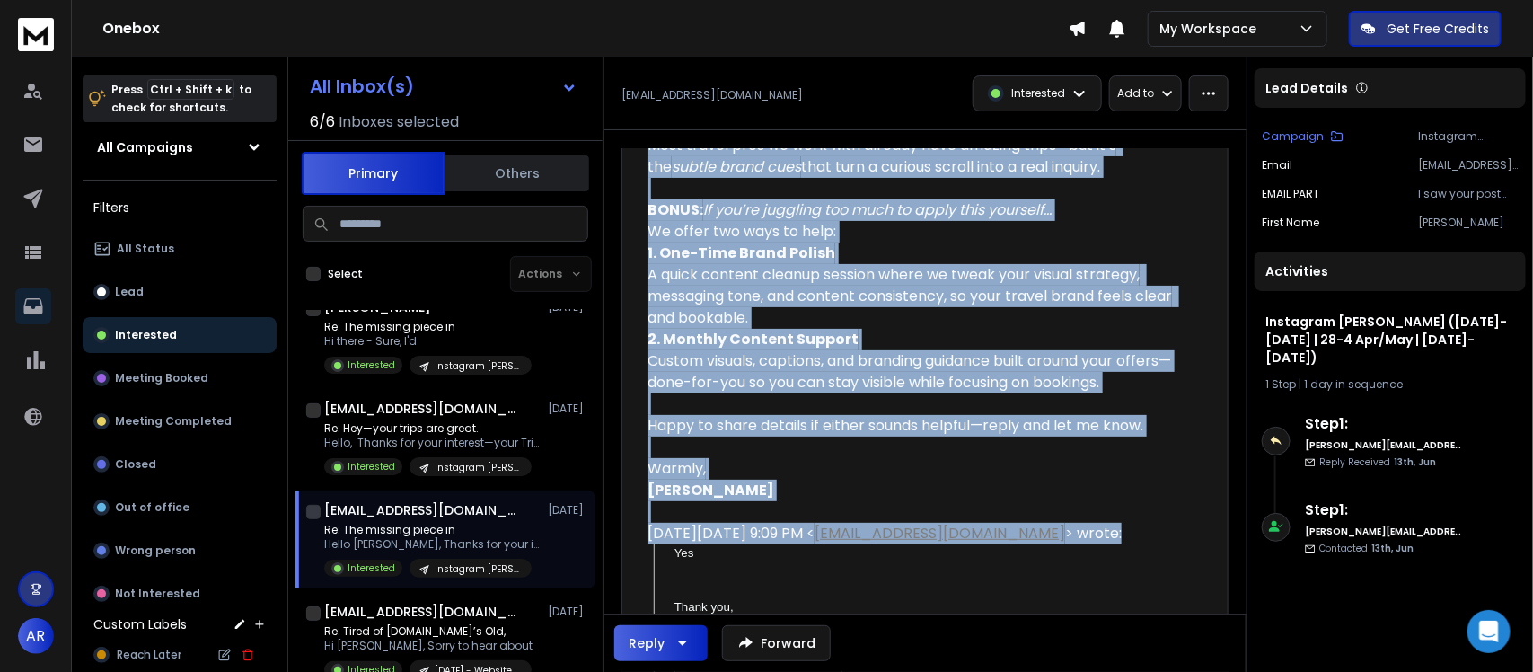
scroll to position [225, 0]
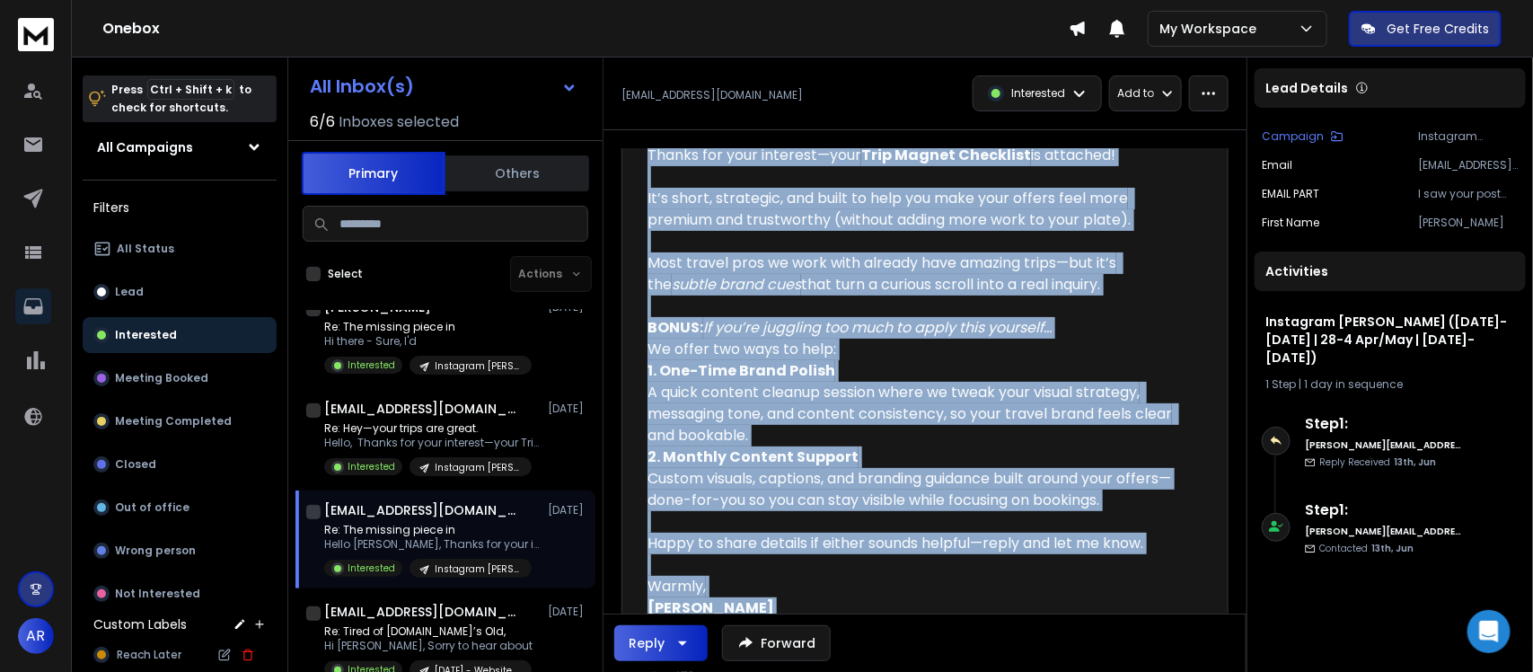
click at [882, 339] on div "We offer two ways to help:" at bounding box center [909, 350] width 524 height 22
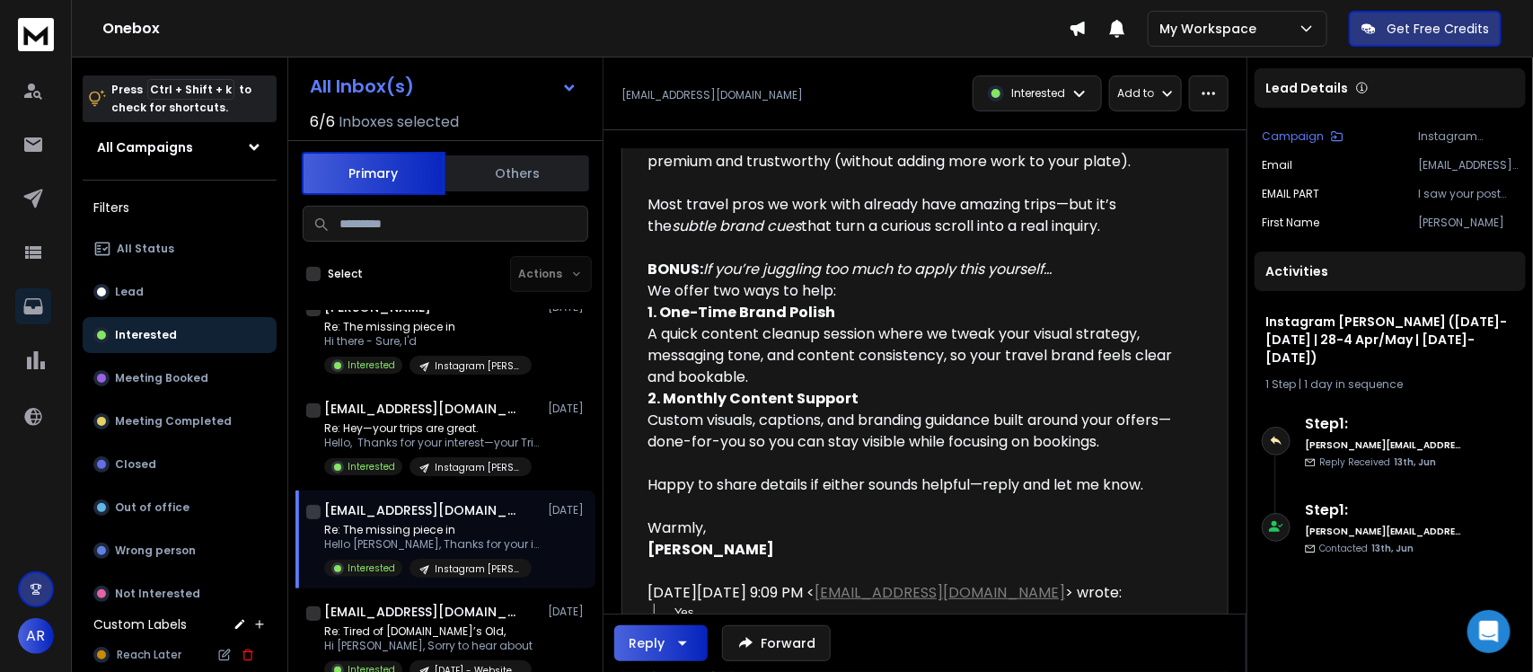
scroll to position [337, 0]
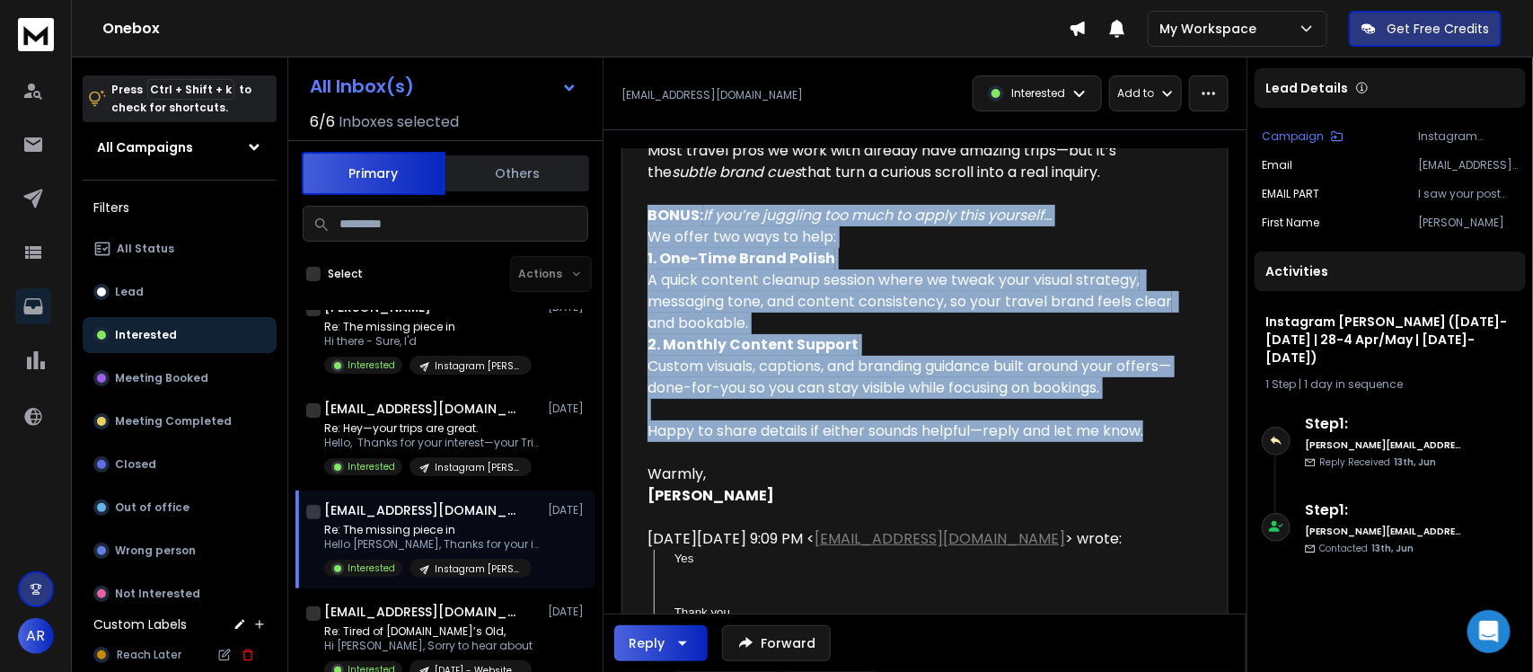
drag, startPoint x: 1161, startPoint y: 436, endPoint x: 638, endPoint y: 214, distance: 568.6
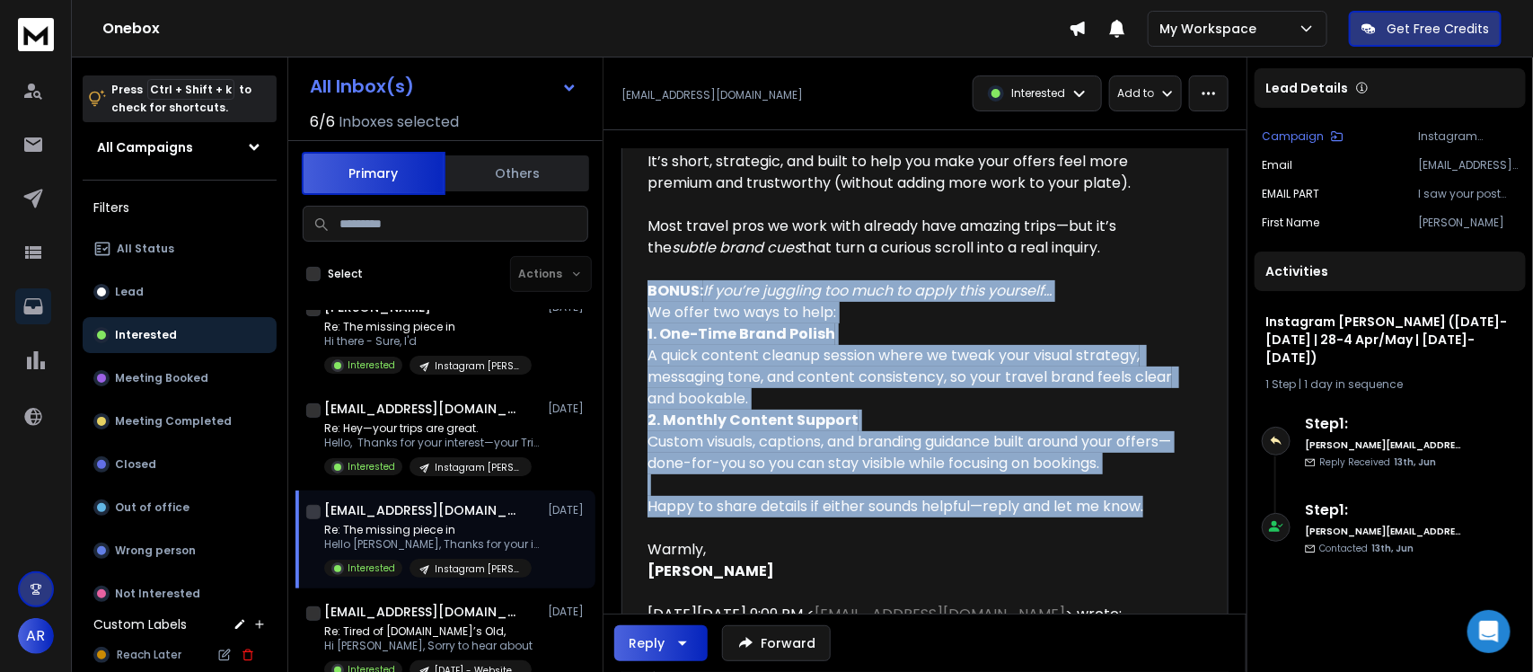
scroll to position [225, 0]
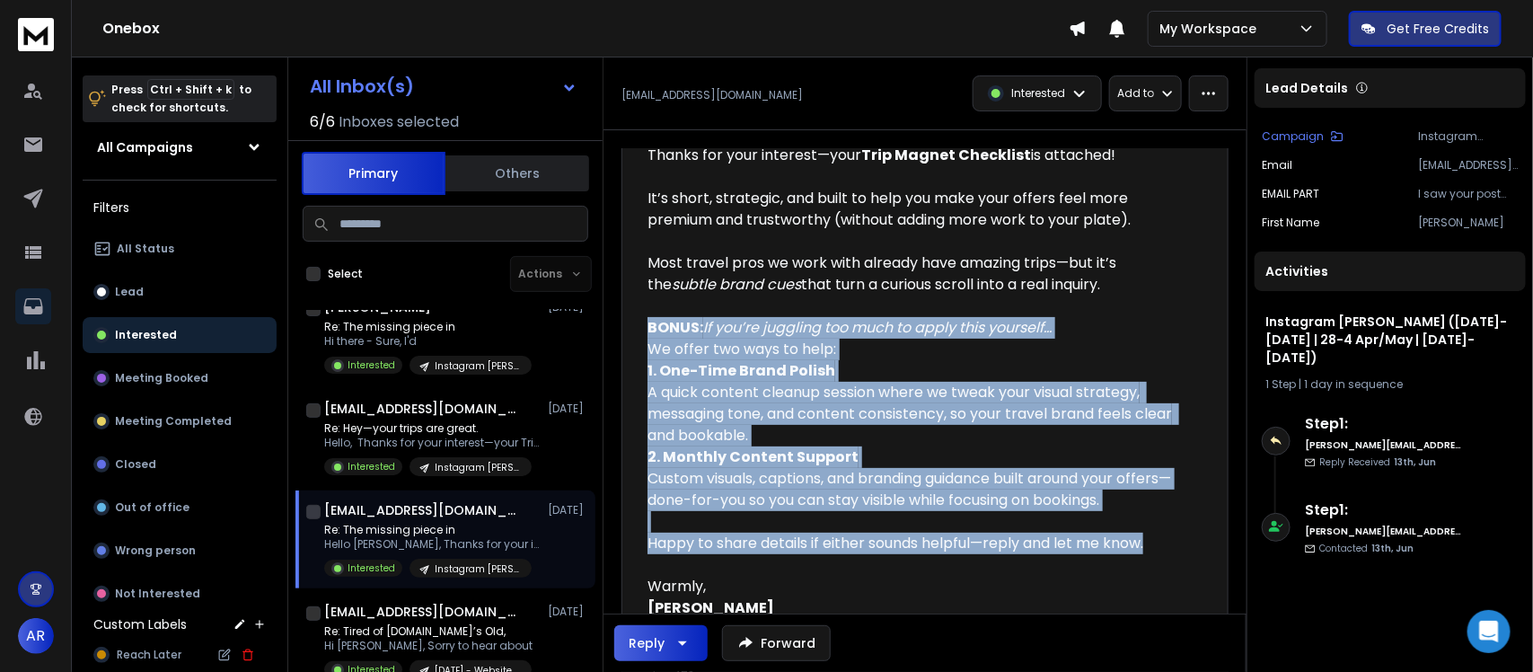
copy div "BONUS: If you’re juggling too much to apply this yourself… We offer two ways to…"
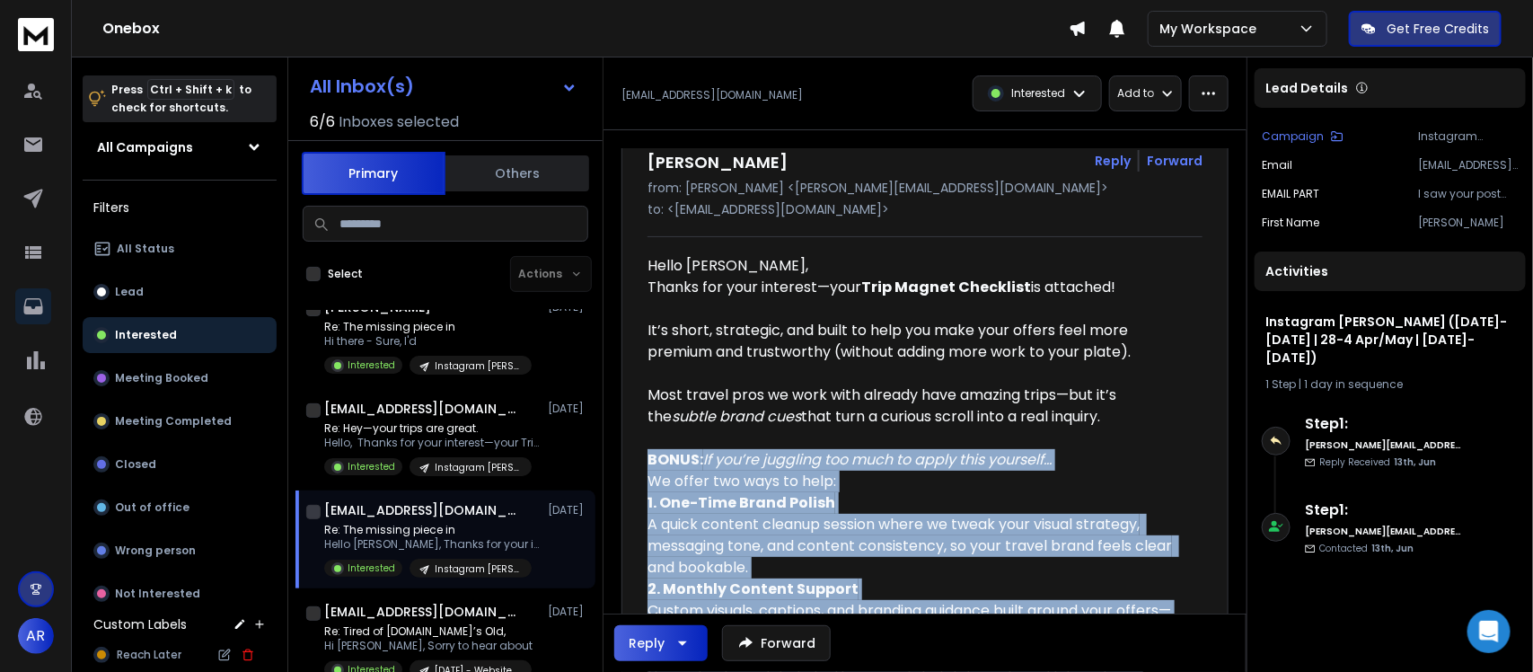
scroll to position [0, 0]
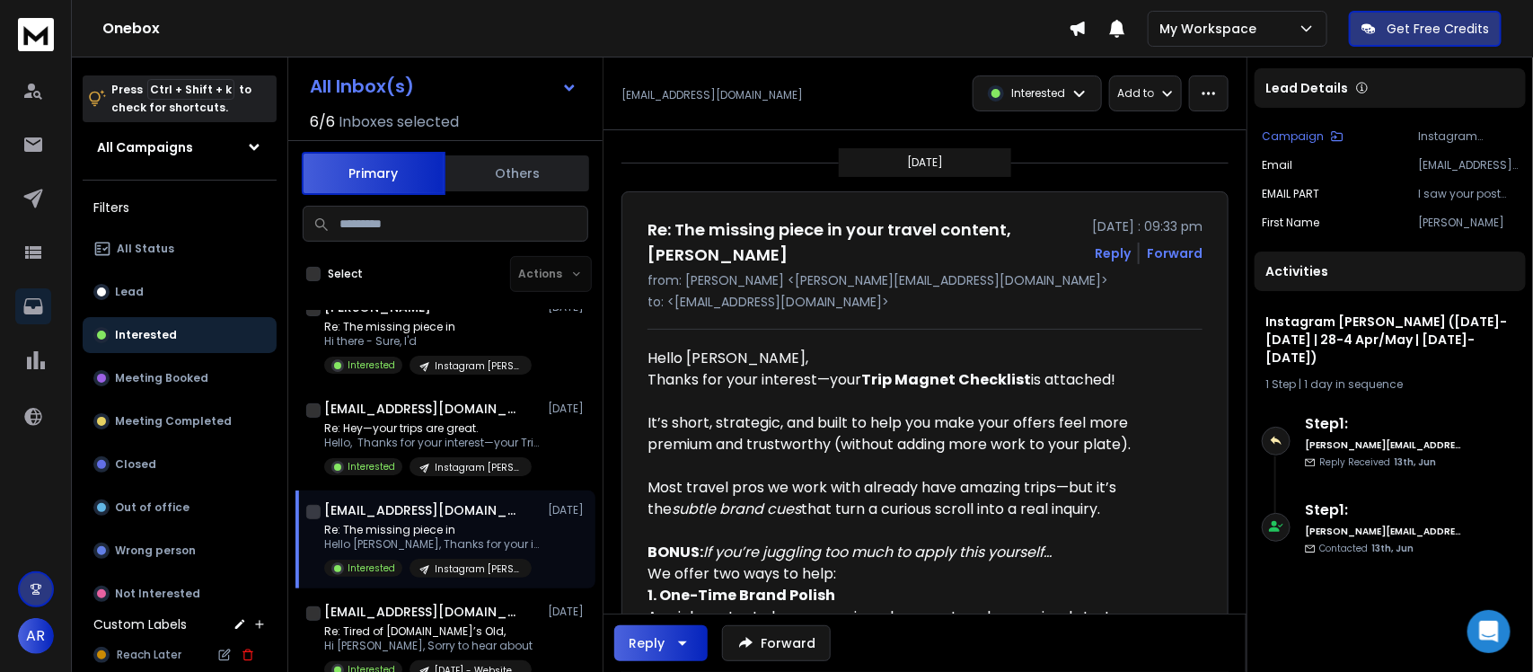
click at [810, 295] on p "to: <[EMAIL_ADDRESS][DOMAIN_NAME]>" at bounding box center [924, 302] width 555 height 18
click at [867, 303] on p "to: <[EMAIL_ADDRESS][DOMAIN_NAME]>" at bounding box center [924, 302] width 555 height 18
click at [878, 304] on p "to: <[EMAIL_ADDRESS][DOMAIN_NAME]>" at bounding box center [924, 302] width 555 height 18
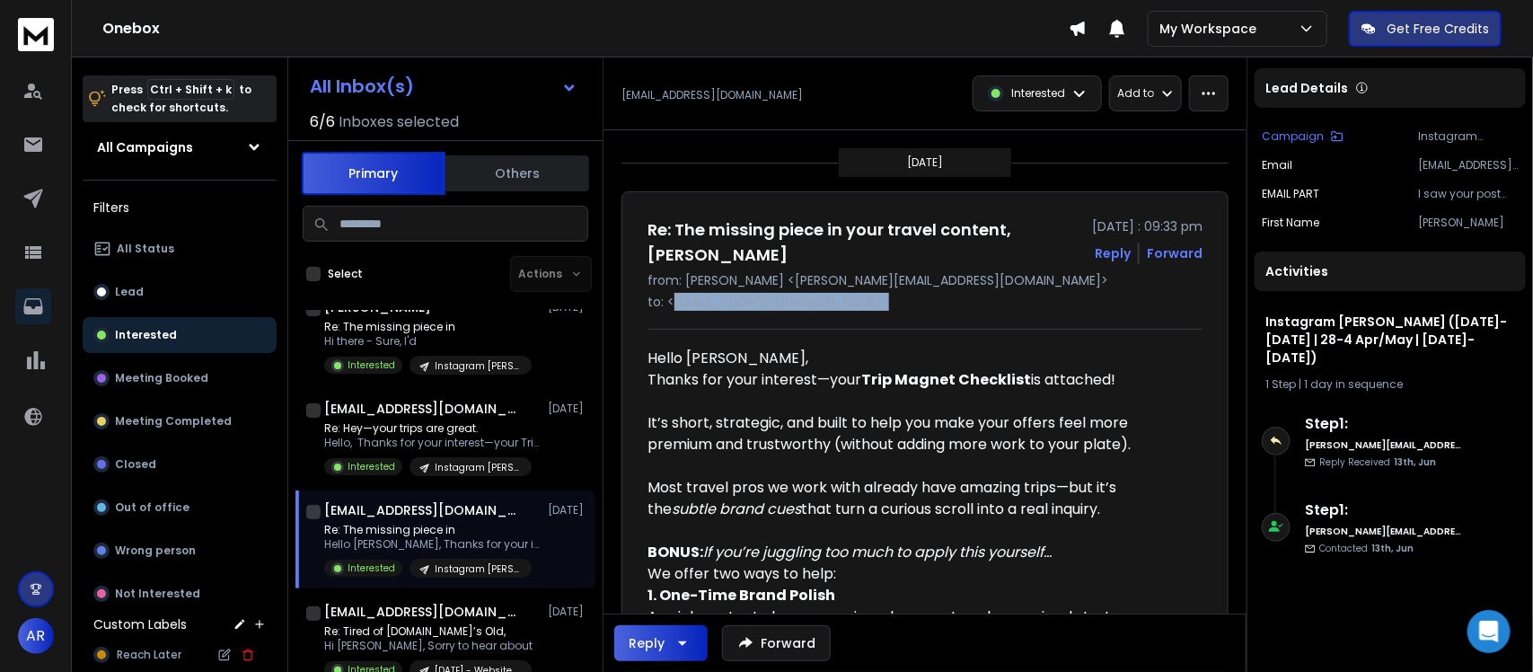
drag, startPoint x: 880, startPoint y: 301, endPoint x: 671, endPoint y: 299, distance: 209.2
click at [671, 299] on p "to: <[EMAIL_ADDRESS][DOMAIN_NAME]>" at bounding box center [924, 302] width 555 height 18
copy p "[EMAIL_ADDRESS][DOMAIN_NAME]"
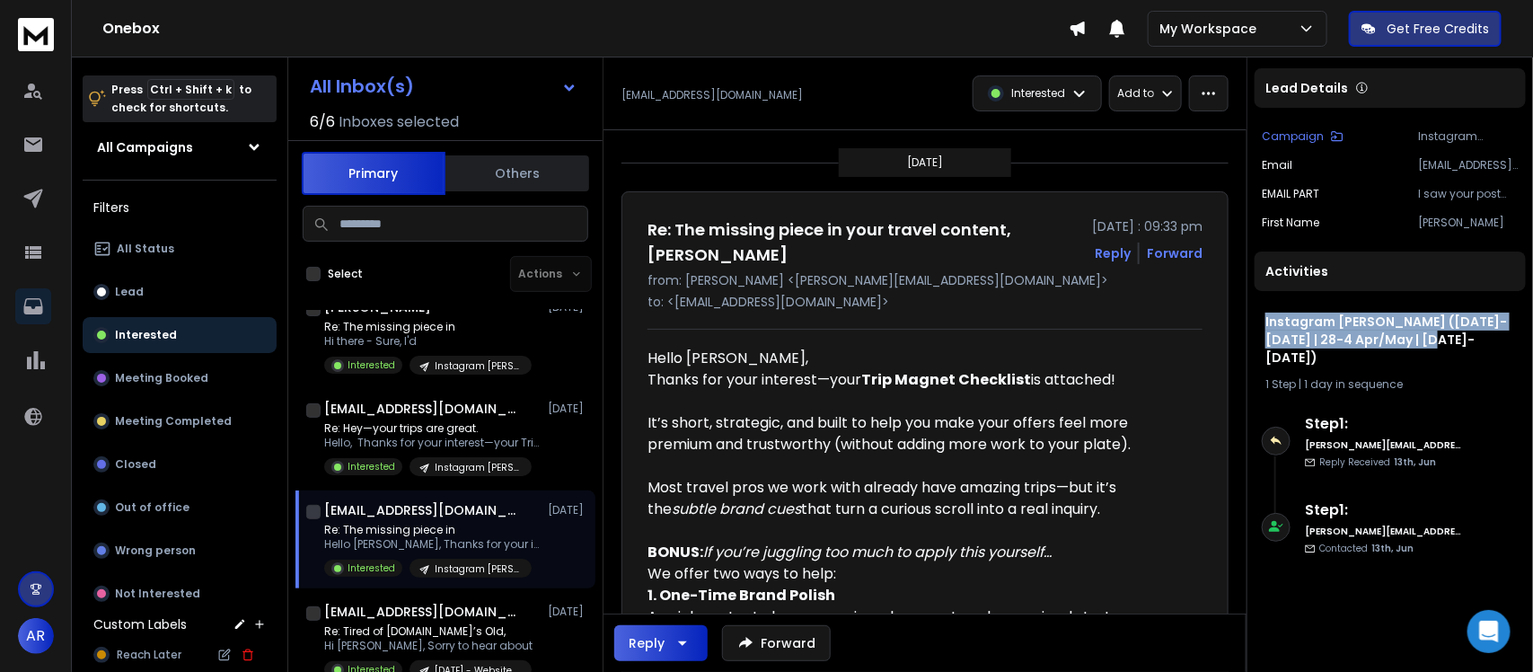
drag, startPoint x: 1312, startPoint y: 320, endPoint x: 1514, endPoint y: 344, distance: 203.5
click at [1212, 344] on div "Instagram [PERSON_NAME] ([DATE]-[DATE] | 28-4 Apr/May | [DATE]-[DATE]) 1 Step |…" at bounding box center [1390, 352] width 271 height 79
copy h1 "Instagram [PERSON_NAME] ([DATE]-[DATE] | 28-4 Apr/May | [DATE]-[DATE])"
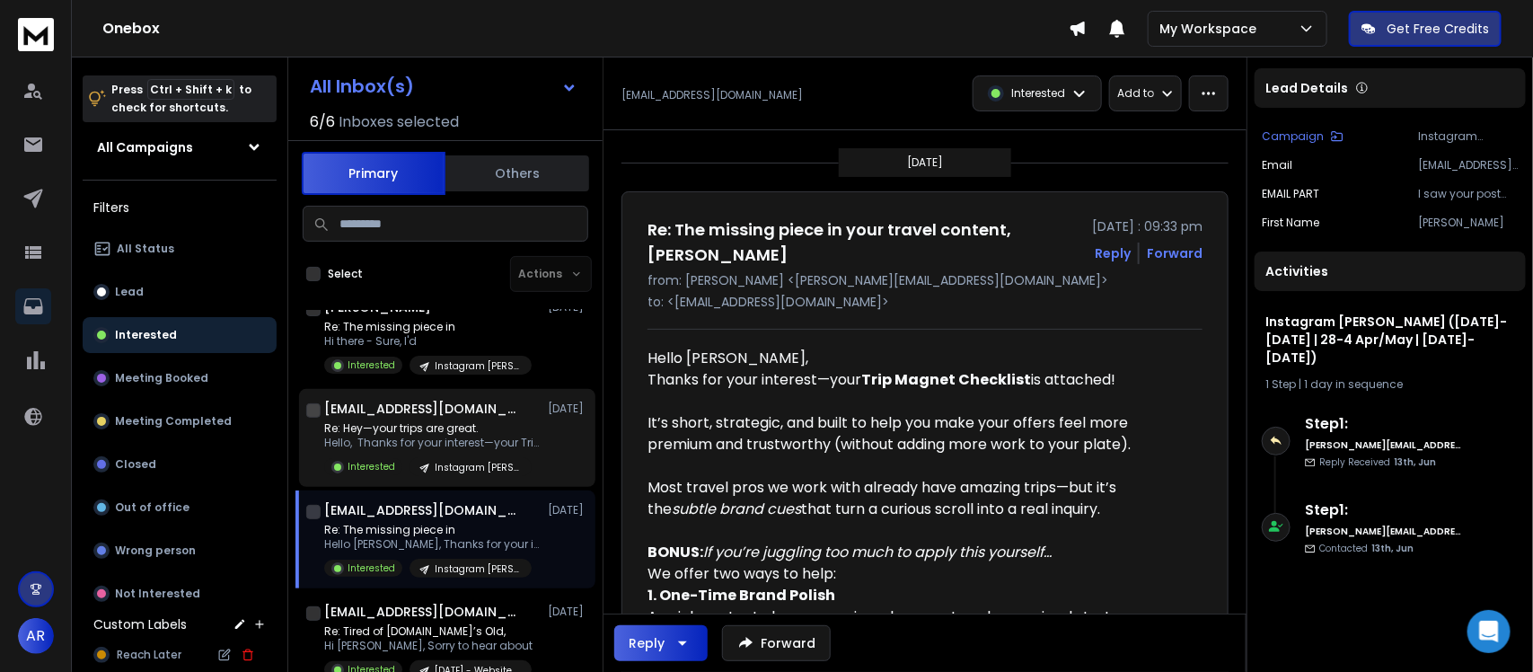
click at [495, 440] on p "Hello, Thanks for your interest—your Trip" at bounding box center [432, 443] width 216 height 14
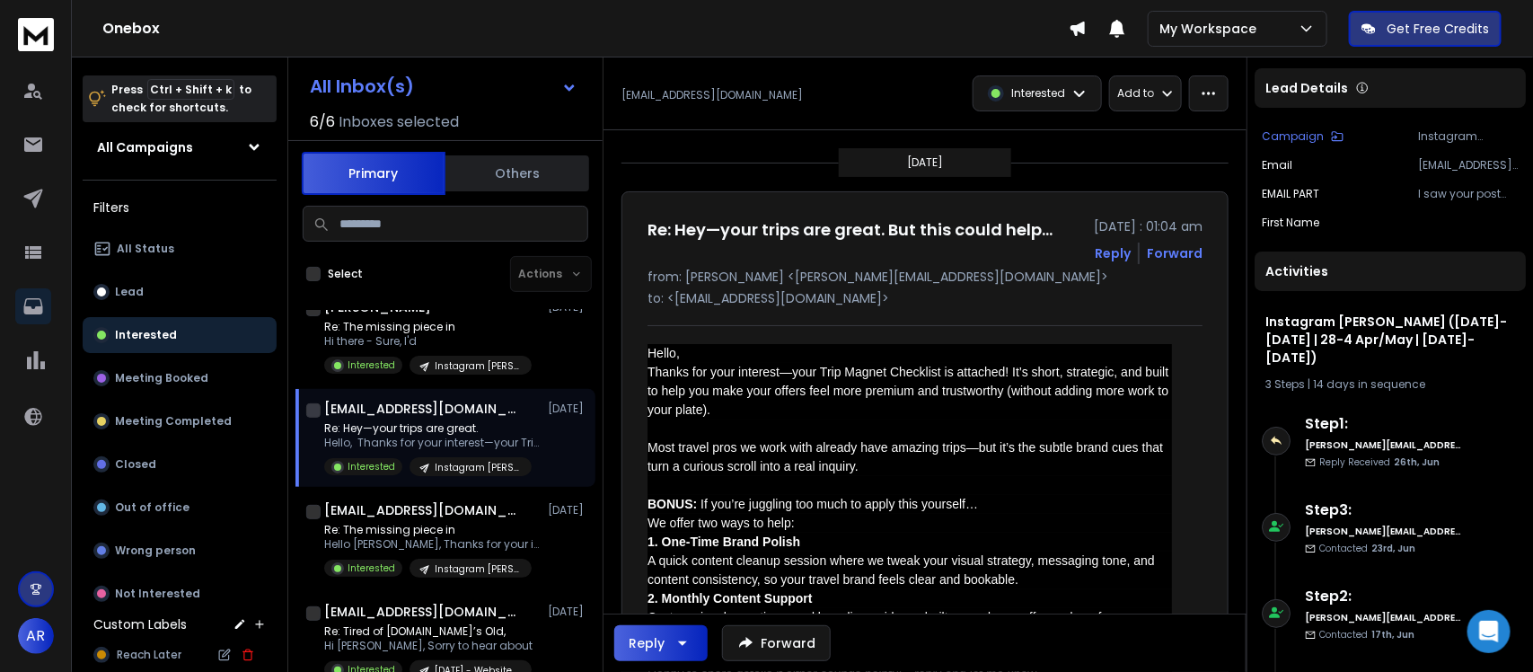
click at [777, 303] on p "to: <[EMAIL_ADDRESS][DOMAIN_NAME]>" at bounding box center [924, 298] width 555 height 18
click at [777, 305] on p "to: <[EMAIL_ADDRESS][DOMAIN_NAME]>" at bounding box center [924, 298] width 555 height 18
click at [847, 292] on p "to: <[EMAIL_ADDRESS][DOMAIN_NAME]>" at bounding box center [924, 298] width 555 height 18
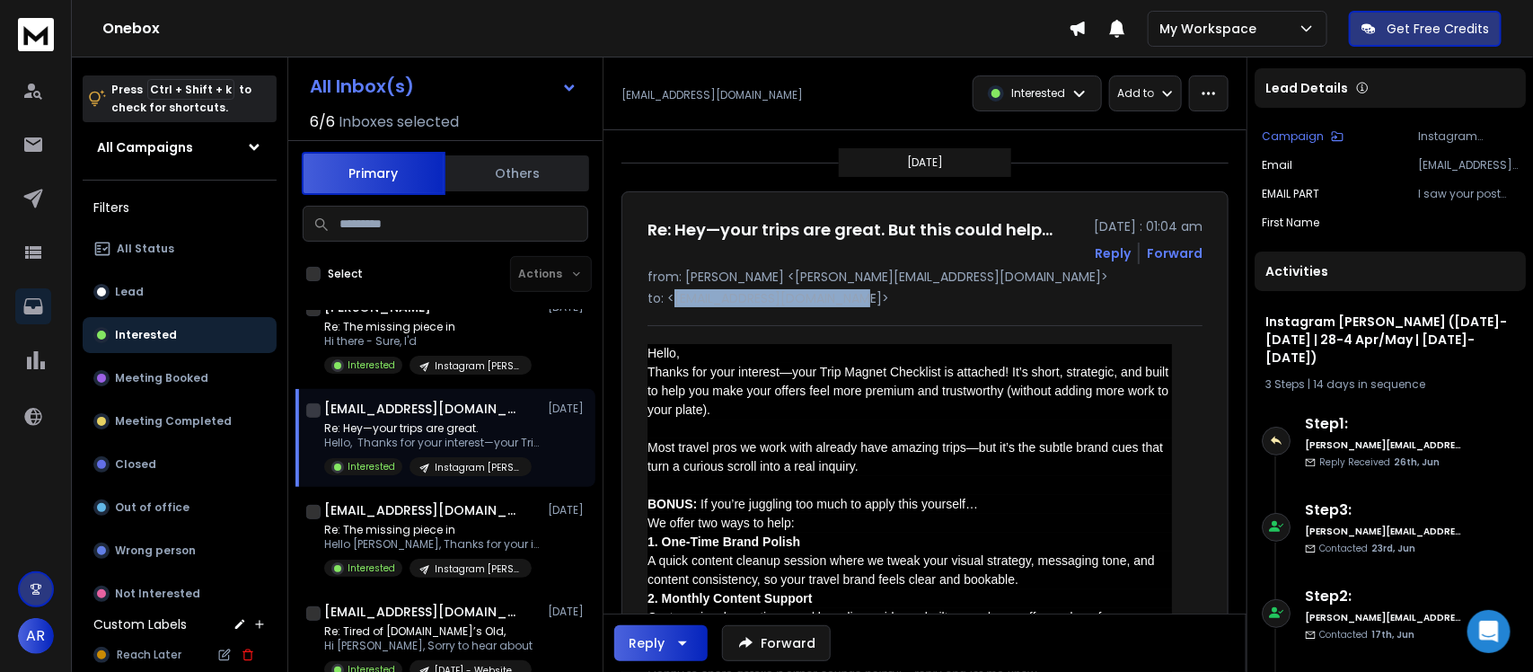
drag, startPoint x: 858, startPoint y: 293, endPoint x: 675, endPoint y: 296, distance: 182.3
click at [675, 296] on p "to: <[EMAIL_ADDRESS][DOMAIN_NAME]>" at bounding box center [924, 298] width 555 height 18
copy p "[EMAIL_ADDRESS][DOMAIN_NAME]"
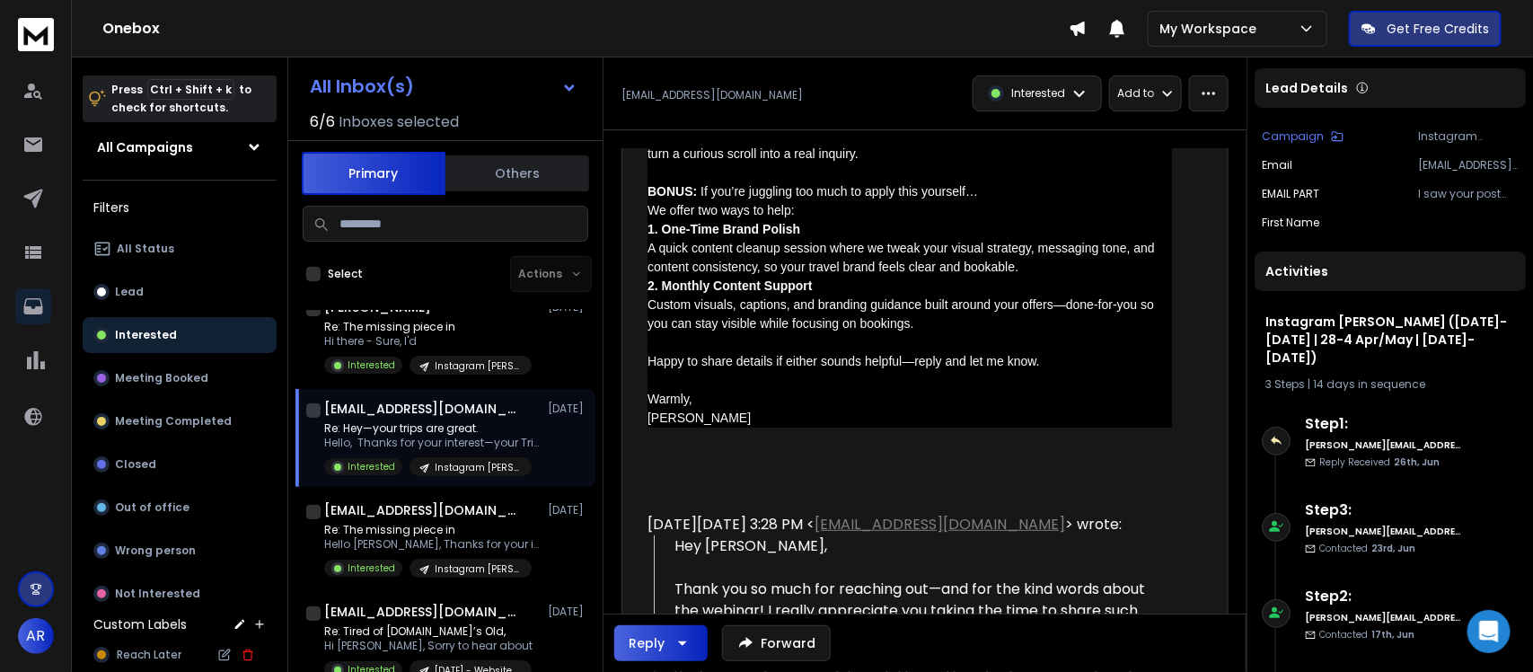
scroll to position [561, 0]
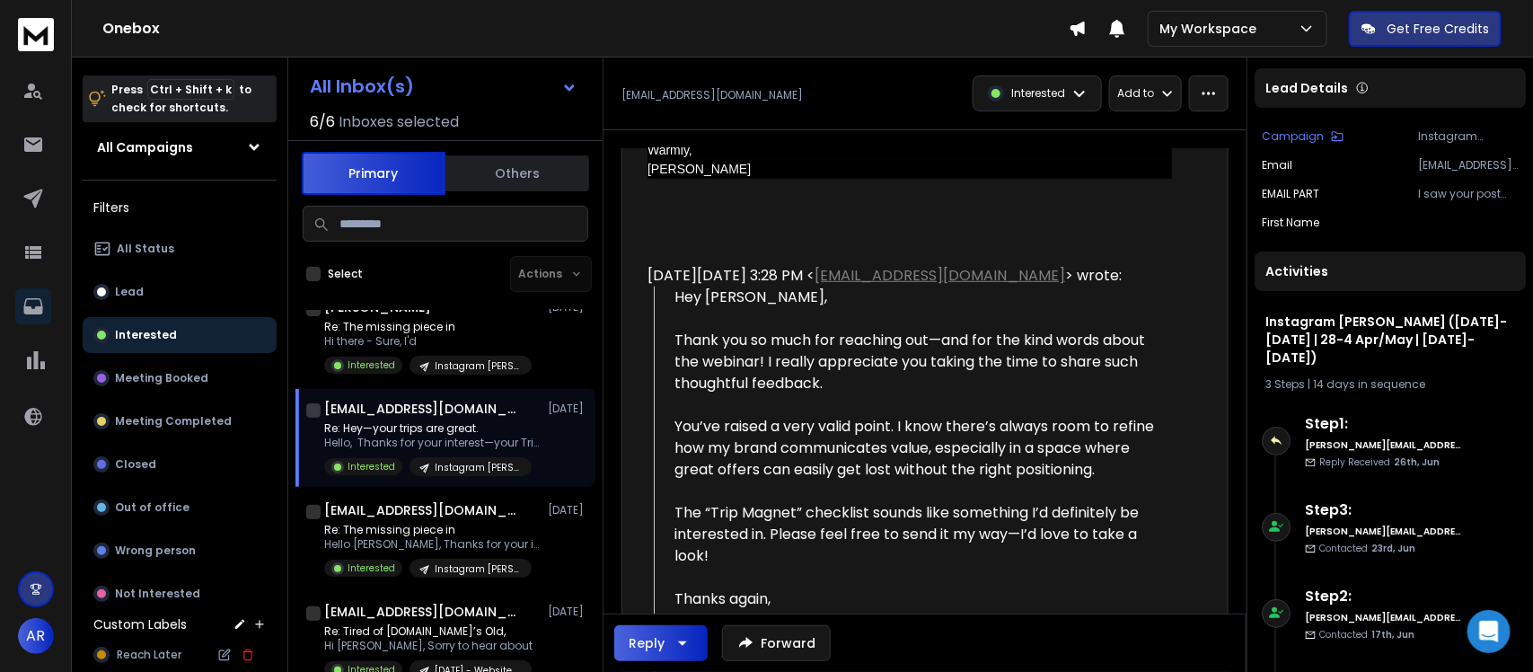
click at [660, 537] on button "Reply" at bounding box center [660, 643] width 93 height 36
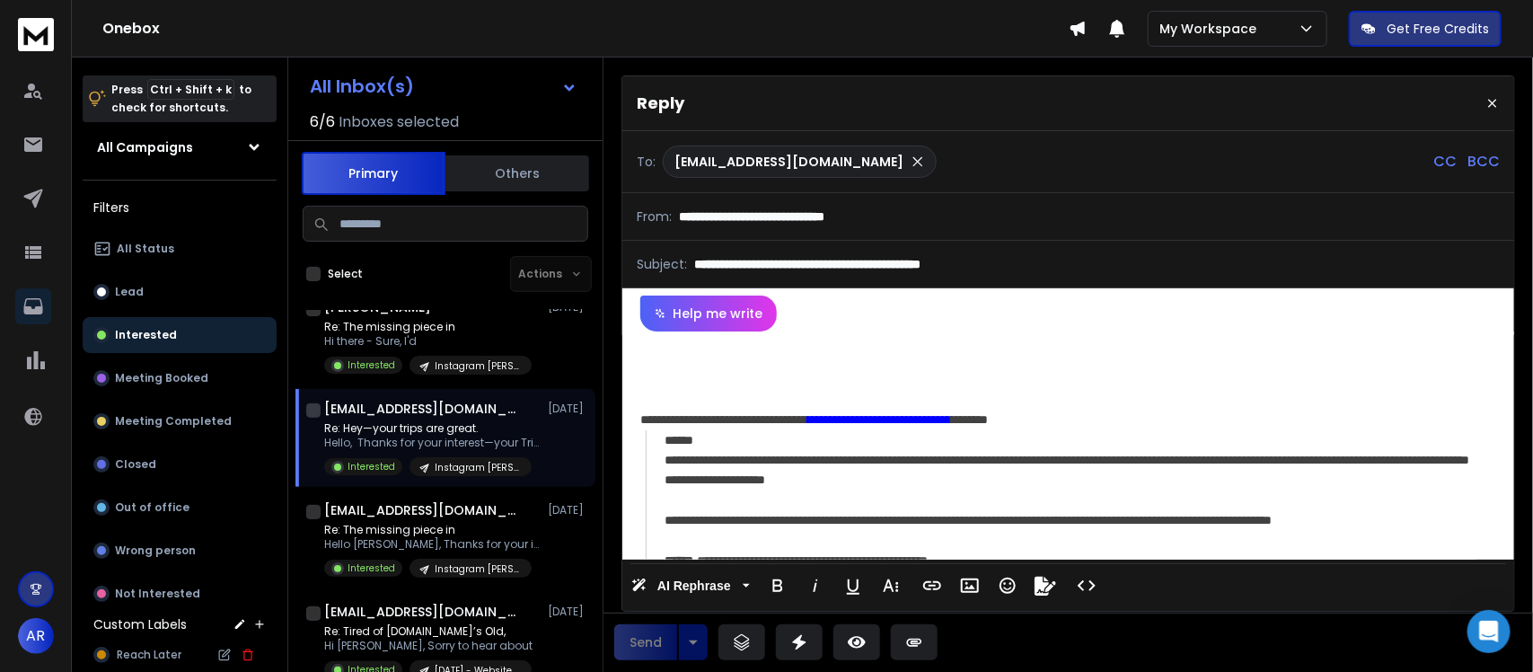
click at [694, 349] on div at bounding box center [1068, 359] width 856 height 20
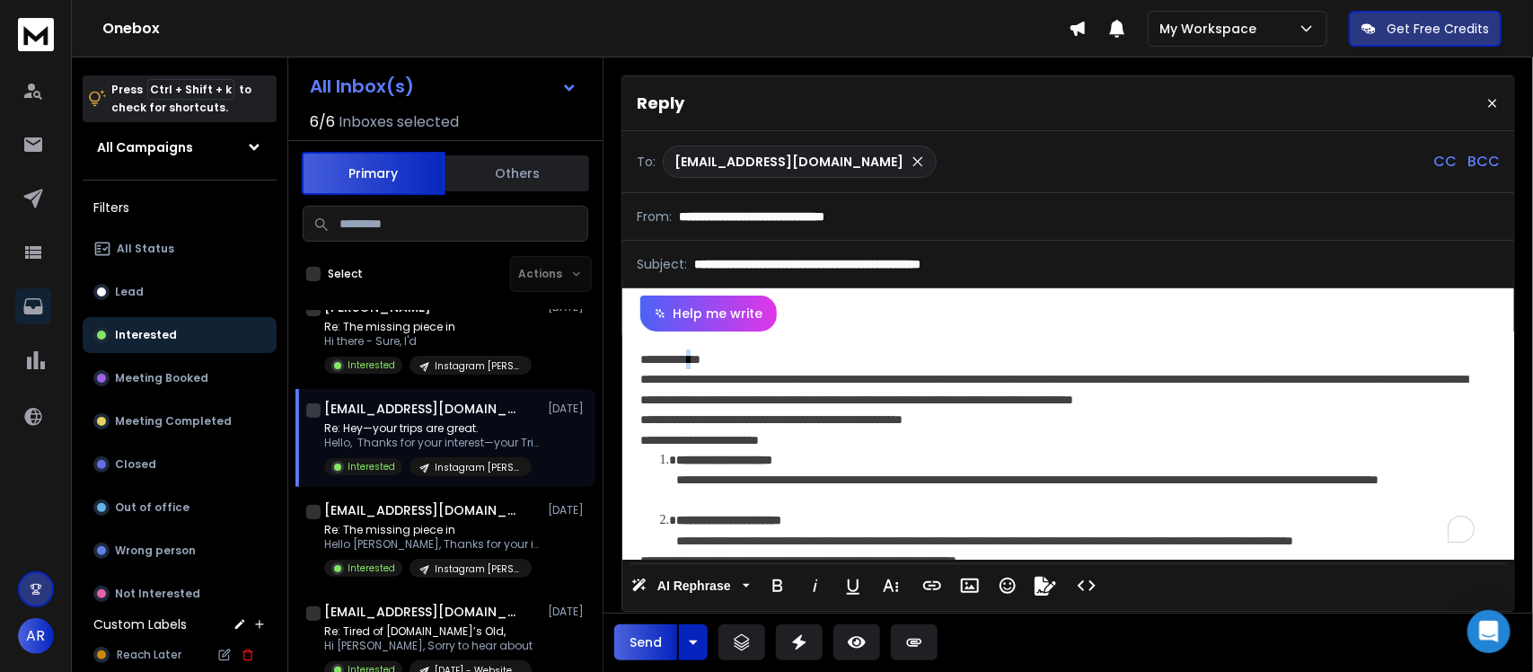
click at [702, 362] on p "**********" at bounding box center [1057, 379] width 834 height 60
click at [694, 352] on p "**********" at bounding box center [1057, 379] width 834 height 60
click at [688, 355] on p "**********" at bounding box center [1057, 379] width 834 height 60
click at [688, 355] on p "**********" at bounding box center [1049, 379] width 818 height 60
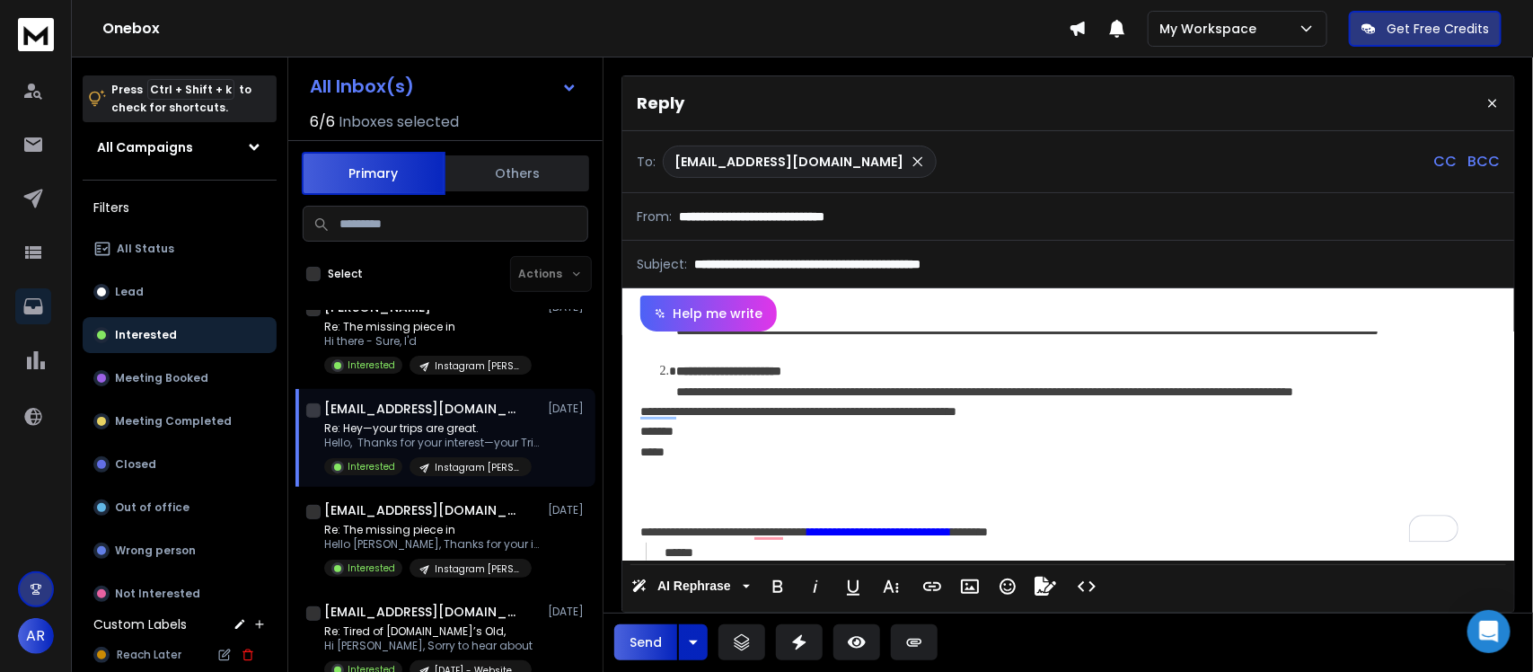
scroll to position [112, 0]
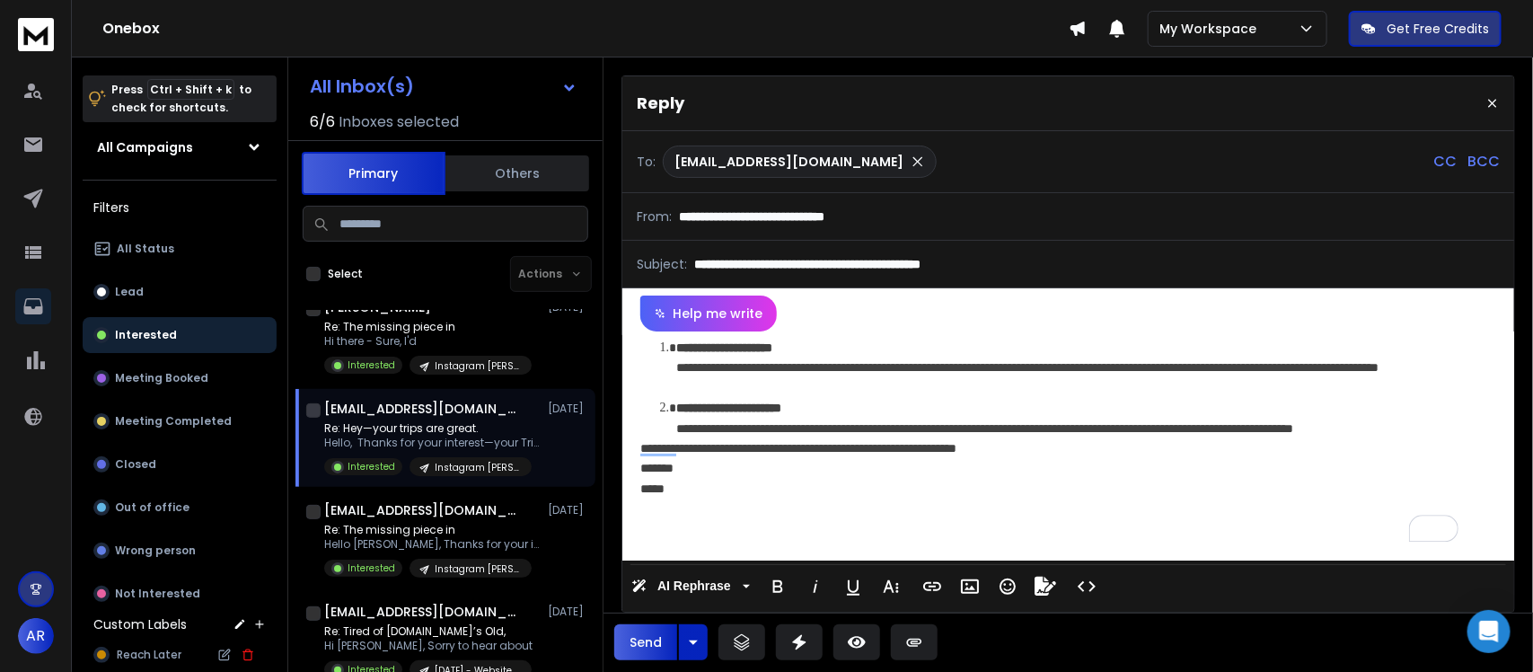
click at [1040, 443] on p "**********" at bounding box center [1049, 448] width 818 height 20
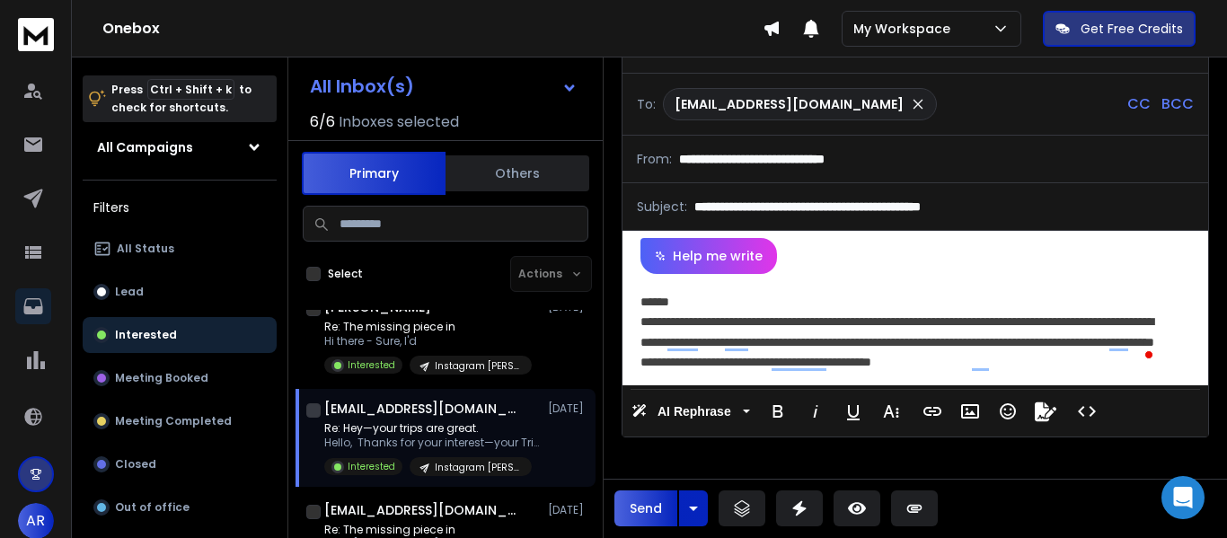
scroll to position [0, 0]
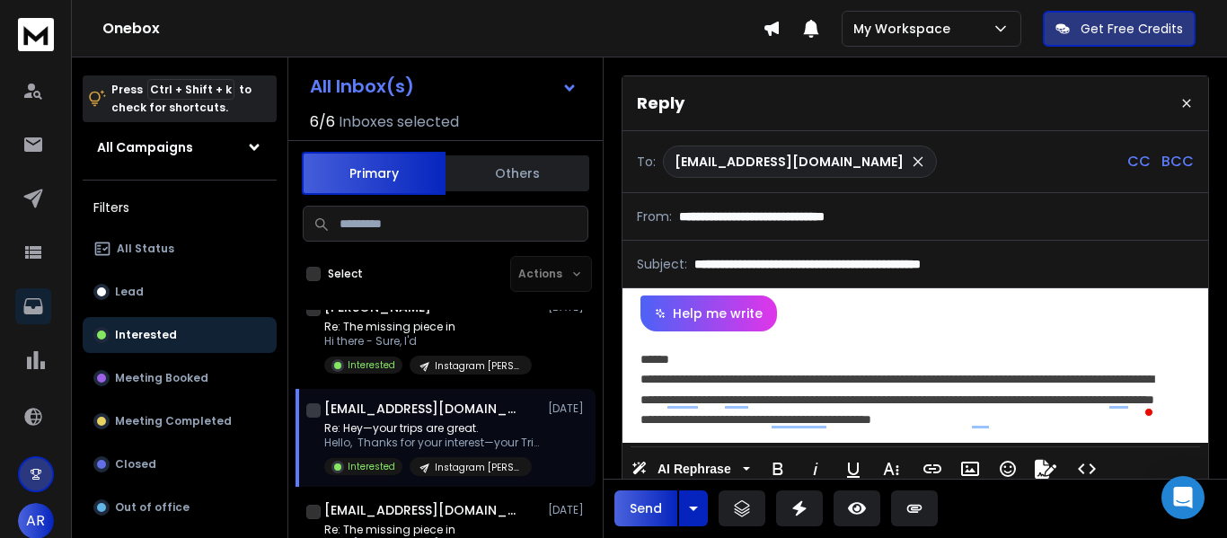
click at [701, 505] on icon "button" at bounding box center [693, 508] width 22 height 22
click at [696, 468] on p "Send Later" at bounding box center [673, 462] width 66 height 18
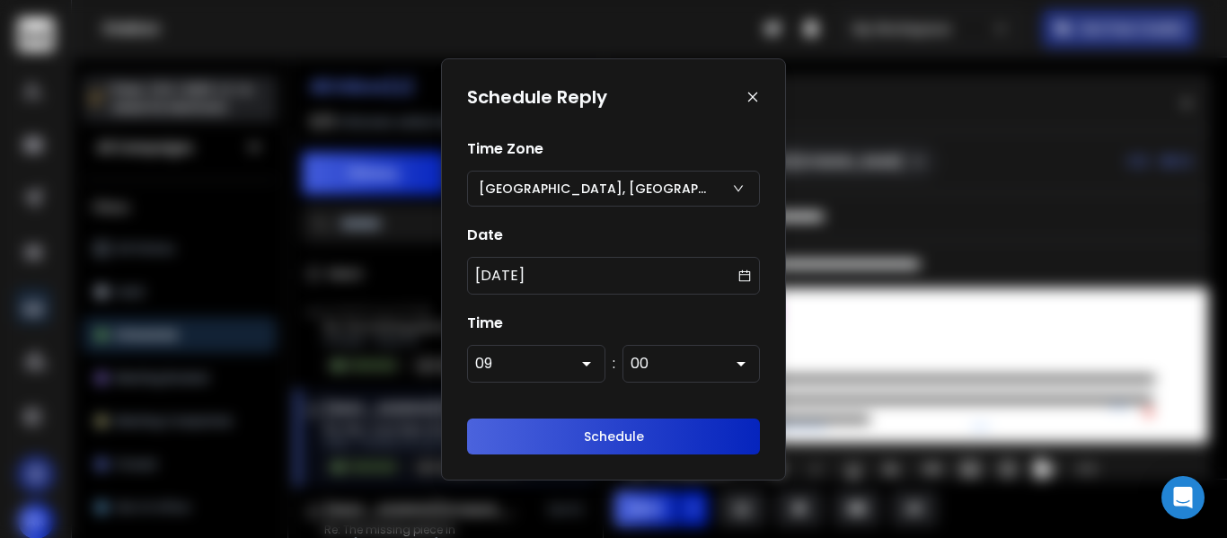
click at [550, 373] on div "09" at bounding box center [536, 364] width 138 height 38
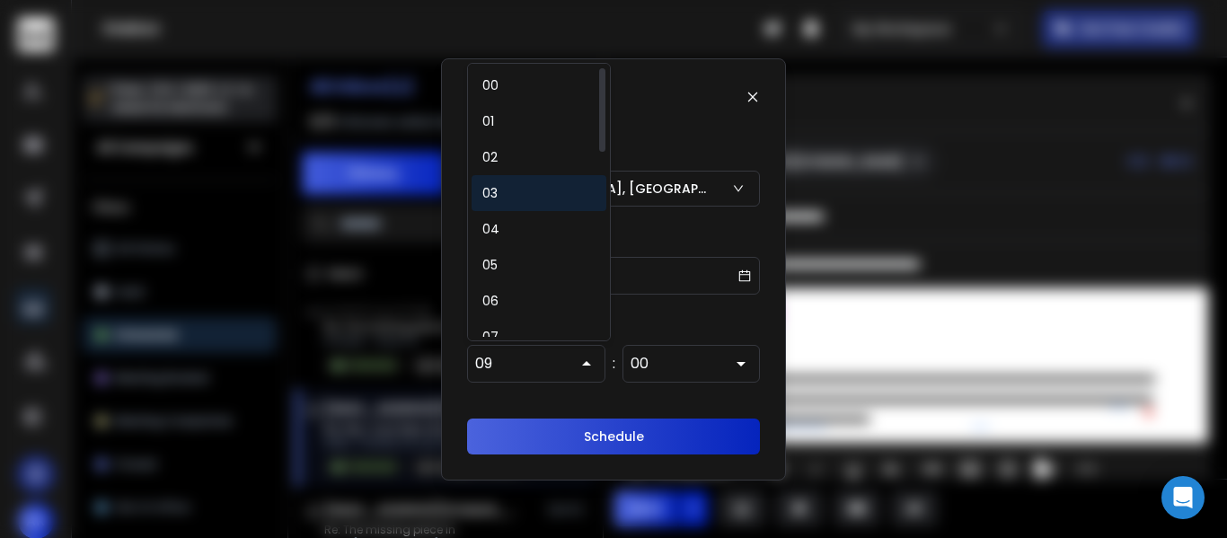
click at [524, 187] on div "03" at bounding box center [538, 193] width 135 height 36
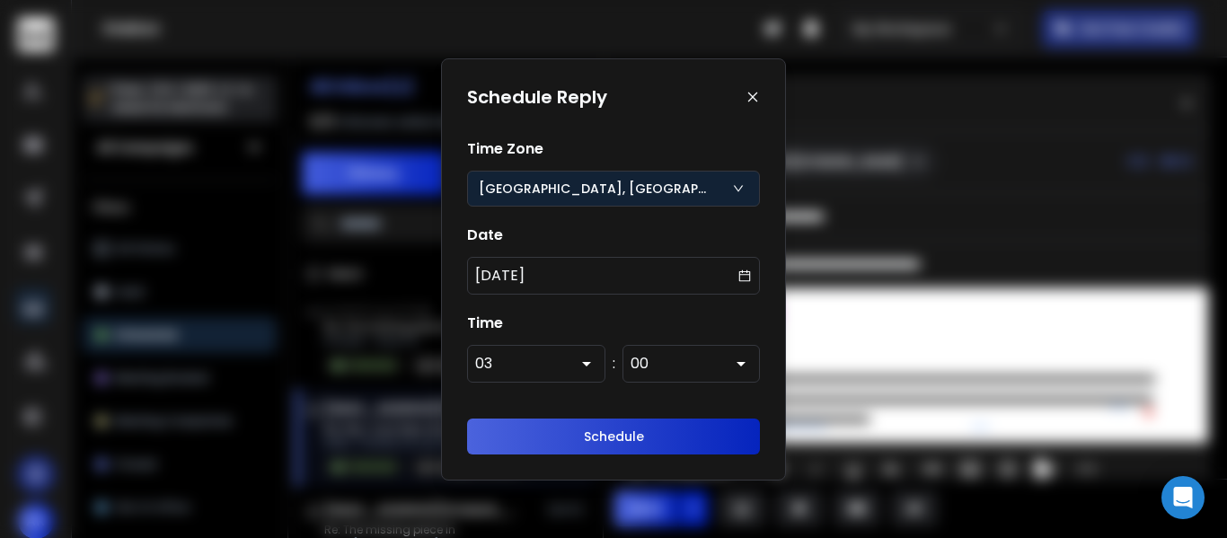
click at [659, 204] on div "[GEOGRAPHIC_DATA], [GEOGRAPHIC_DATA], [GEOGRAPHIC_DATA] (UTC+5:00)" at bounding box center [613, 189] width 293 height 36
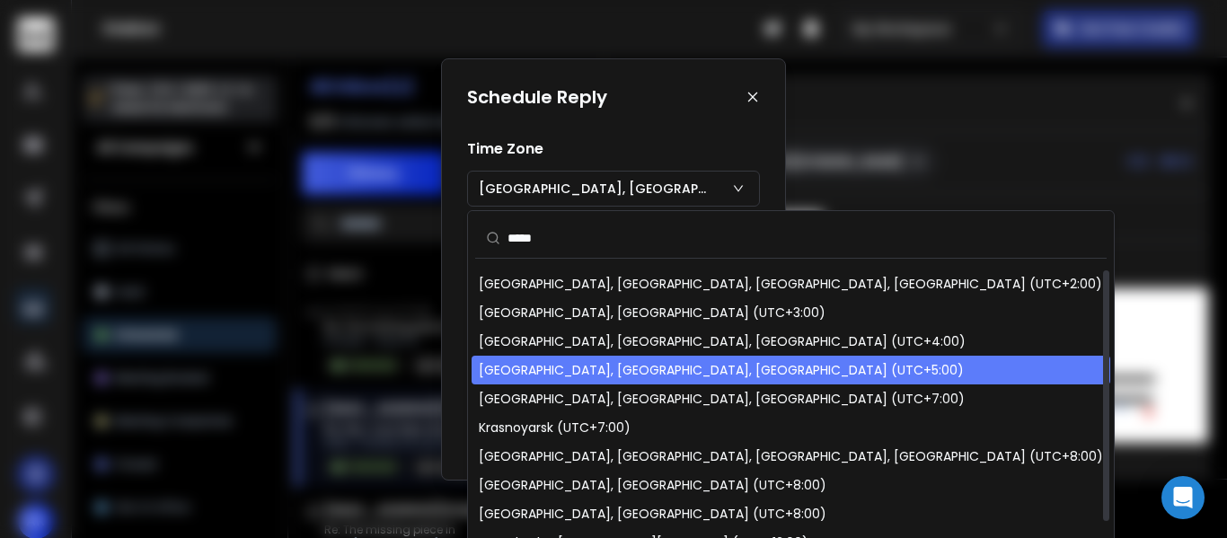
type input "*****"
click at [641, 368] on div "[GEOGRAPHIC_DATA], [GEOGRAPHIC_DATA], [GEOGRAPHIC_DATA] (UTC+5:00)" at bounding box center [721, 370] width 485 height 18
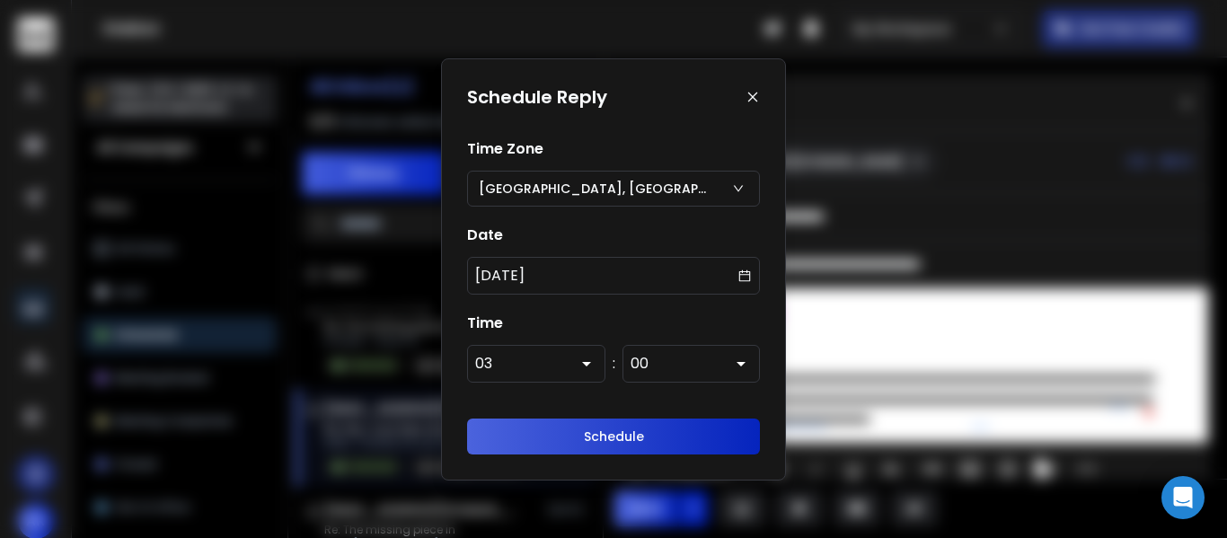
click at [559, 368] on div "03" at bounding box center [536, 364] width 138 height 38
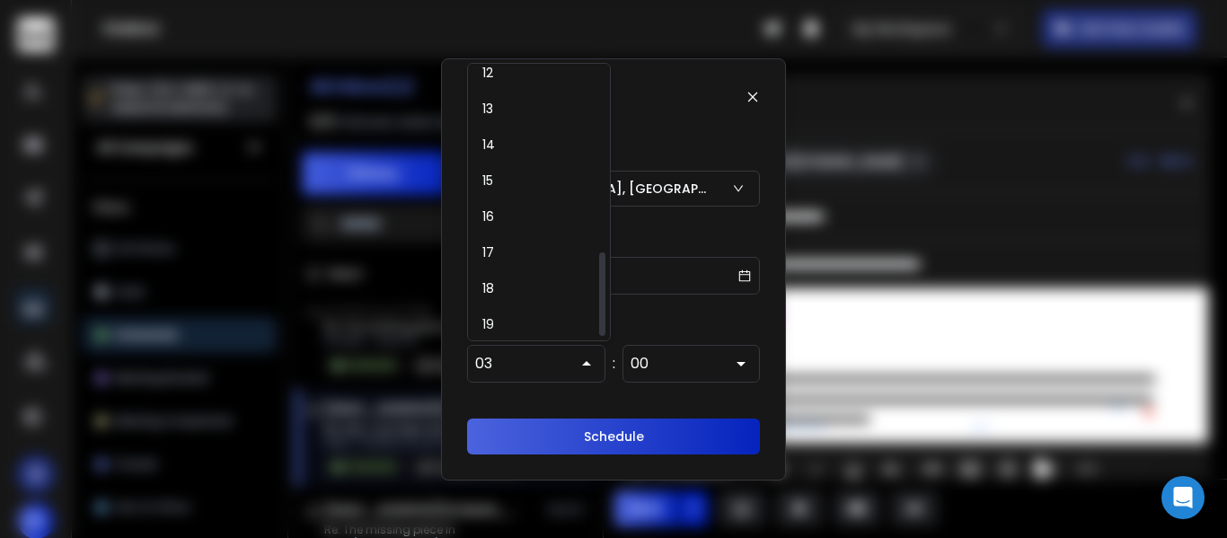
scroll to position [593, 0]
click at [677, 316] on h1 "Time" at bounding box center [613, 324] width 293 height 22
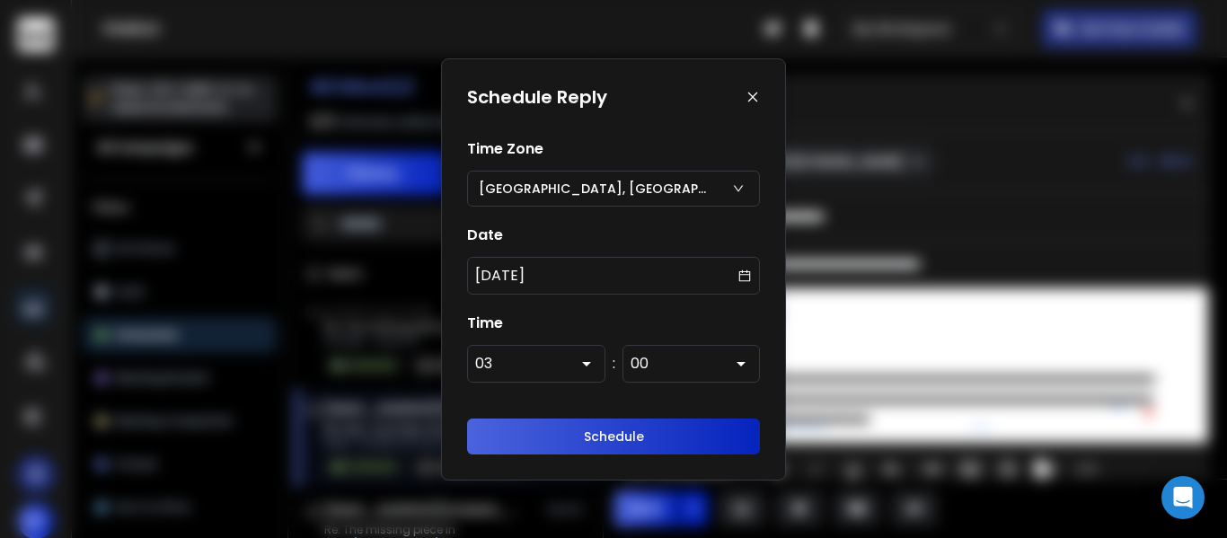
click at [679, 449] on div "Schedule" at bounding box center [613, 436] width 293 height 36
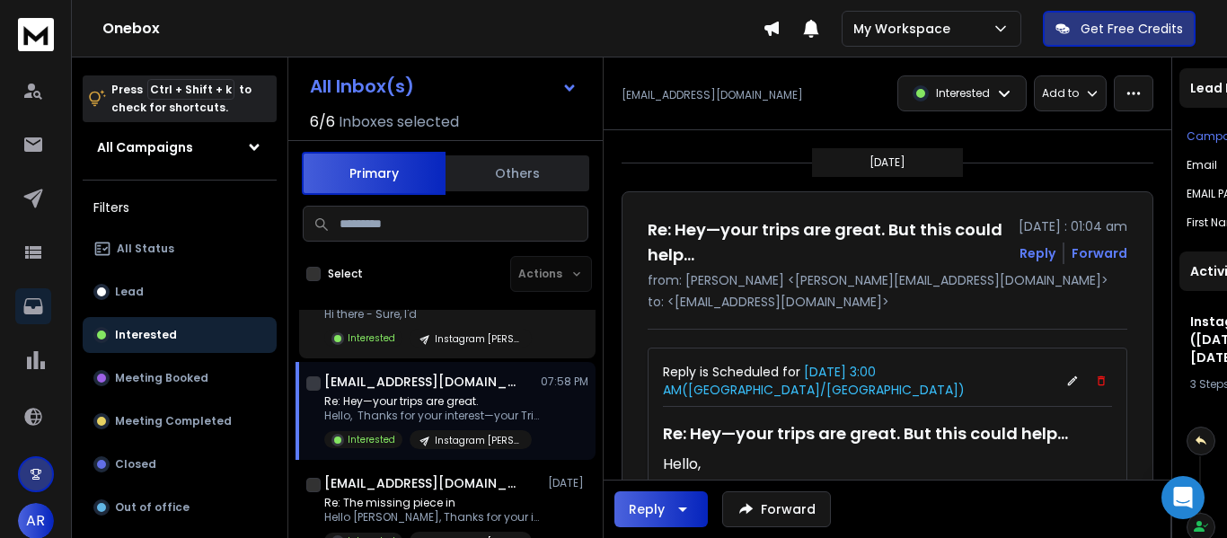
scroll to position [0, 0]
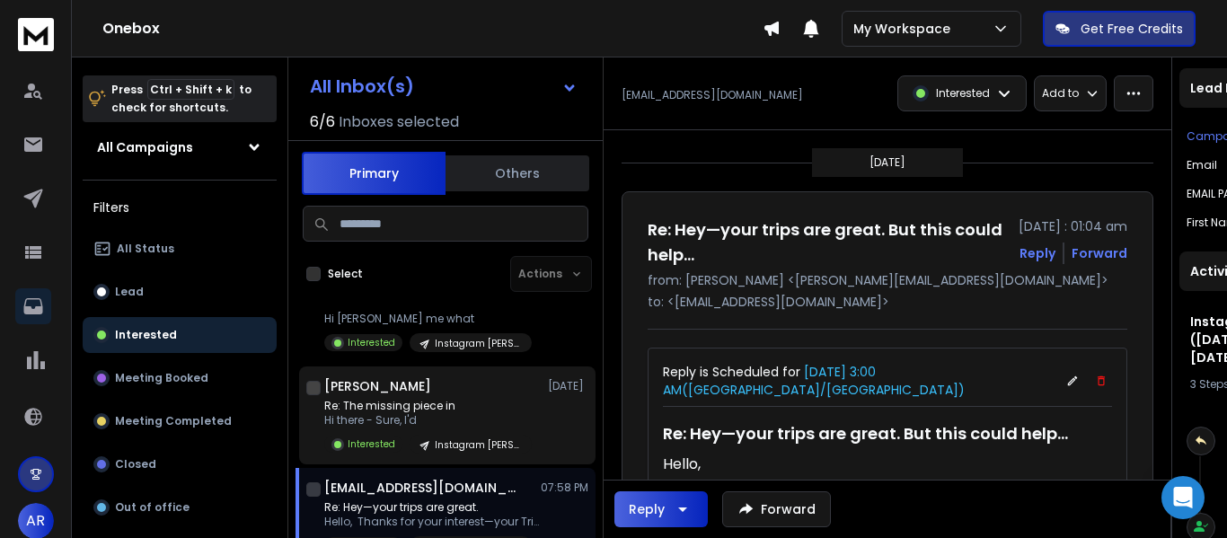
click at [499, 413] on p "Hi there - Sure, I'd" at bounding box center [427, 420] width 207 height 14
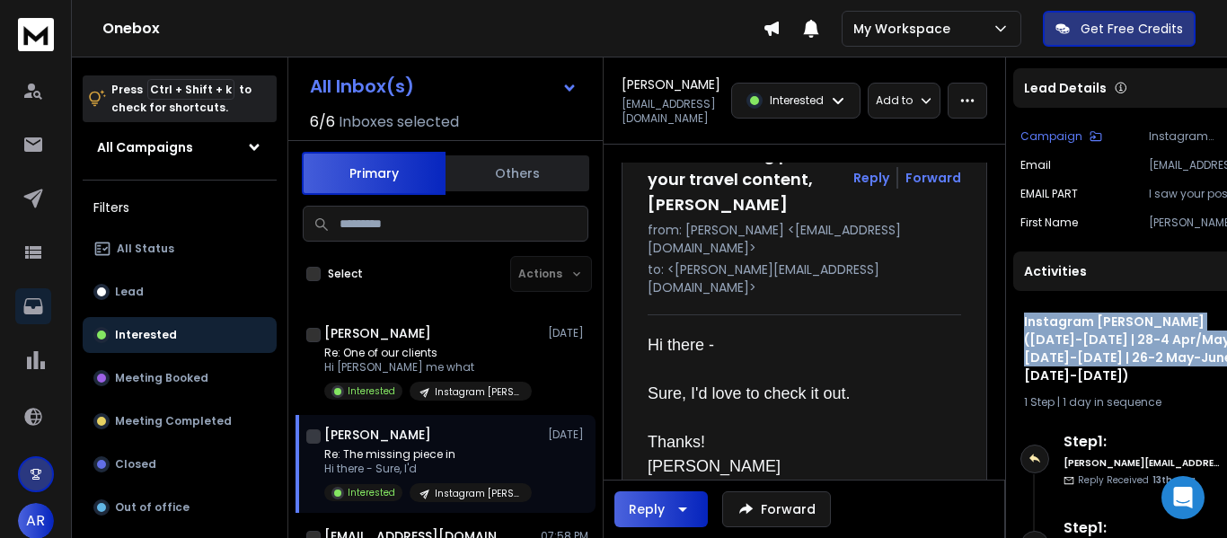
drag, startPoint x: 1196, startPoint y: 348, endPoint x: 1050, endPoint y: 308, distance: 151.6
click at [1050, 313] on div "Instagram [PERSON_NAME] ([DATE]-[DATE] | 28-4 Apr/May | [DATE]-[DATE] | 26-2 Ma…" at bounding box center [1134, 361] width 243 height 97
copy h1 "Instagram [PERSON_NAME] ([DATE]-[DATE] | 28-4 Apr/May | [DATE]-[DATE] | 26-2 Ma…"
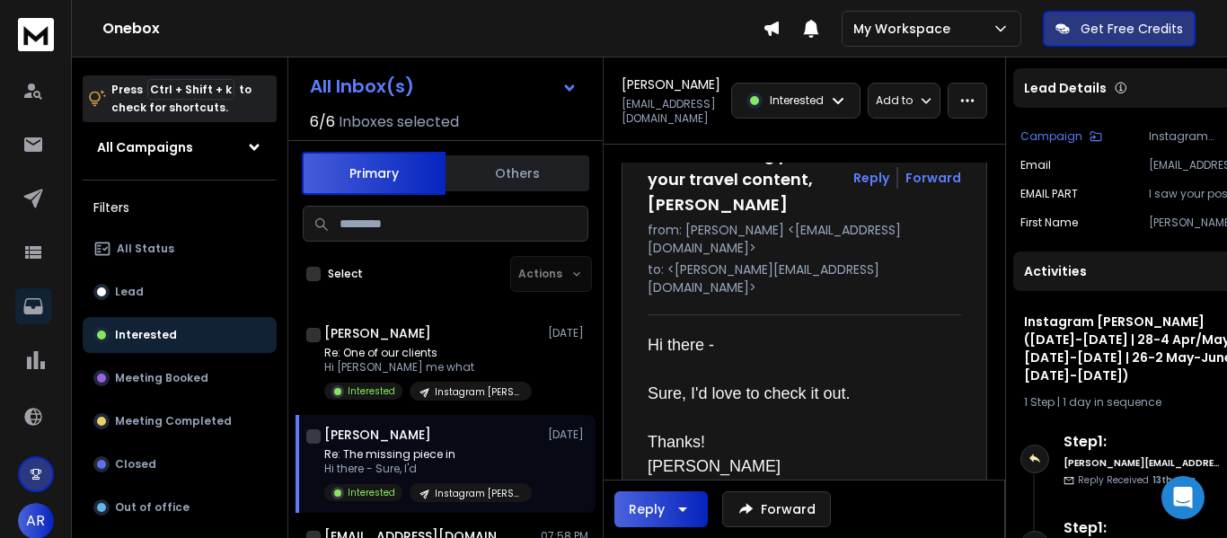
click at [807, 221] on p "from: [PERSON_NAME] <[EMAIL_ADDRESS][DOMAIN_NAME]>" at bounding box center [803, 239] width 313 height 36
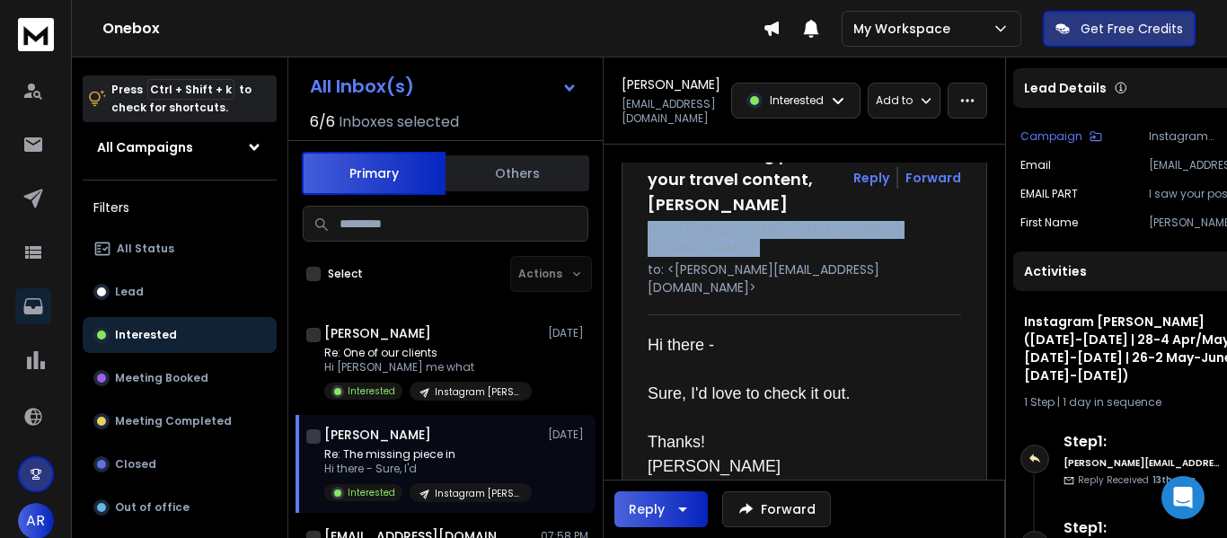
click at [807, 221] on p "from: [PERSON_NAME] <[EMAIL_ADDRESS][DOMAIN_NAME]>" at bounding box center [803, 239] width 313 height 36
click at [752, 221] on p "from: [PERSON_NAME] <[EMAIL_ADDRESS][DOMAIN_NAME]>" at bounding box center [803, 239] width 313 height 36
drag, startPoint x: 751, startPoint y: 204, endPoint x: 881, endPoint y: 206, distance: 130.2
click at [881, 221] on p "from: [PERSON_NAME] <[EMAIL_ADDRESS][DOMAIN_NAME]>" at bounding box center [803, 239] width 313 height 36
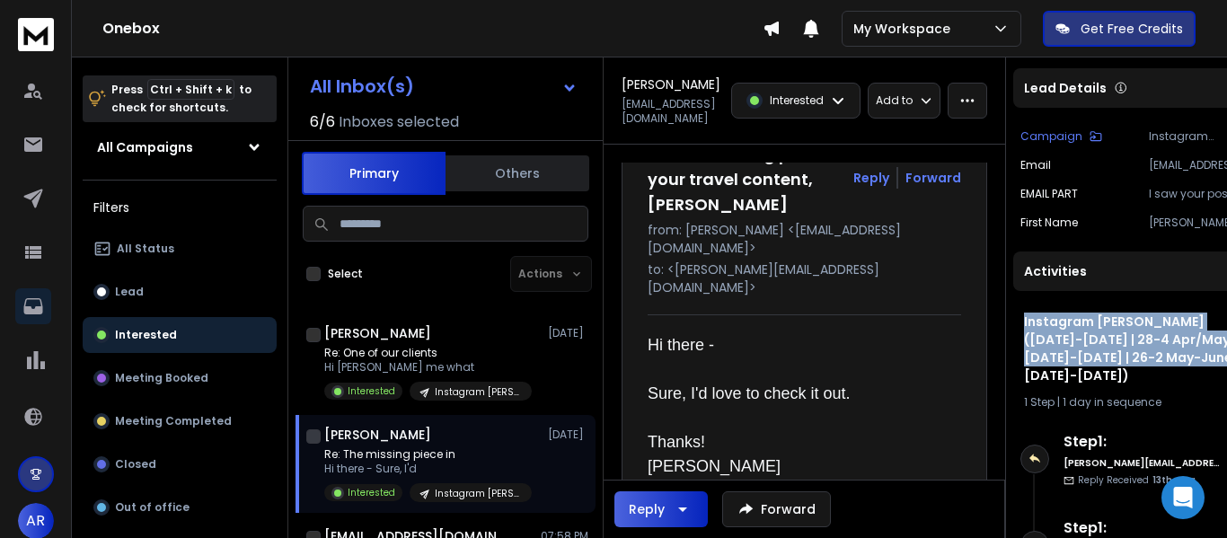
scroll to position [13, 87]
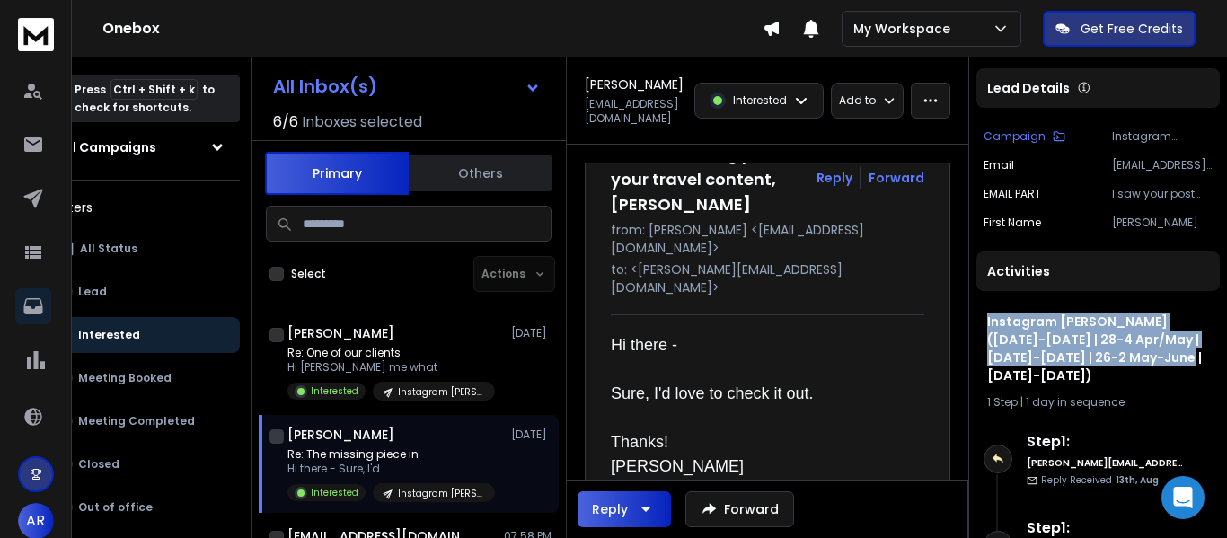
drag, startPoint x: 1053, startPoint y: 310, endPoint x: 1223, endPoint y: 351, distance: 174.7
click at [1212, 351] on div "Press Ctrl + Shift + k to check for shortcuts. All Campaigns All Campaigns Filt…" at bounding box center [649, 326] width 1155 height 538
click at [1112, 339] on h1 "Instagram [PERSON_NAME] ([DATE]-[DATE] | 28-4 Apr/May | [DATE]-[DATE] | 26-2 Ma…" at bounding box center [1098, 349] width 222 height 72
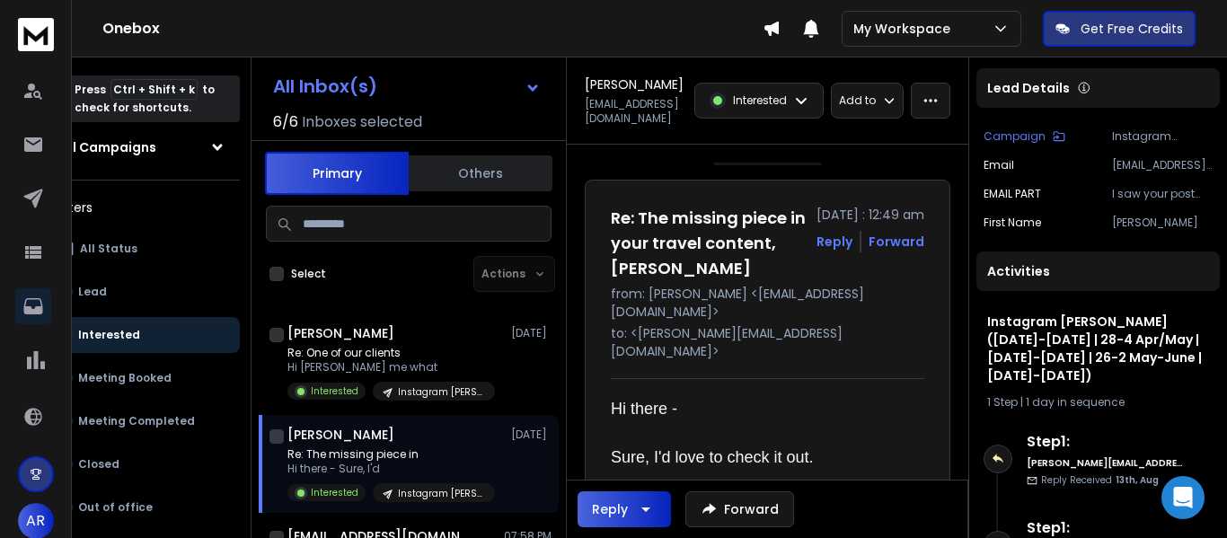
scroll to position [0, 0]
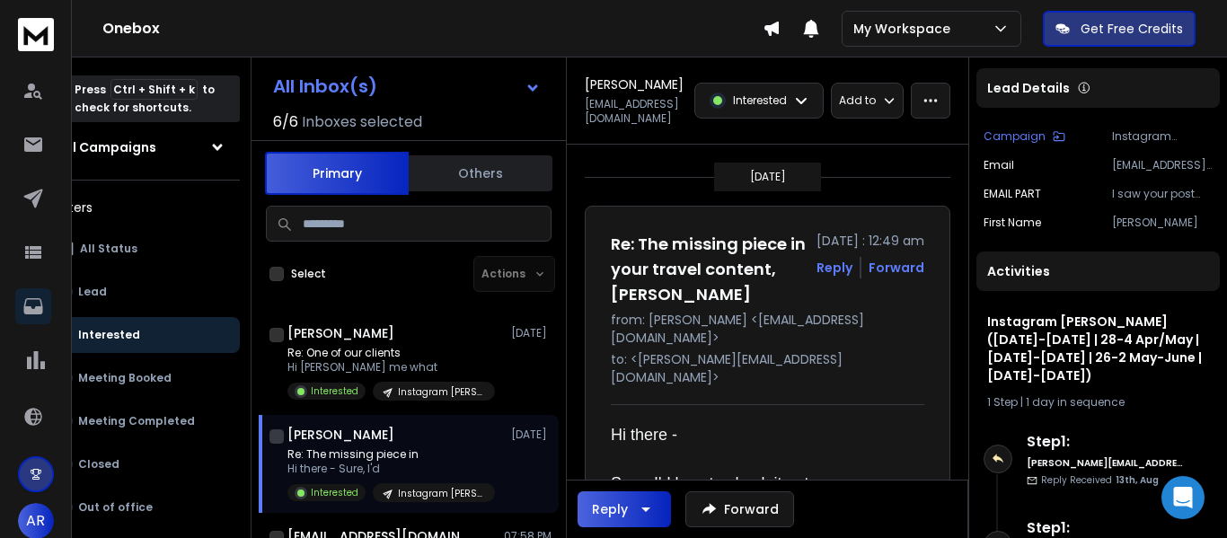
click at [750, 170] on p "[DATE]" at bounding box center [768, 177] width 36 height 14
click at [1123, 158] on p "[EMAIL_ADDRESS][DOMAIN_NAME]" at bounding box center [1162, 165] width 101 height 14
click at [784, 311] on p "from: [PERSON_NAME] <[EMAIL_ADDRESS][DOMAIN_NAME]>" at bounding box center [767, 329] width 313 height 36
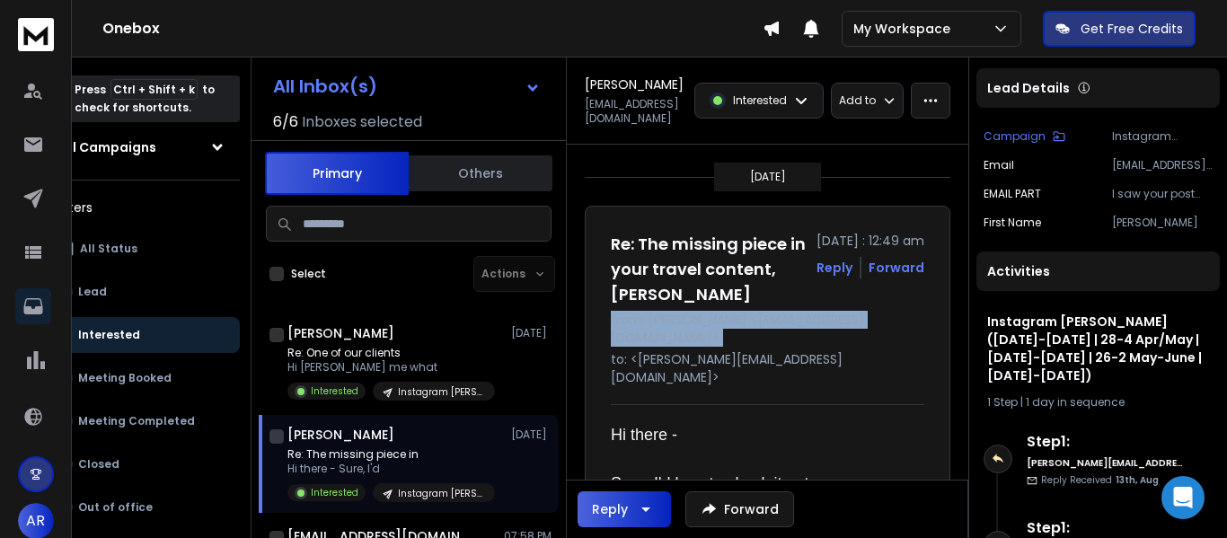
click at [784, 311] on p "from: [PERSON_NAME] <[EMAIL_ADDRESS][DOMAIN_NAME]>" at bounding box center [767, 329] width 313 height 36
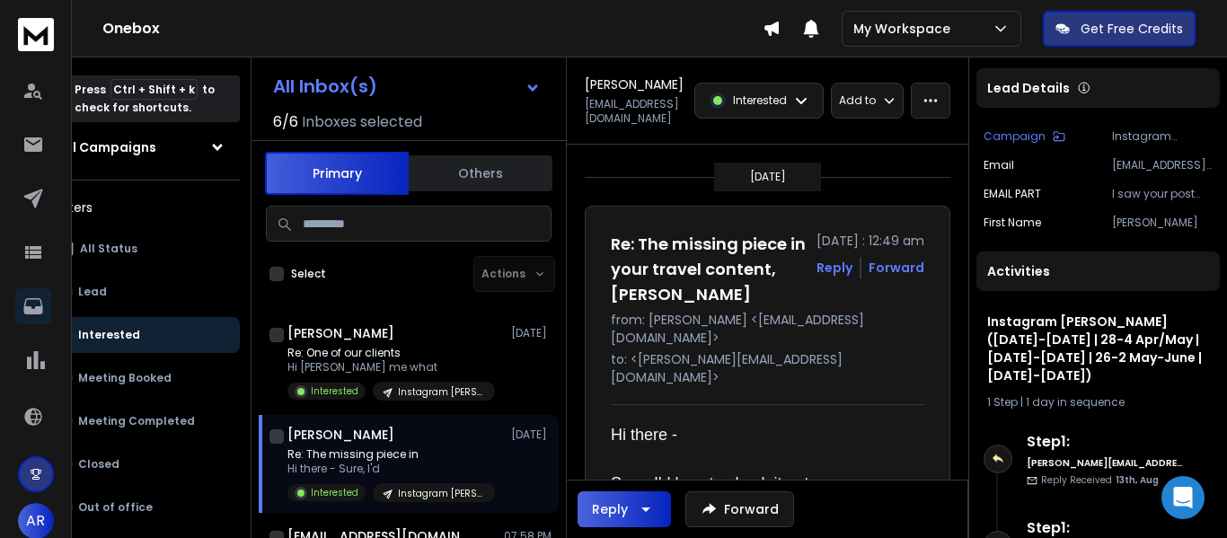
click at [666, 277] on h1 "Re: The missing piece in your travel content, [PERSON_NAME]" at bounding box center [708, 269] width 195 height 75
drag, startPoint x: 663, startPoint y: 289, endPoint x: 813, endPoint y: 301, distance: 150.4
click at [813, 301] on div "Re: The missing piece in your travel content, [PERSON_NAME] [DATE] : 12:49 am R…" at bounding box center [767, 309] width 313 height 154
copy p "[EMAIL_ADDRESS][DOMAIN_NAME]"
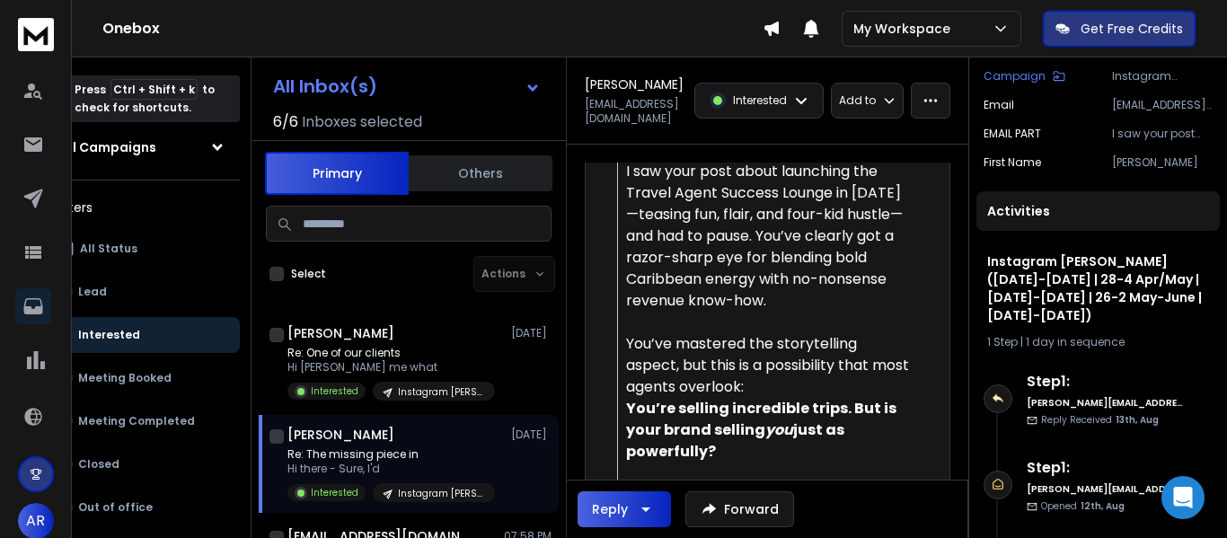
scroll to position [423, 0]
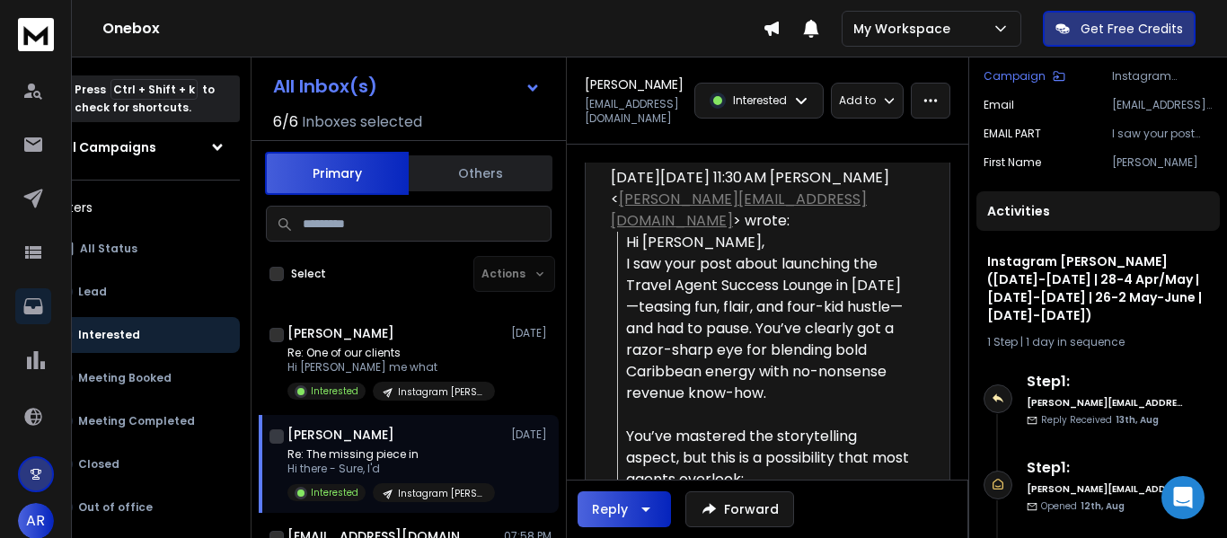
click at [626, 232] on div "Hi [PERSON_NAME]," at bounding box center [768, 243] width 284 height 22
copy div "[PERSON_NAME]"
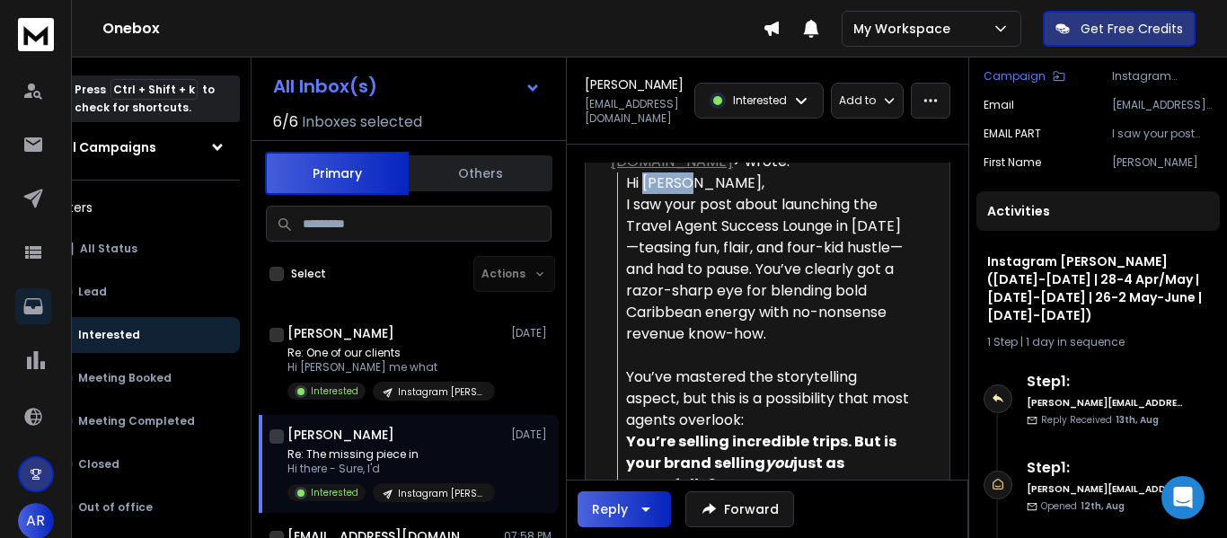
scroll to position [513, 0]
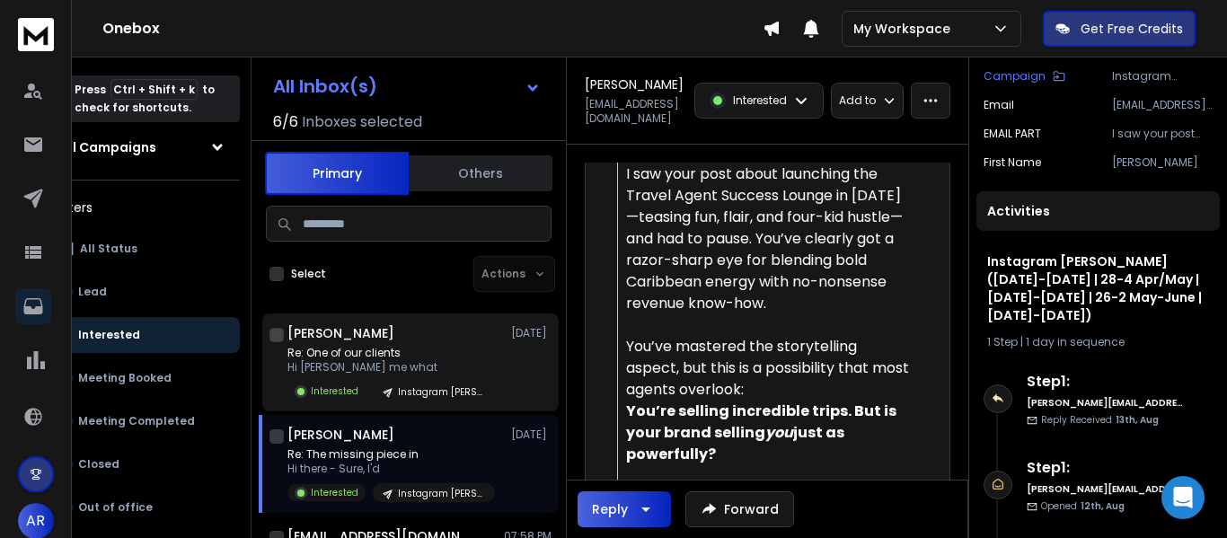
click at [436, 346] on p "Re: One of our clients" at bounding box center [390, 353] width 207 height 14
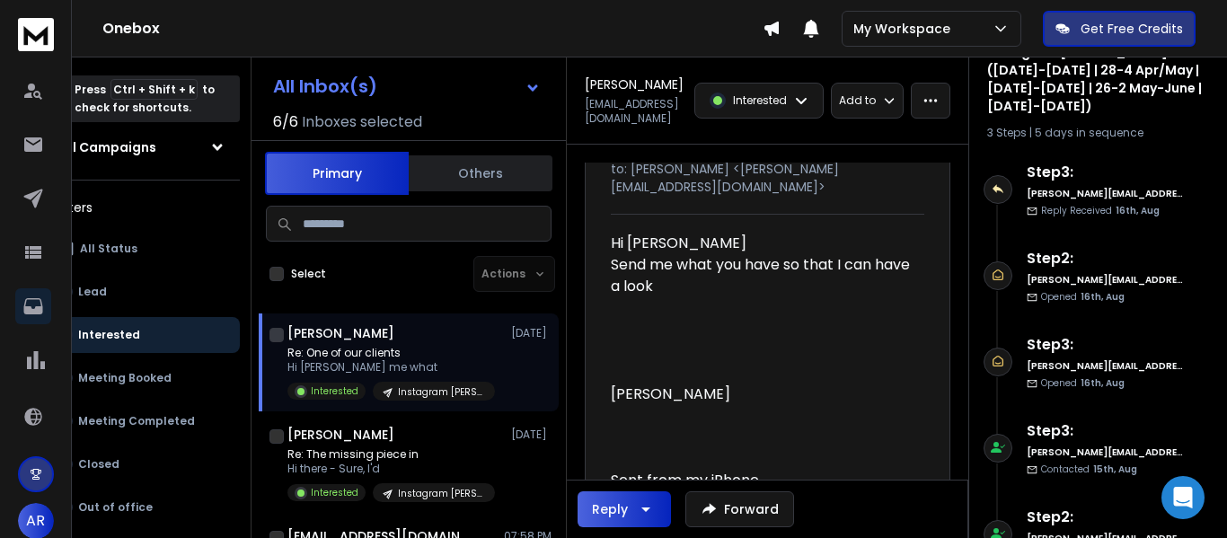
scroll to position [333, 0]
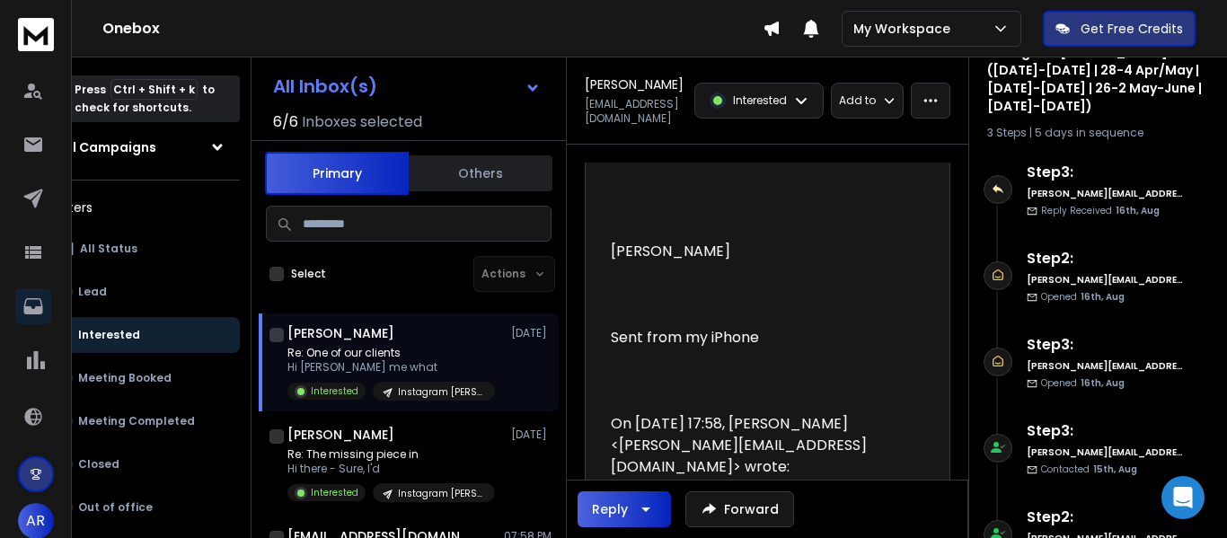
click at [611, 241] on div "[PERSON_NAME]" at bounding box center [760, 252] width 299 height 22
copy div "[PERSON_NAME]"
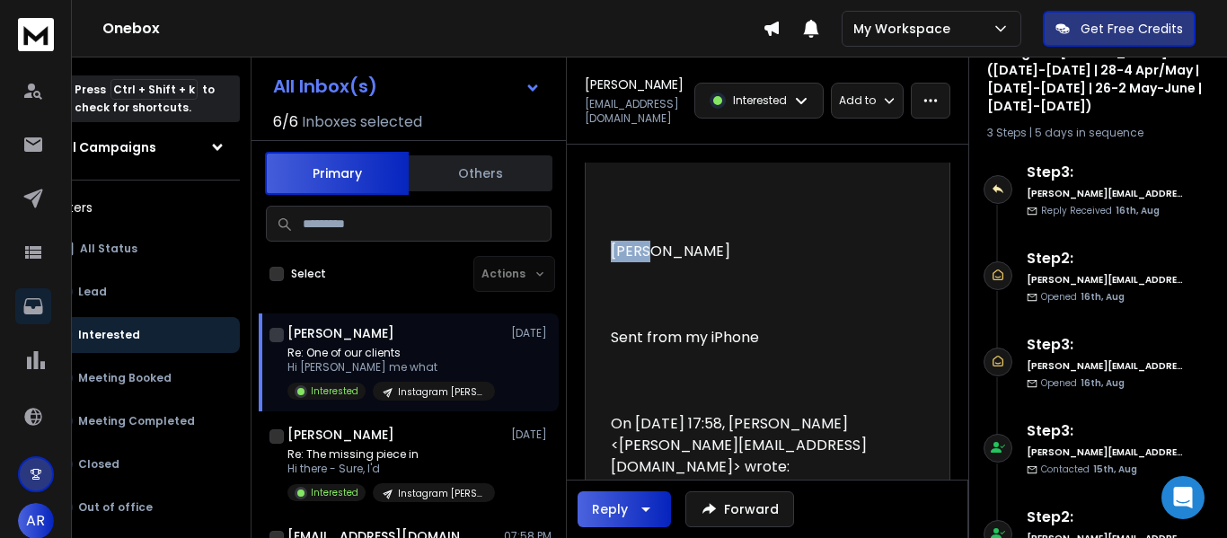
scroll to position [0, 0]
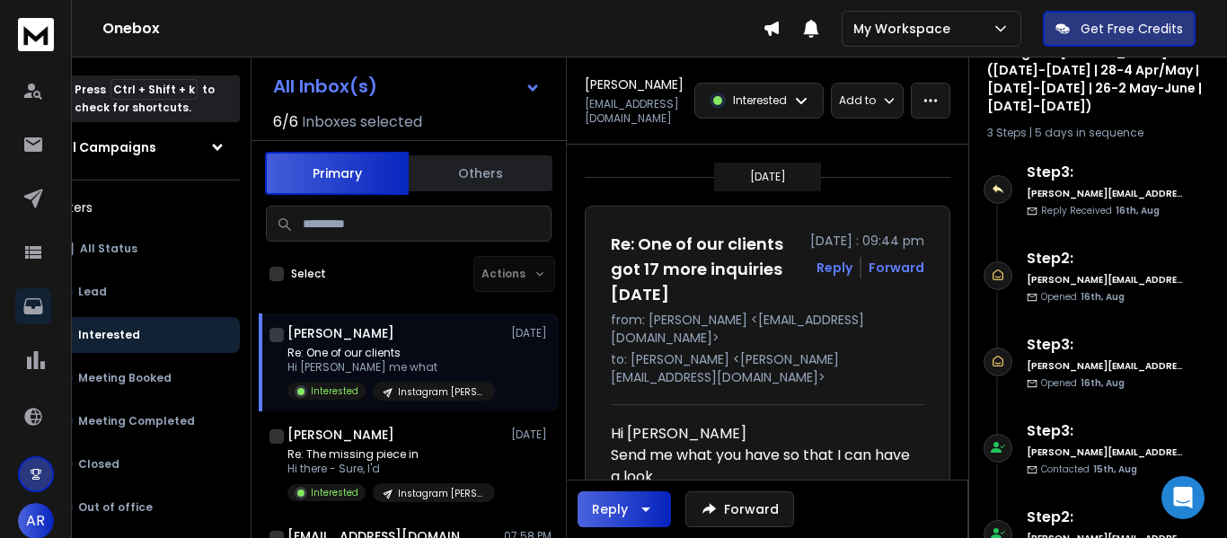
click at [782, 311] on p "from: [PERSON_NAME] <[EMAIL_ADDRESS][DOMAIN_NAME]>" at bounding box center [767, 329] width 313 height 36
drag, startPoint x: 746, startPoint y: 292, endPoint x: 923, endPoint y: 295, distance: 176.9
click at [923, 311] on p "from: [PERSON_NAME] <[EMAIL_ADDRESS][DOMAIN_NAME]>" at bounding box center [767, 329] width 313 height 36
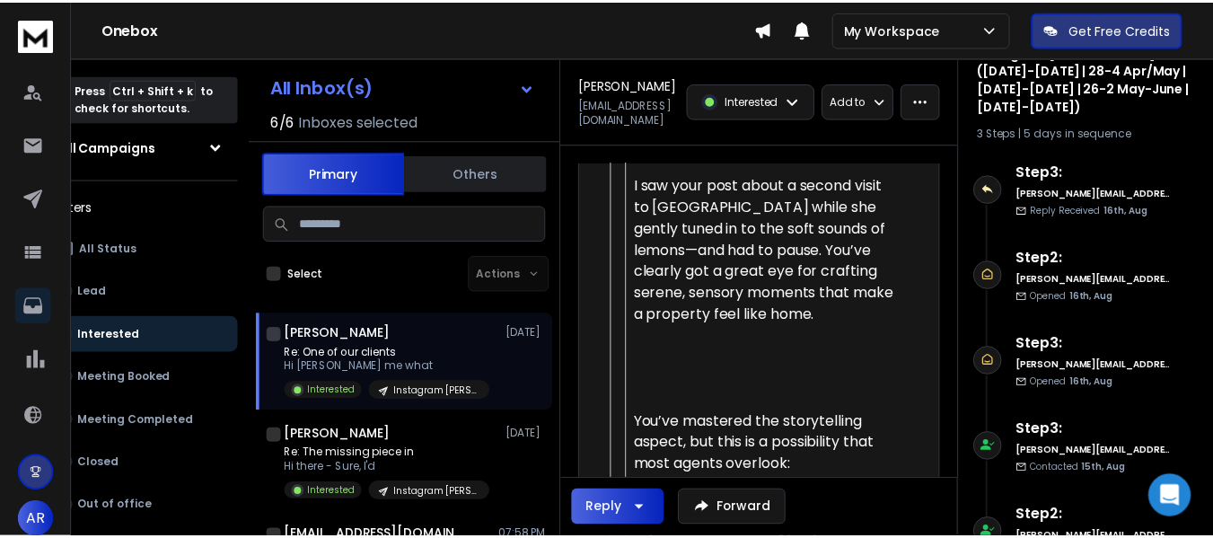
scroll to position [3055, 0]
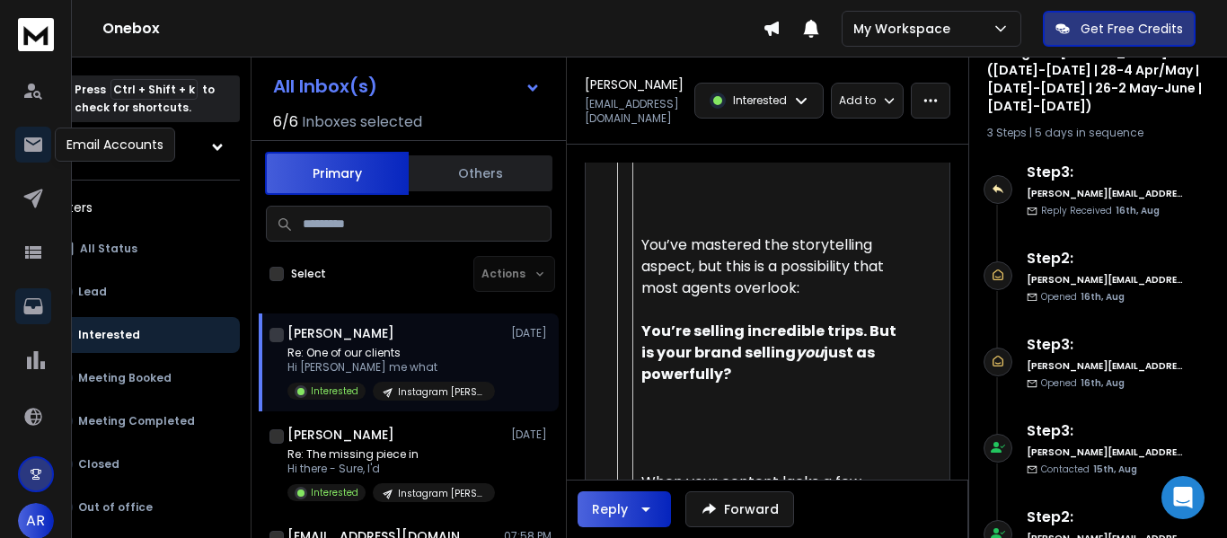
click at [27, 132] on link at bounding box center [33, 145] width 36 height 36
